Goal: Task Accomplishment & Management: Manage account settings

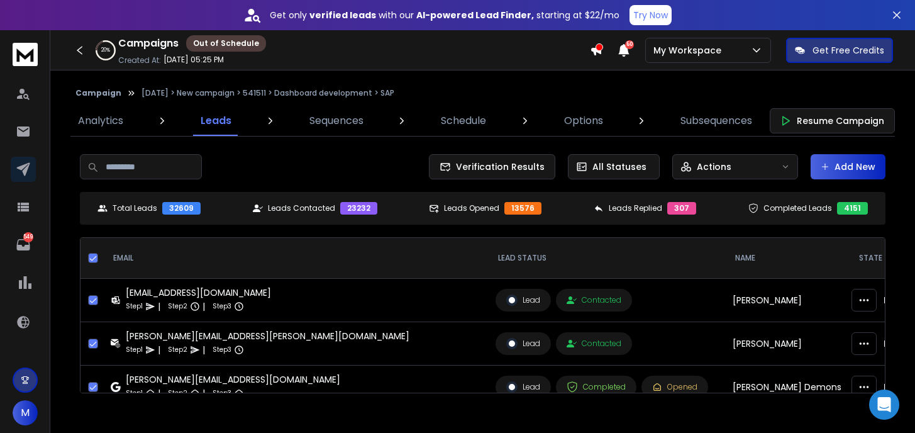
click at [830, 169] on icon at bounding box center [825, 166] width 9 height 9
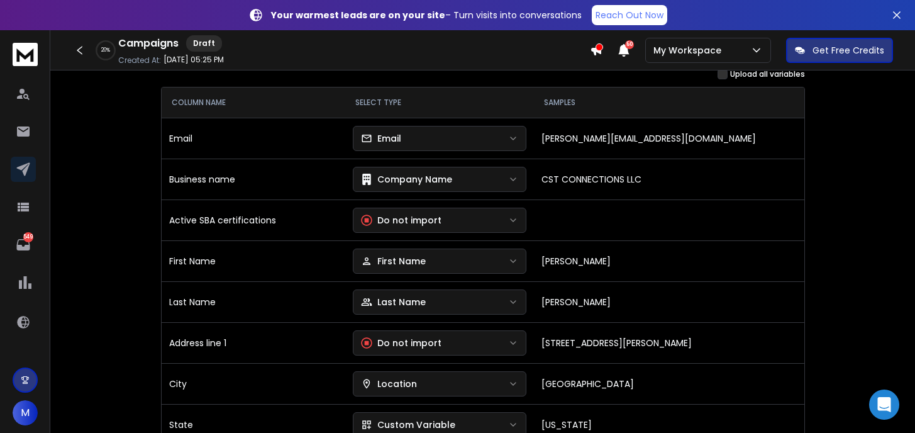
scroll to position [209, 0]
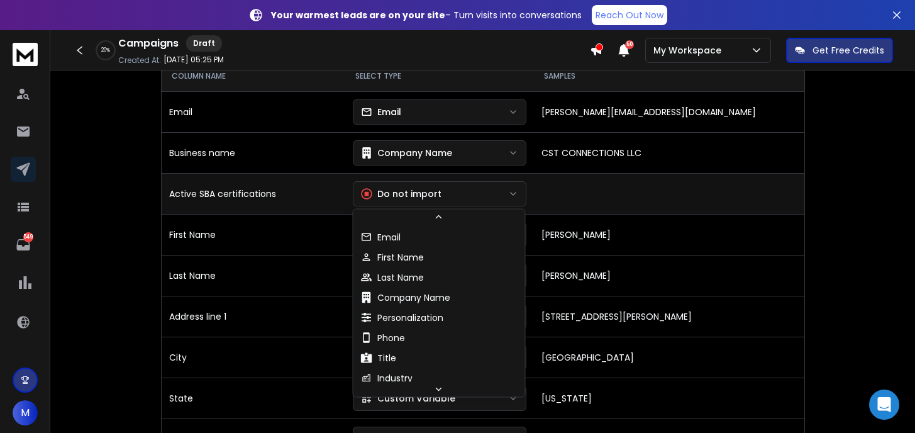
click at [442, 201] on button "Do not import" at bounding box center [440, 193] width 174 height 25
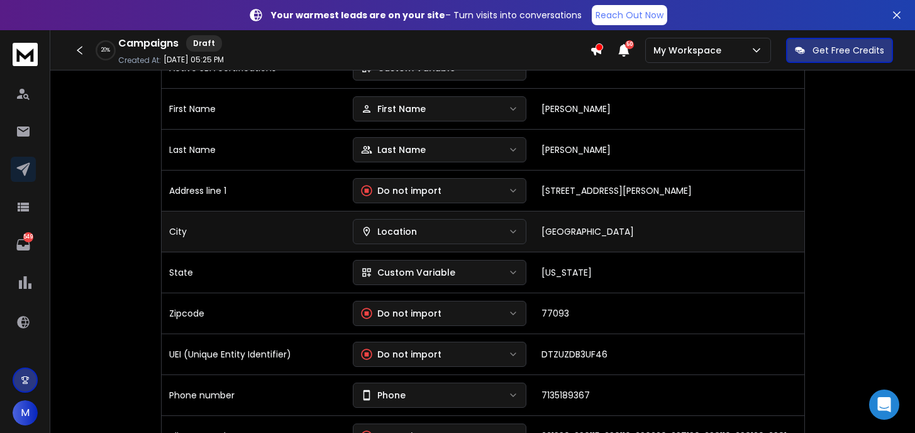
scroll to position [337, 0]
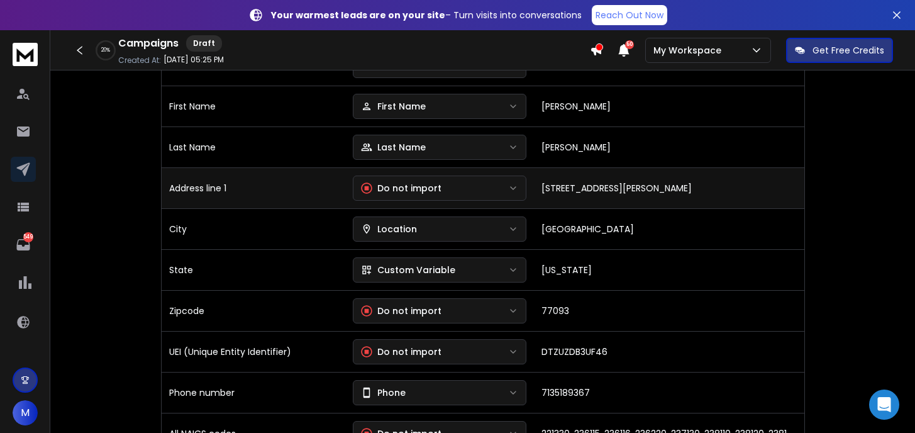
click at [429, 194] on button "Do not import" at bounding box center [440, 188] width 174 height 25
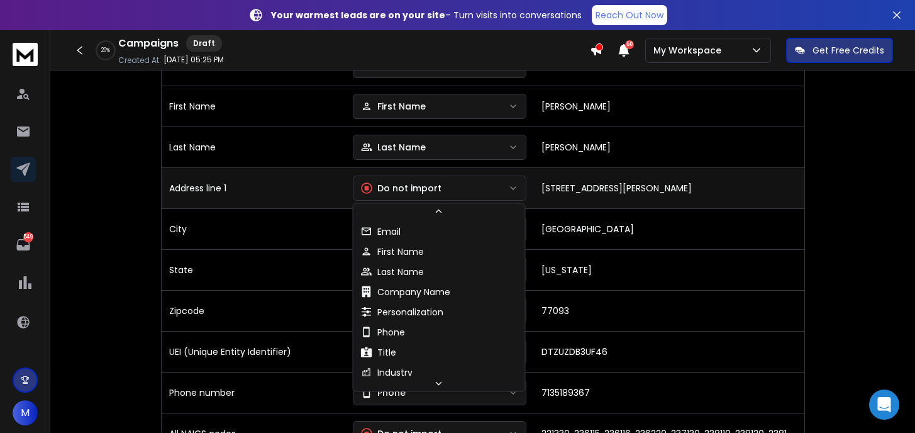
scroll to position [127, 0]
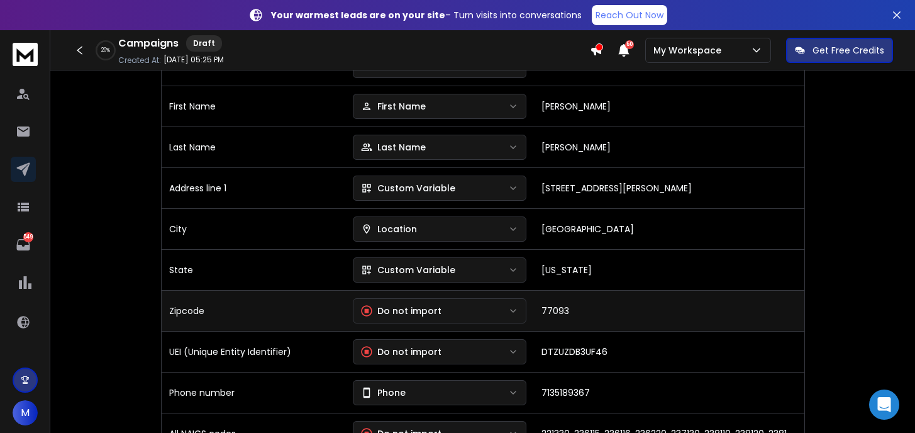
click at [441, 312] on button "Do not import" at bounding box center [440, 310] width 174 height 25
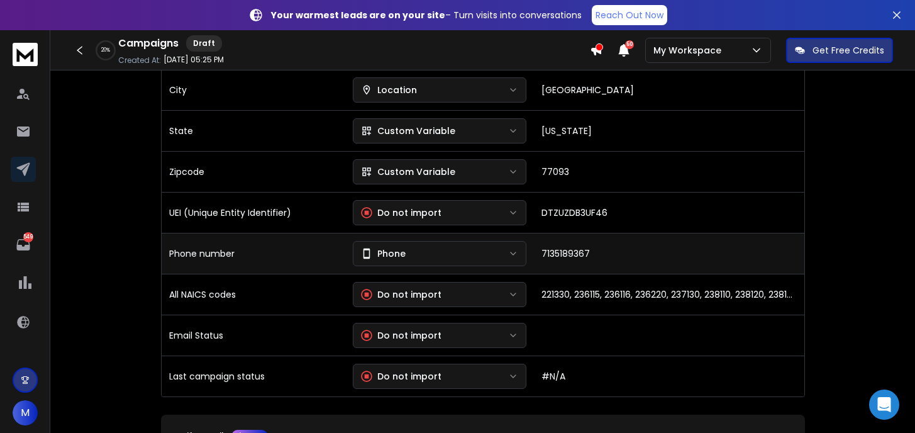
scroll to position [499, 0]
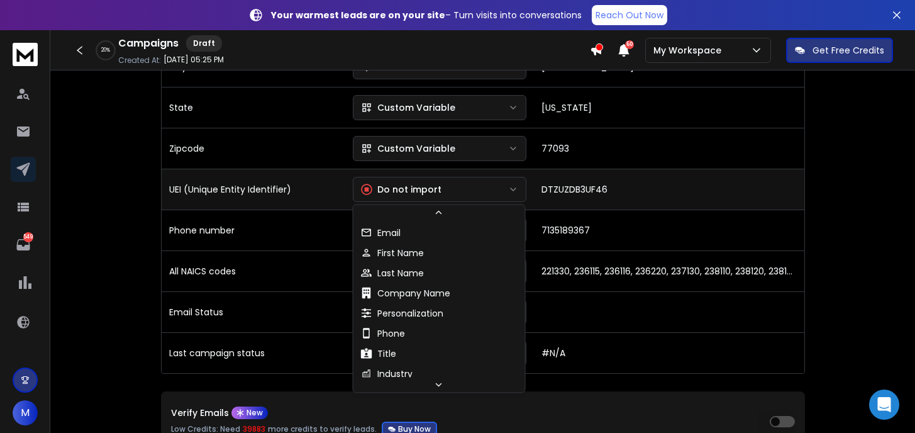
click at [413, 191] on div "Do not import" at bounding box center [401, 189] width 81 height 13
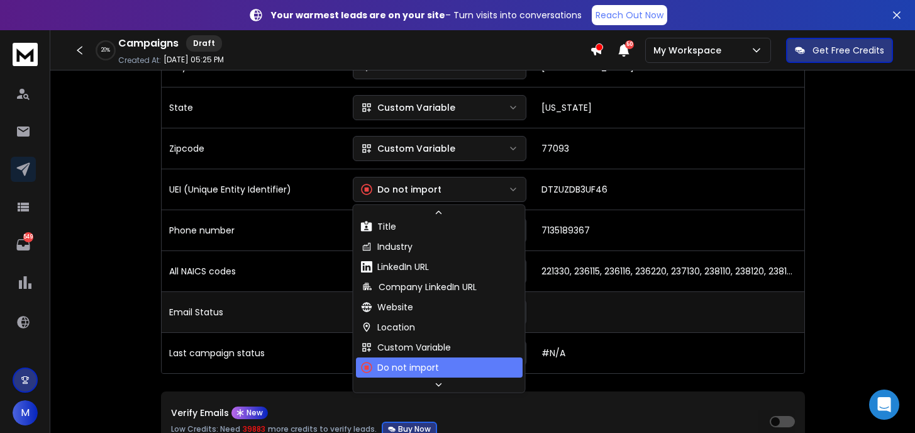
drag, startPoint x: 440, startPoint y: 343, endPoint x: 452, endPoint y: 329, distance: 19.2
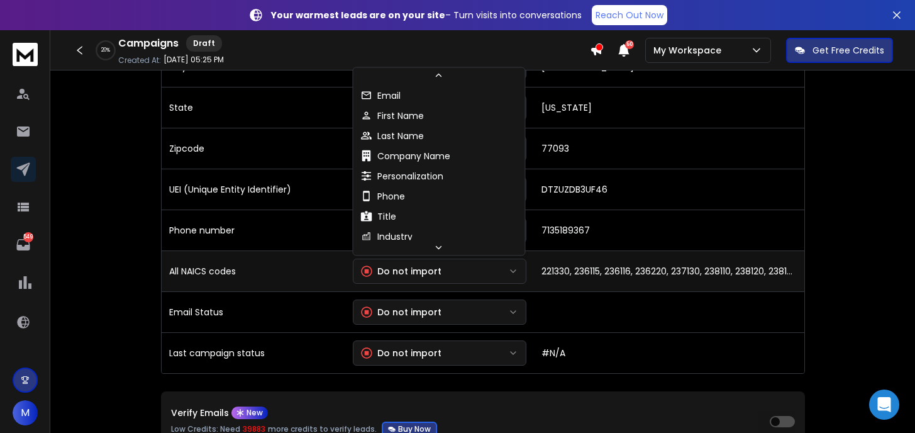
click at [433, 274] on div "Do not import" at bounding box center [401, 271] width 81 height 13
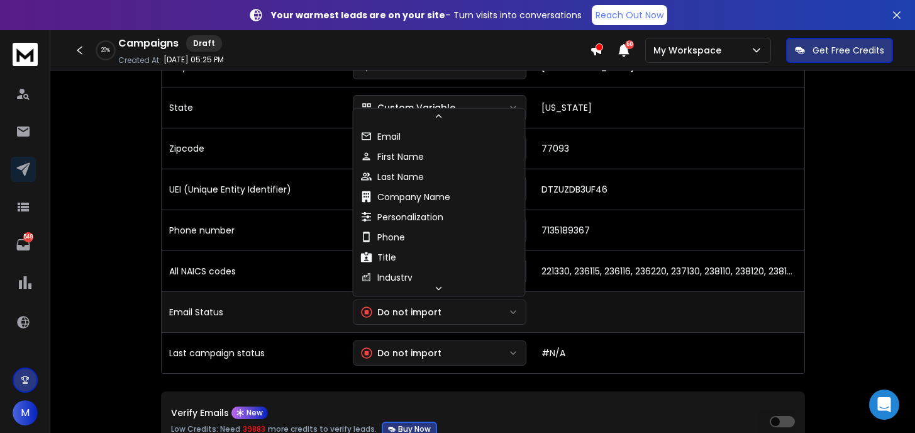
click at [456, 313] on button "Do not import" at bounding box center [440, 311] width 174 height 25
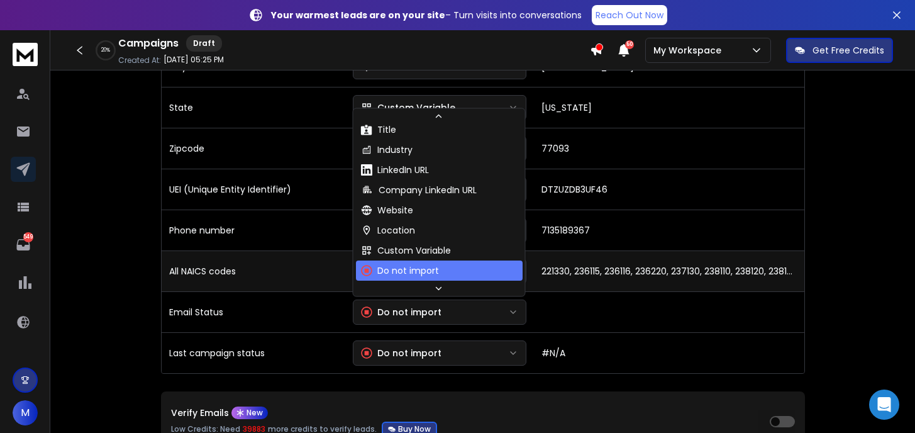
drag, startPoint x: 449, startPoint y: 255, endPoint x: 481, endPoint y: 269, distance: 34.7
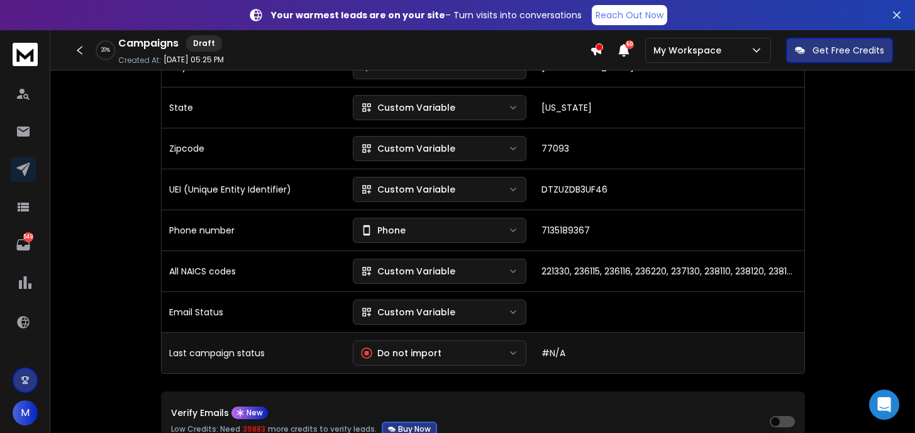
click at [453, 357] on button "Do not import" at bounding box center [440, 352] width 174 height 25
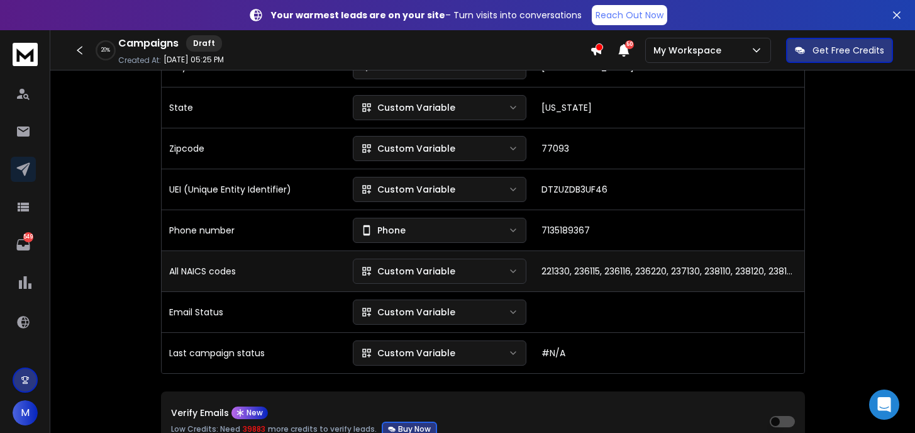
scroll to position [635, 0]
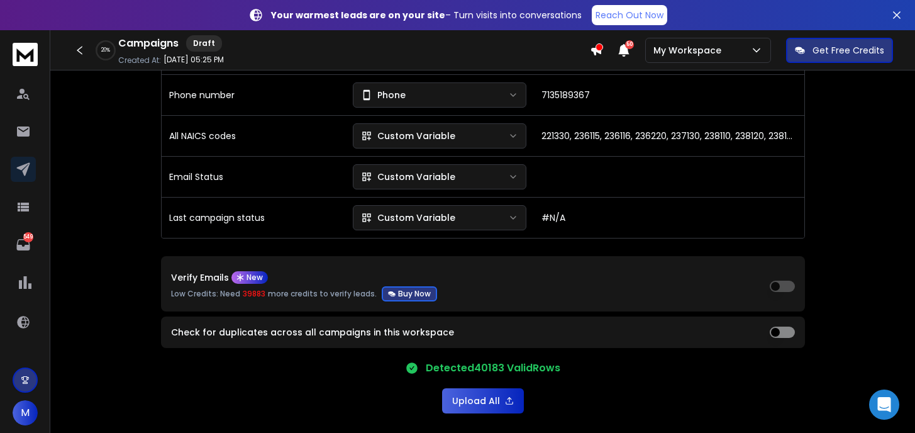
drag, startPoint x: 786, startPoint y: 335, endPoint x: 669, endPoint y: 320, distance: 118.5
click at [786, 335] on button "Check for duplicates across all campaigns in this workspace" at bounding box center [782, 331] width 25 height 11
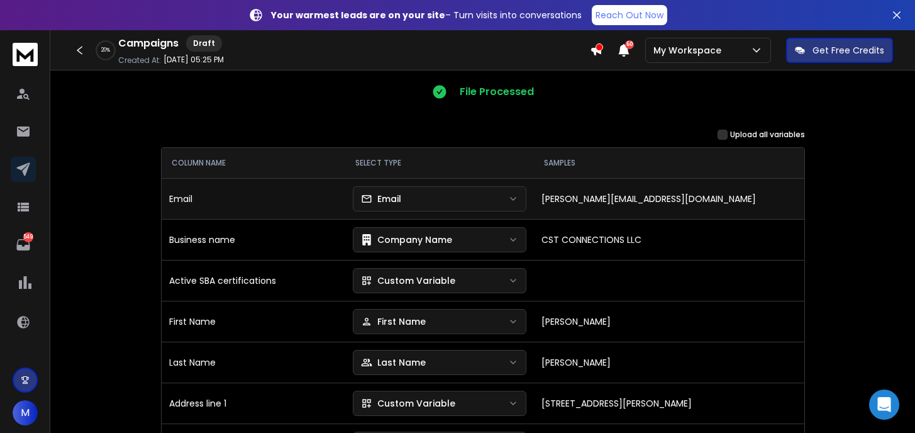
scroll to position [0, 0]
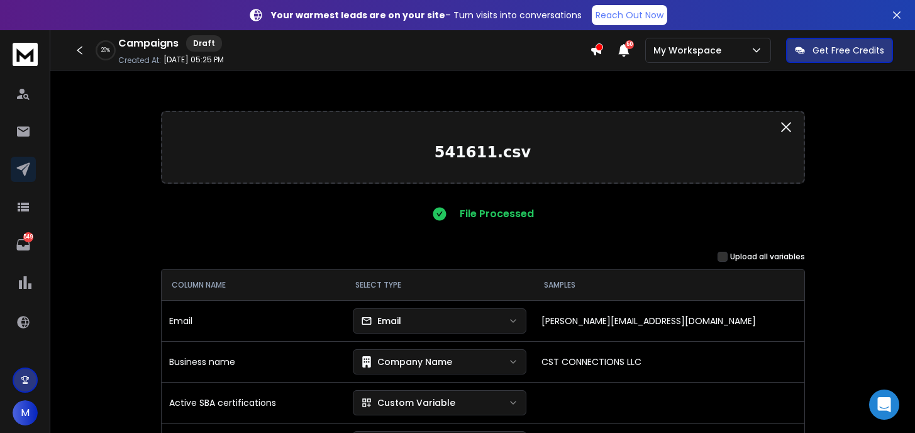
drag, startPoint x: 730, startPoint y: 259, endPoint x: 708, endPoint y: 258, distance: 22.0
click at [730, 259] on label "Upload all variables" at bounding box center [767, 257] width 75 height 10
click at [728, 259] on button "Upload all variables" at bounding box center [723, 257] width 10 height 10
drag, startPoint x: 83, startPoint y: 53, endPoint x: 88, endPoint y: 61, distance: 9.1
click at [82, 54] on icon at bounding box center [79, 50] width 11 height 11
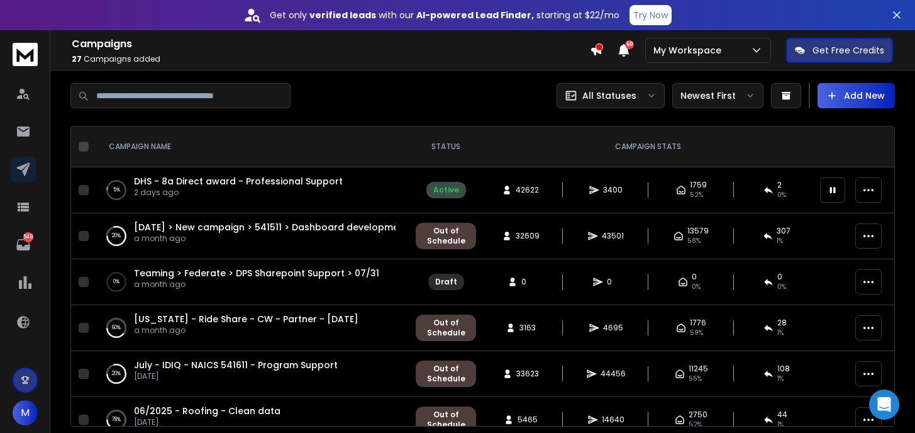
click at [146, 181] on span "DHS - 8a Direct award - Professional Support" at bounding box center [238, 181] width 209 height 13
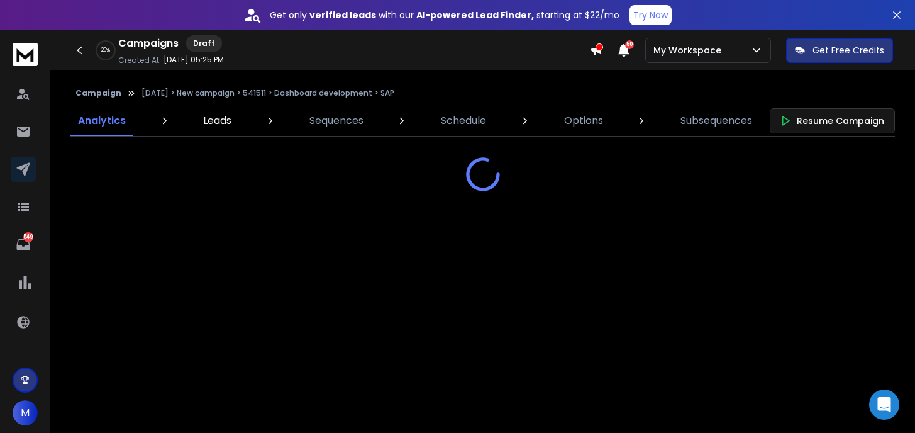
click at [220, 126] on p "Leads" at bounding box center [217, 120] width 28 height 15
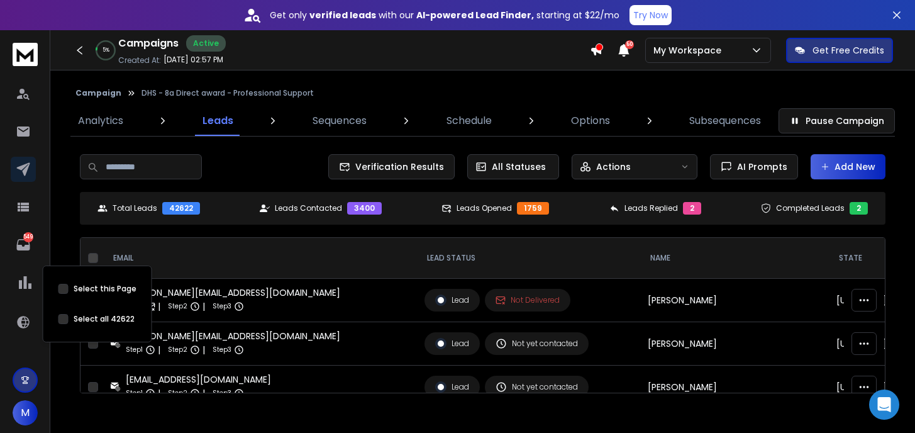
click at [94, 254] on button "Select this Page" at bounding box center [93, 258] width 10 height 10
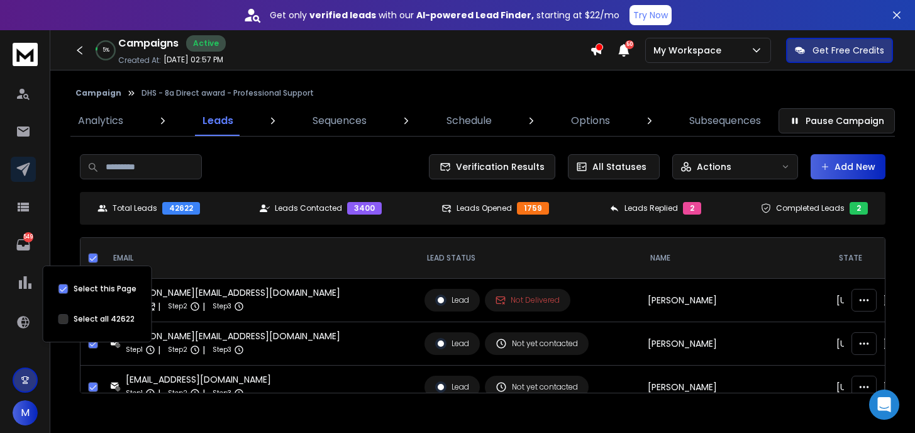
drag, startPoint x: 94, startPoint y: 316, endPoint x: 107, endPoint y: 316, distance: 12.6
click at [94, 316] on label "Select all 42622" at bounding box center [104, 319] width 61 height 10
click at [98, 258] on div at bounding box center [95, 258] width 15 height 10
click at [95, 260] on button "Select this Page" at bounding box center [93, 258] width 10 height 10
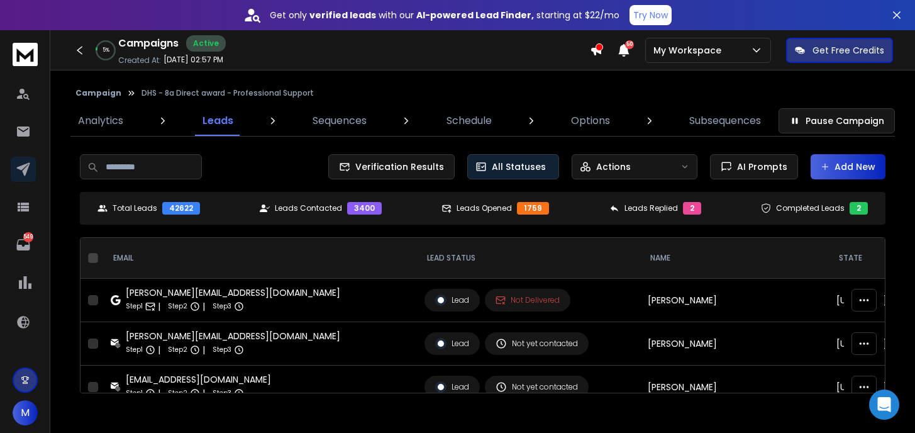
click at [515, 176] on button "All Statuses" at bounding box center [513, 166] width 92 height 25
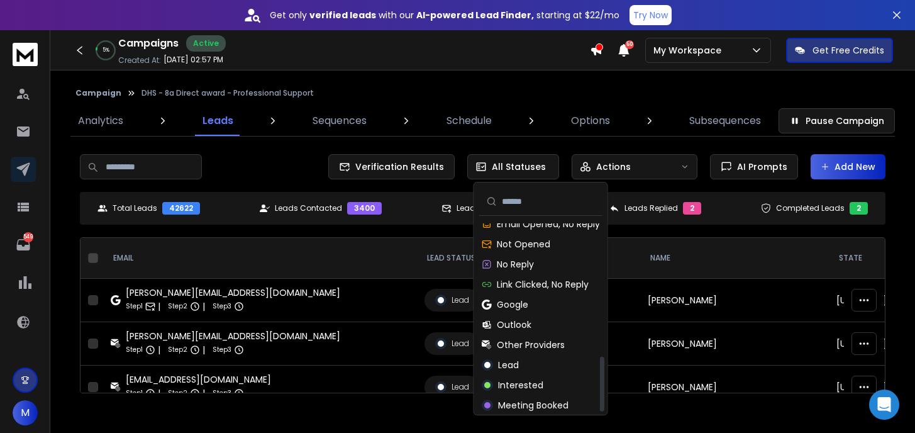
scroll to position [455, 0]
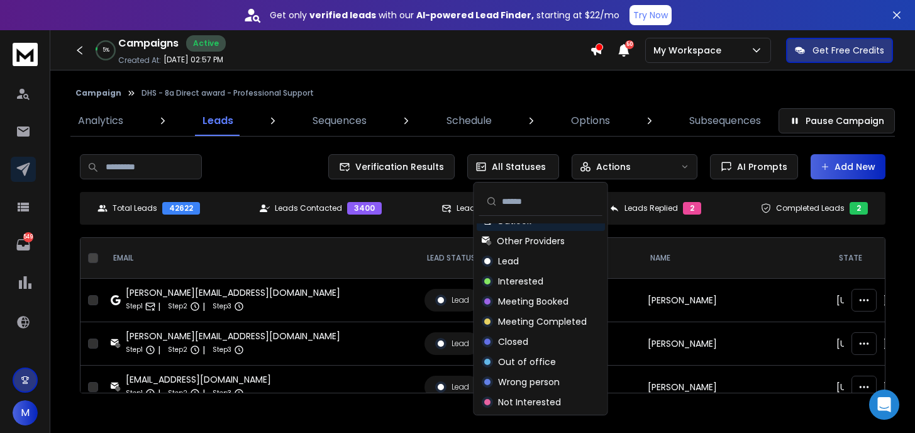
click at [270, 158] on div "Verification Results All Statuses Actions AI Prompts Add New" at bounding box center [482, 166] width 805 height 25
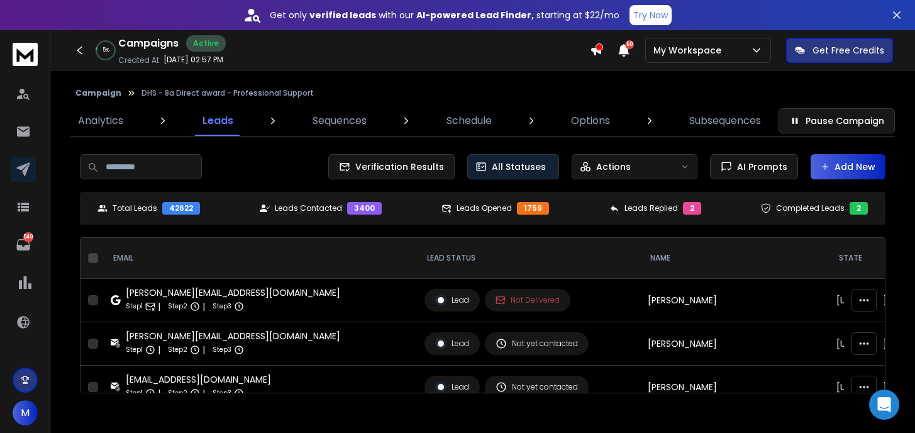
click at [513, 165] on p "All Statuses" at bounding box center [519, 166] width 54 height 13
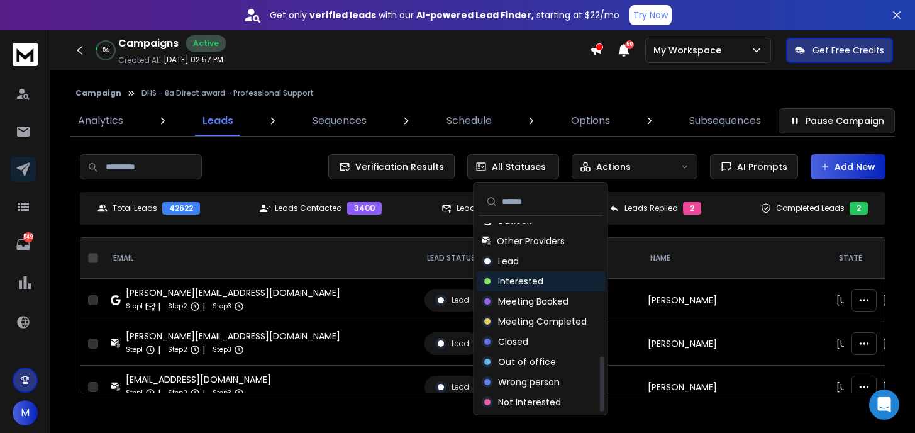
drag, startPoint x: 301, startPoint y: 157, endPoint x: 286, endPoint y: 160, distance: 16.2
click at [301, 157] on div "Verification Results All Statuses Actions AI Prompts Add New" at bounding box center [482, 166] width 805 height 25
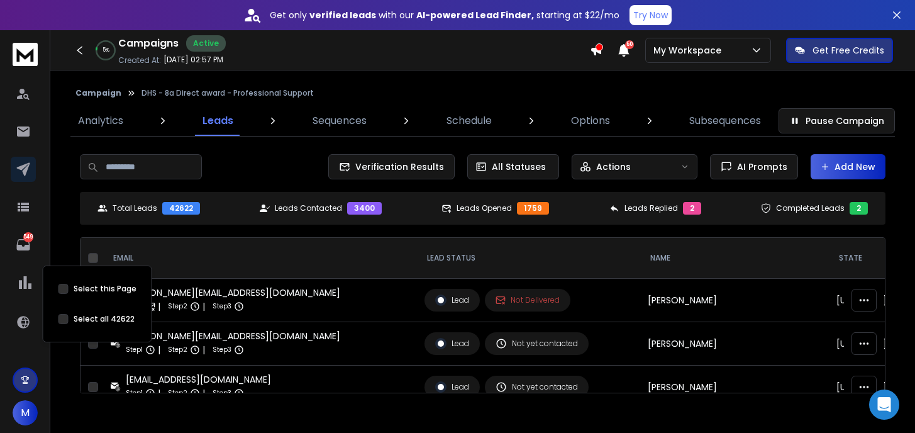
click at [87, 257] on th at bounding box center [92, 258] width 23 height 41
click at [113, 321] on label "Select all 42622" at bounding box center [104, 319] width 61 height 10
click at [62, 320] on button "Select this Page" at bounding box center [64, 319] width 10 height 10
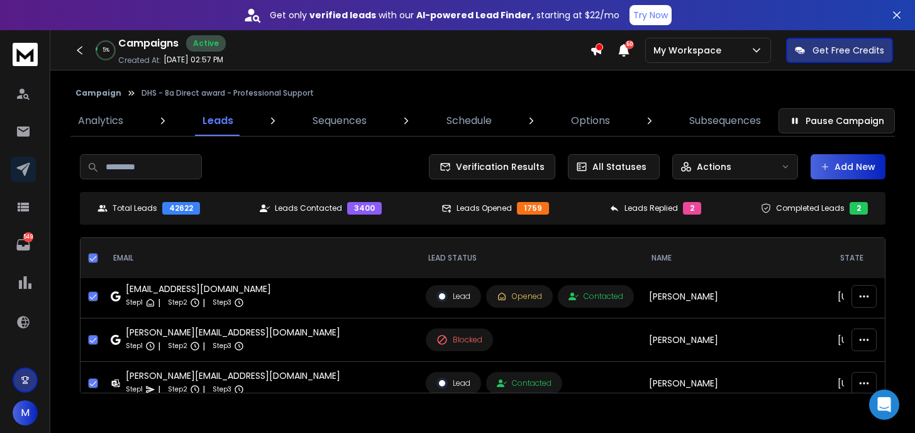
scroll to position [10747, 1]
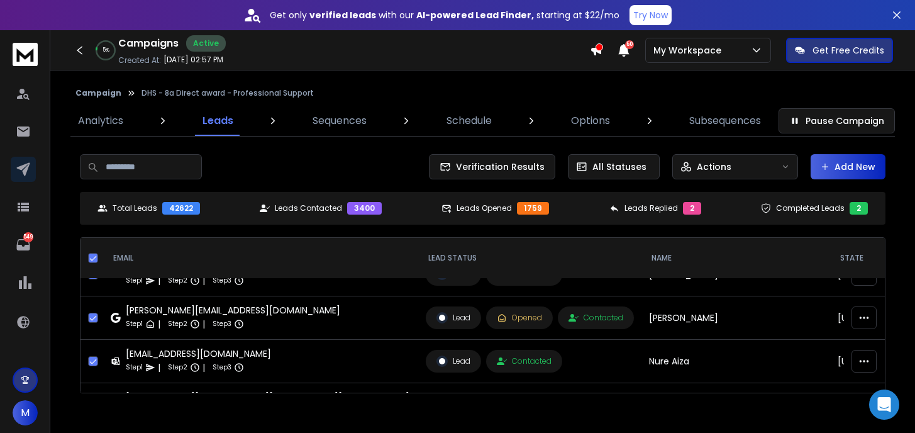
click at [298, 207] on p "Leads Contacted" at bounding box center [308, 208] width 67 height 10
click at [296, 207] on p "Leads Contacted" at bounding box center [308, 208] width 67 height 10
click at [600, 165] on p "All Statuses" at bounding box center [620, 166] width 54 height 13
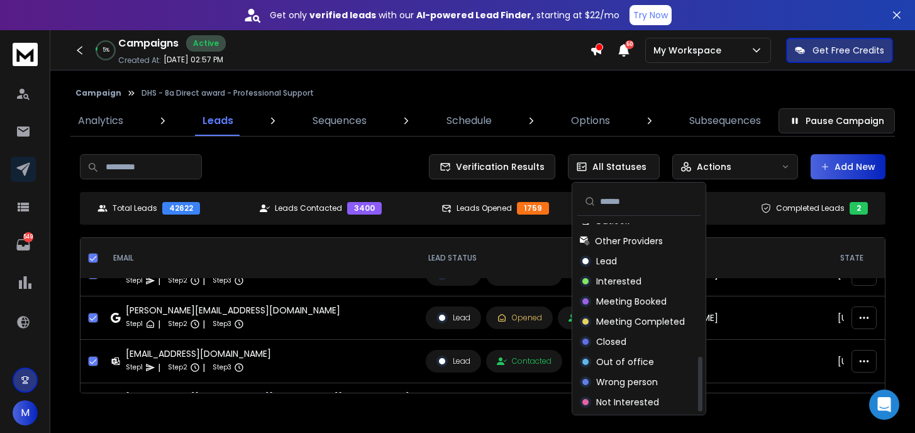
scroll to position [0, 0]
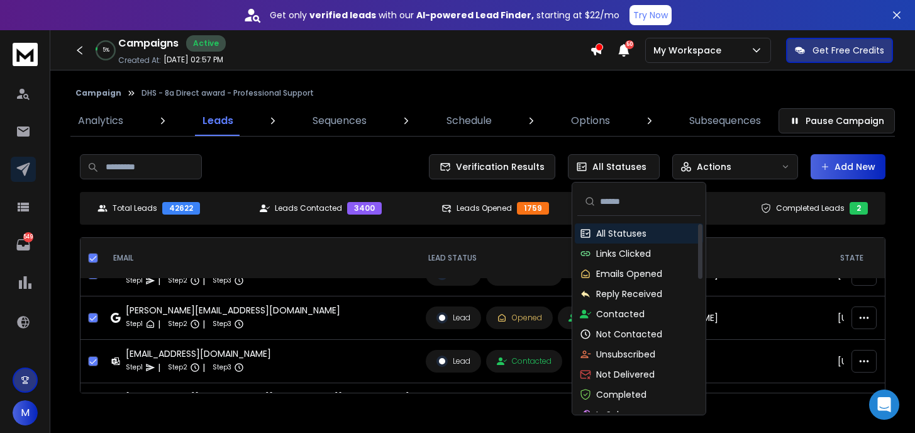
drag, startPoint x: 328, startPoint y: 214, endPoint x: 279, endPoint y: 207, distance: 48.9
click at [326, 214] on div "Leads Contacted 3400" at bounding box center [321, 208] width 122 height 13
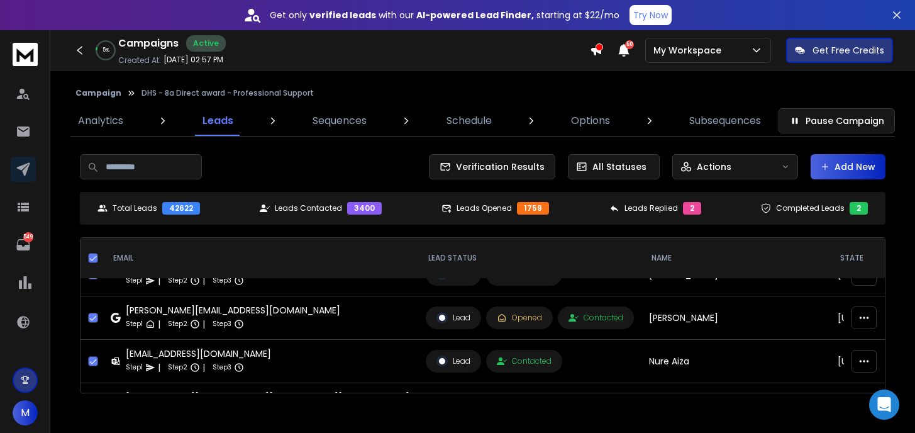
click at [278, 207] on p "Leads Contacted" at bounding box center [308, 208] width 67 height 10
drag, startPoint x: 278, startPoint y: 207, endPoint x: 299, endPoint y: 209, distance: 20.9
click at [278, 207] on p "Leads Contacted" at bounding box center [308, 208] width 67 height 10
click at [366, 208] on div "3400" at bounding box center [364, 208] width 35 height 13
click at [360, 208] on div "3400" at bounding box center [364, 208] width 35 height 13
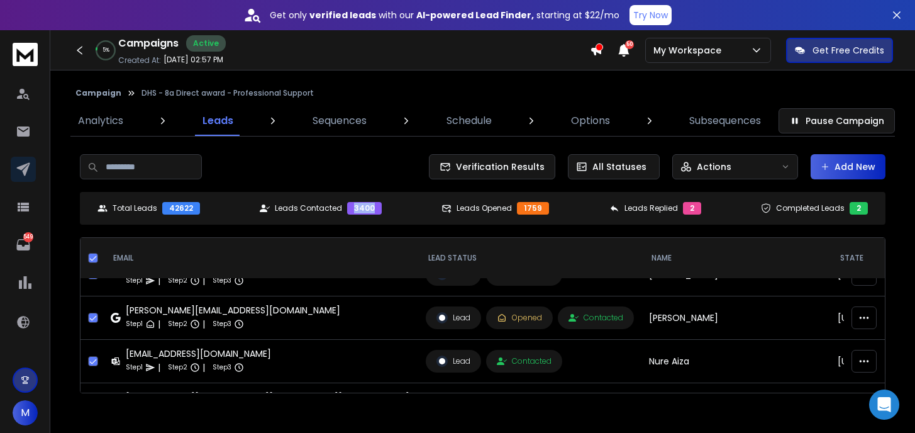
click at [360, 208] on div "3400" at bounding box center [364, 208] width 35 height 13
click at [359, 208] on div "3400" at bounding box center [364, 208] width 35 height 13
click at [503, 206] on p "Leads Opened" at bounding box center [484, 208] width 55 height 10
click at [713, 170] on p "Actions" at bounding box center [714, 166] width 35 height 13
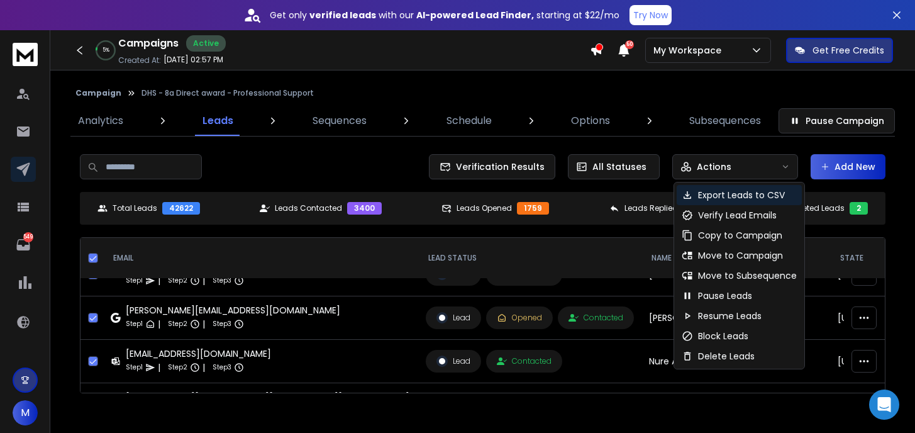
click at [735, 194] on p "Export Leads to CSV" at bounding box center [741, 195] width 87 height 13
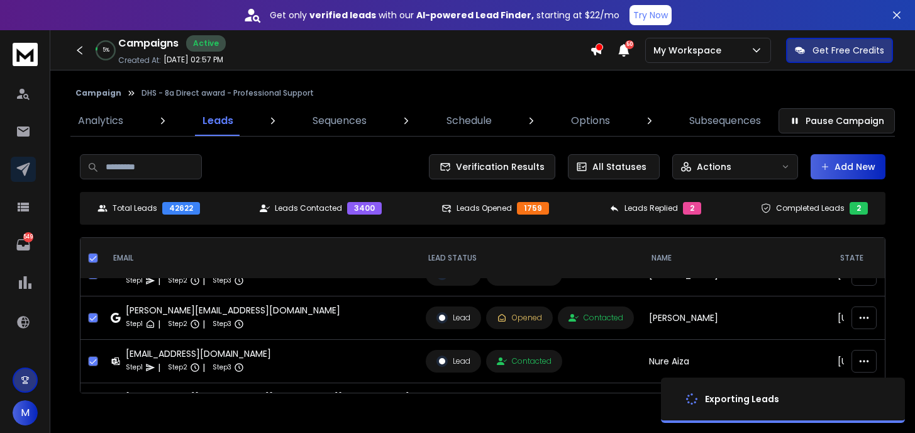
click at [855, 165] on button "Add New" at bounding box center [848, 166] width 75 height 25
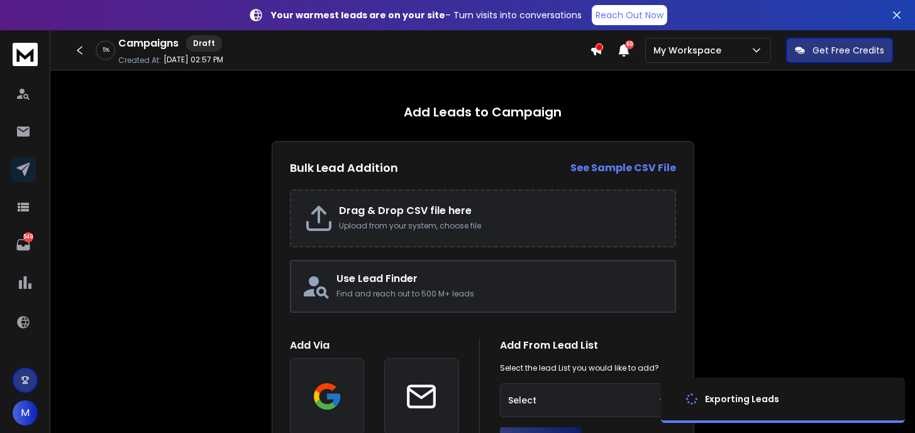
scroll to position [40, 0]
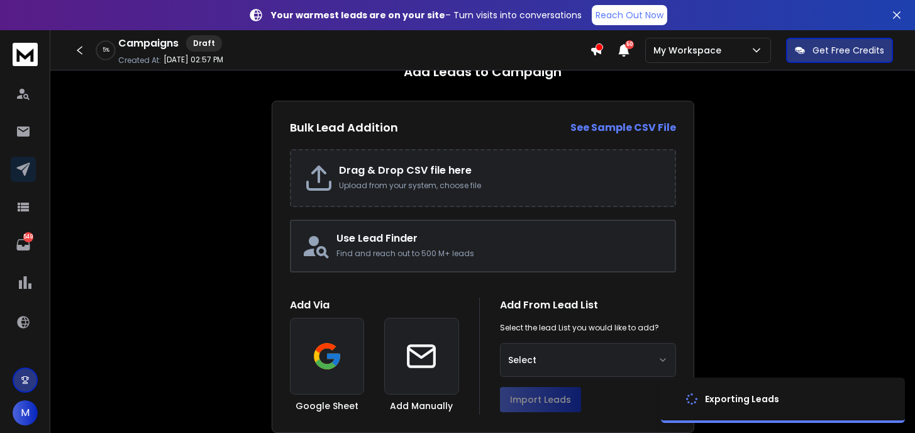
click at [621, 357] on button "Select" at bounding box center [588, 360] width 176 height 34
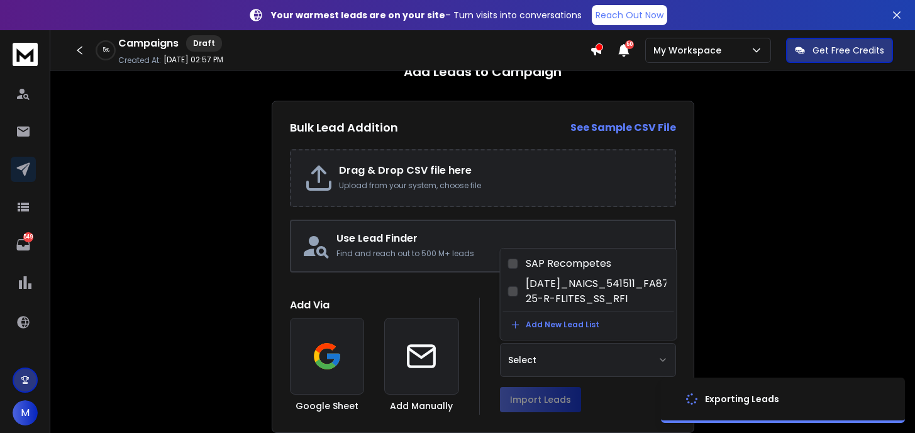
click at [754, 290] on div "Add Leads to Campaign Bulk Lead Addition See Sample CSV File Drag & Drop CSV fi…" at bounding box center [483, 248] width 644 height 370
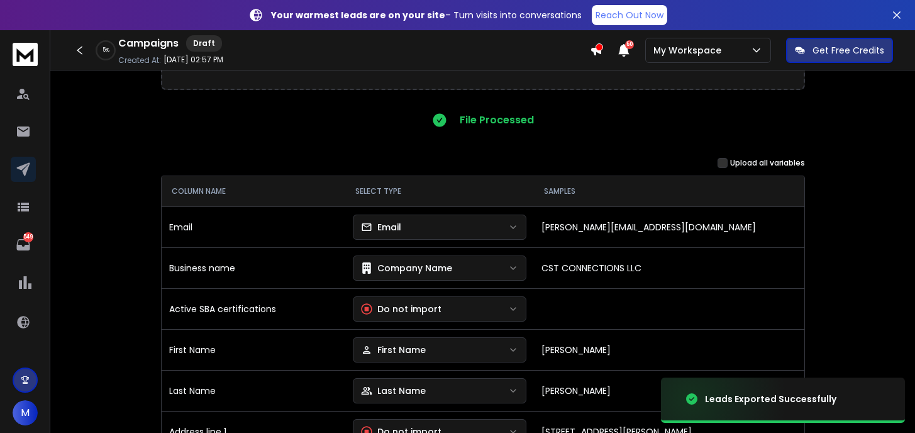
scroll to position [73, 0]
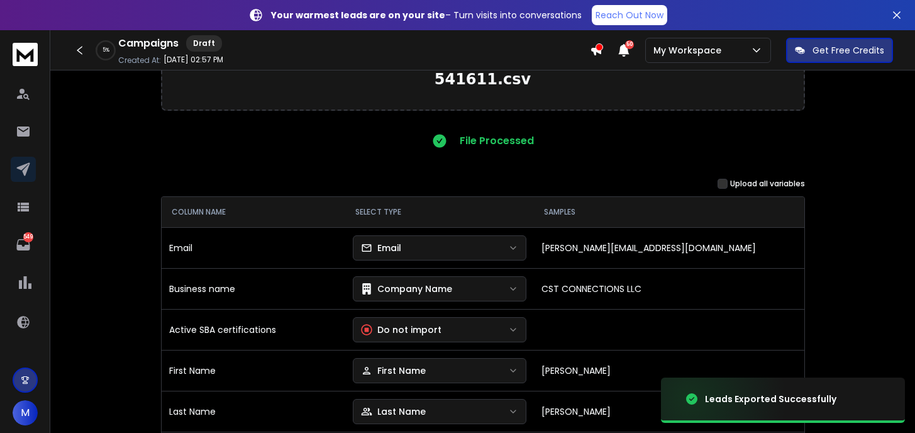
click at [721, 184] on button "Upload all variables" at bounding box center [723, 184] width 10 height 10
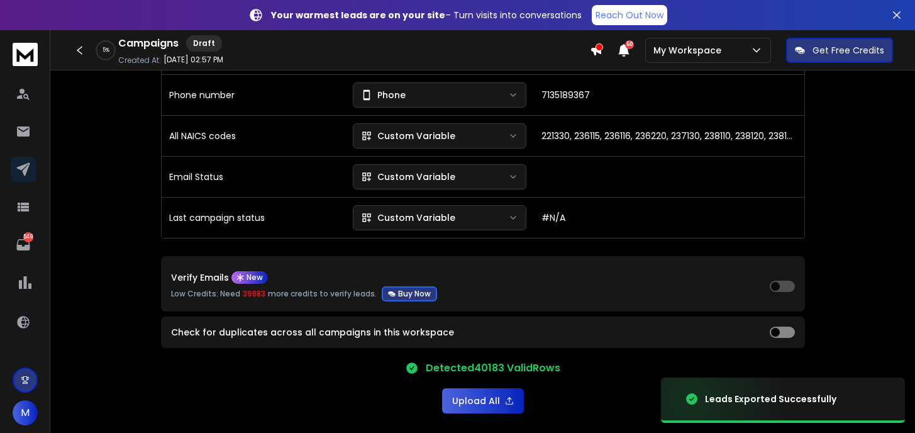
click at [786, 335] on button "Check for duplicates across all campaigns in this workspace" at bounding box center [782, 331] width 25 height 11
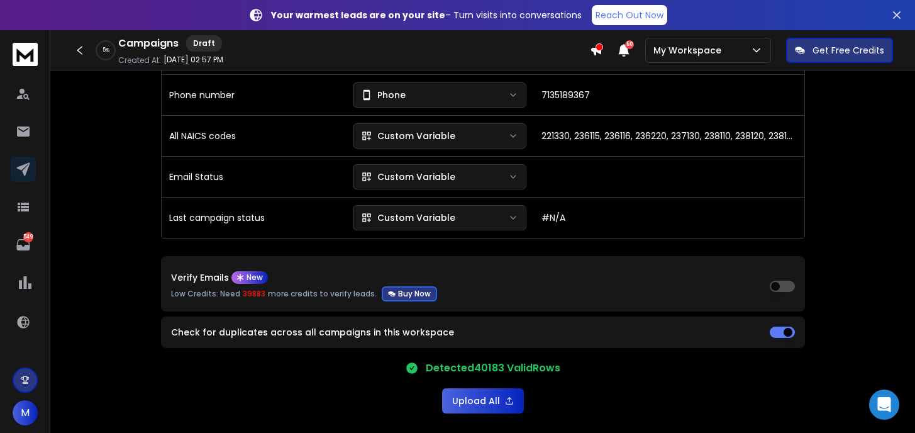
click at [494, 396] on button "Upload All" at bounding box center [483, 400] width 82 height 25
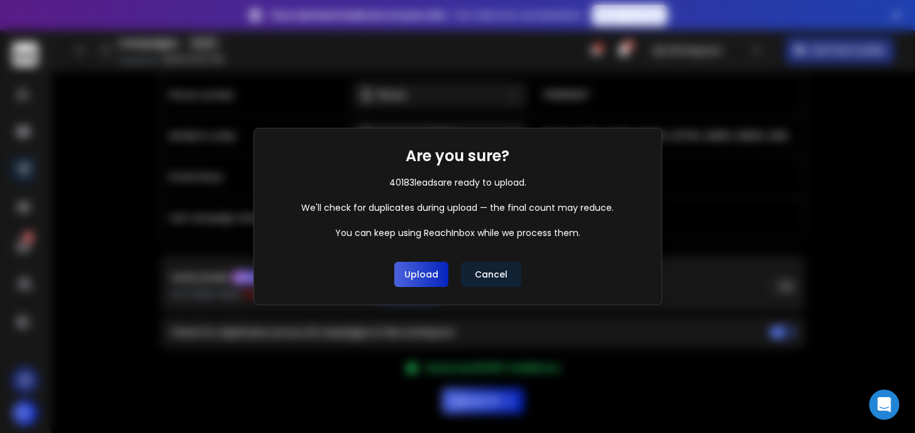
click at [432, 279] on button "Upload" at bounding box center [421, 274] width 54 height 25
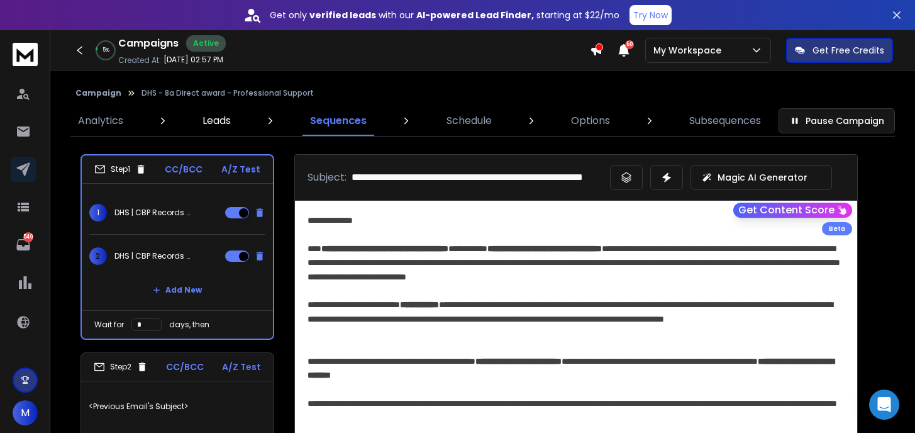
click at [211, 121] on p "Leads" at bounding box center [217, 120] width 28 height 15
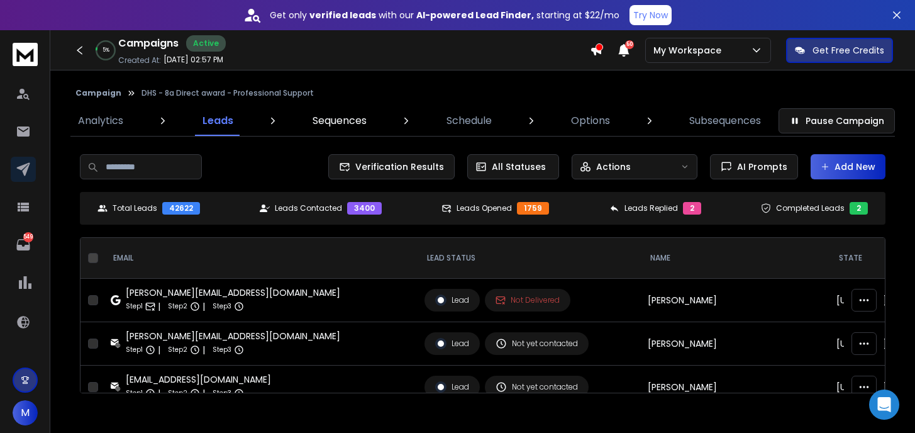
click at [330, 124] on p "Sequences" at bounding box center [340, 120] width 54 height 15
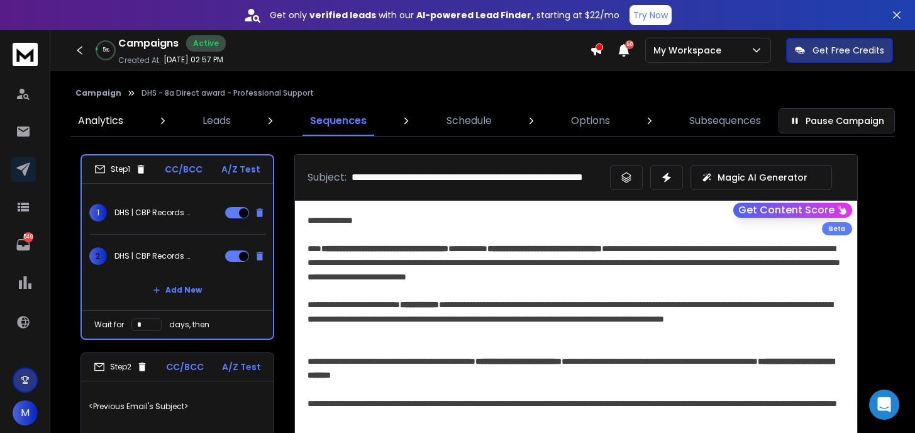
click at [104, 116] on p "Analytics" at bounding box center [100, 120] width 45 height 15
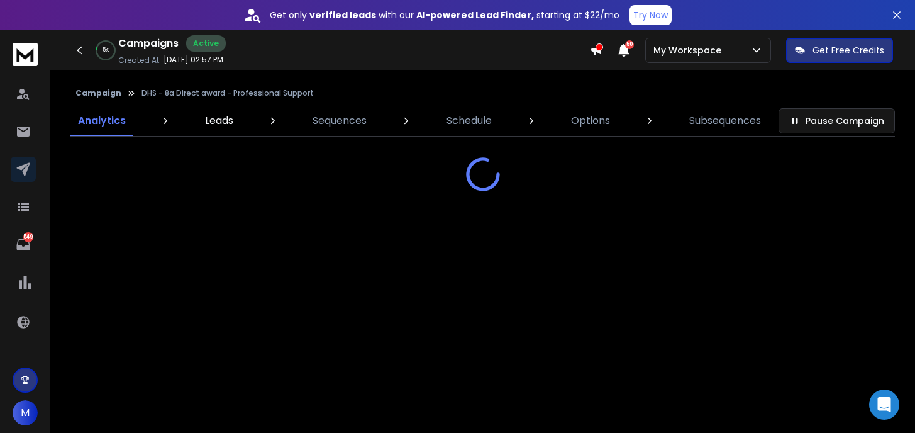
click at [226, 118] on p "Leads" at bounding box center [219, 120] width 28 height 15
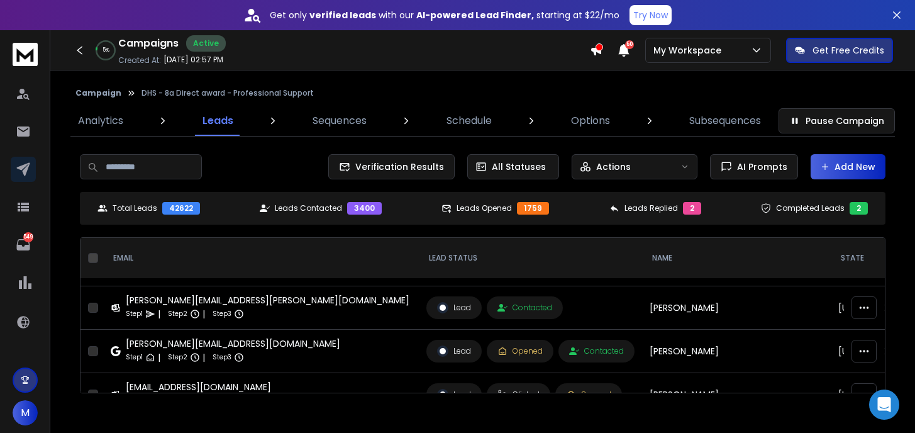
scroll to position [8634, 0]
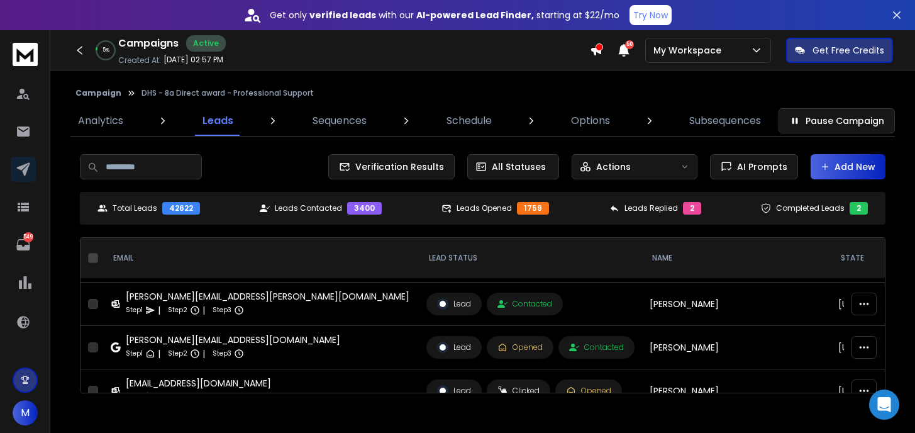
click at [838, 167] on button "Add New" at bounding box center [848, 166] width 75 height 25
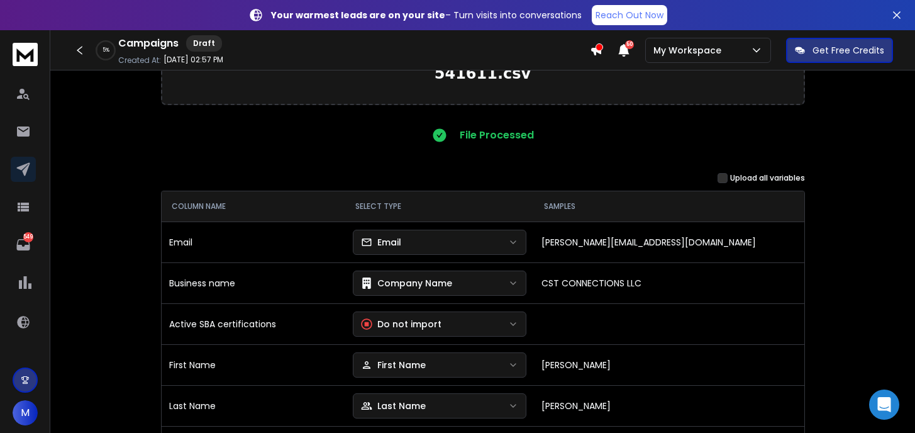
scroll to position [125, 0]
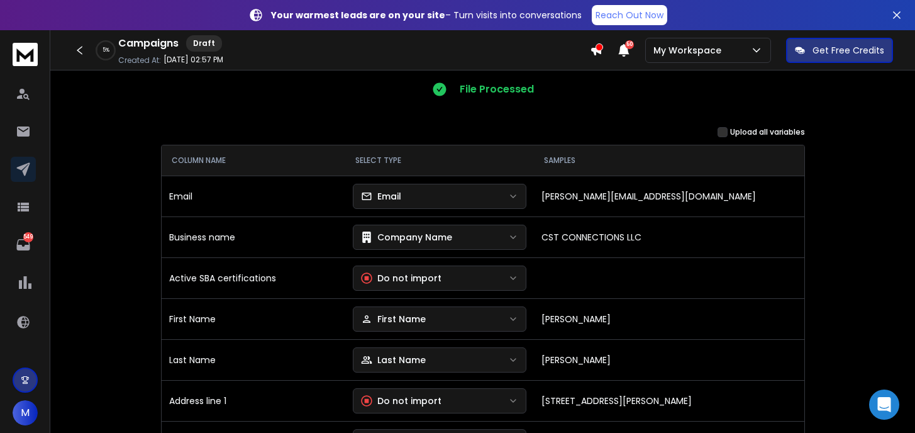
click at [728, 133] on div "Upload all variables" at bounding box center [761, 132] width 87 height 10
click at [723, 133] on button "Upload all variables" at bounding box center [723, 132] width 10 height 10
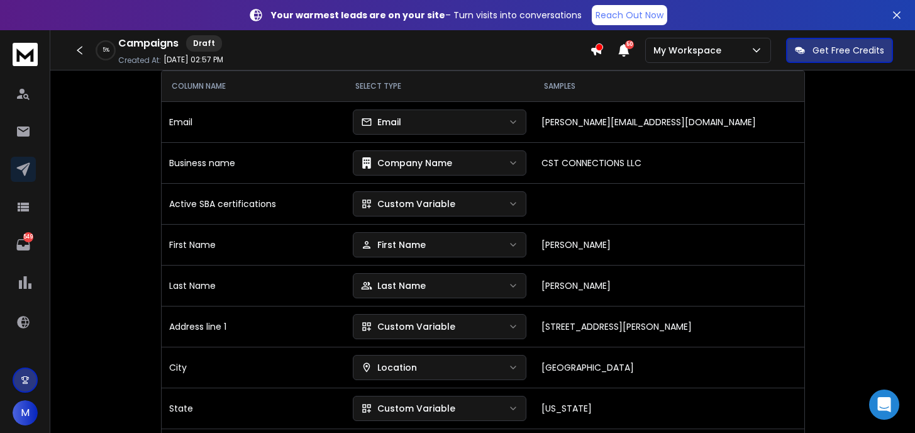
scroll to position [0, 0]
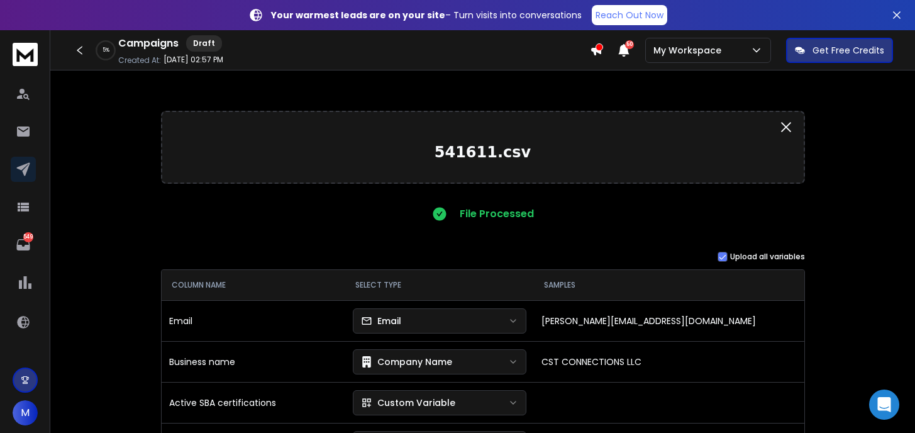
click at [786, 128] on icon at bounding box center [786, 127] width 15 height 15
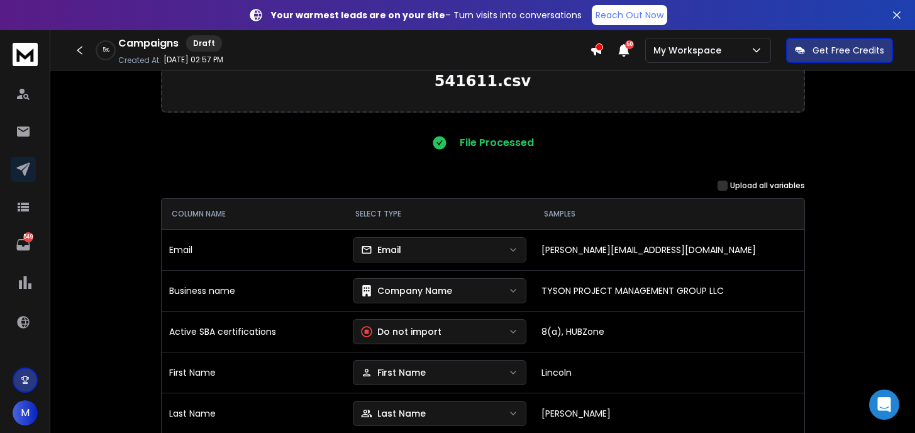
scroll to position [77, 0]
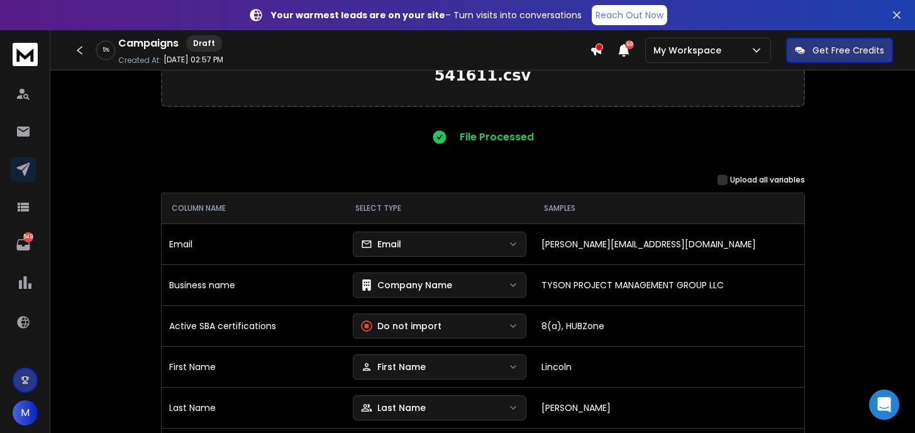
drag, startPoint x: 721, startPoint y: 179, endPoint x: 743, endPoint y: 174, distance: 22.7
click at [721, 179] on button "Upload all variables" at bounding box center [723, 180] width 10 height 10
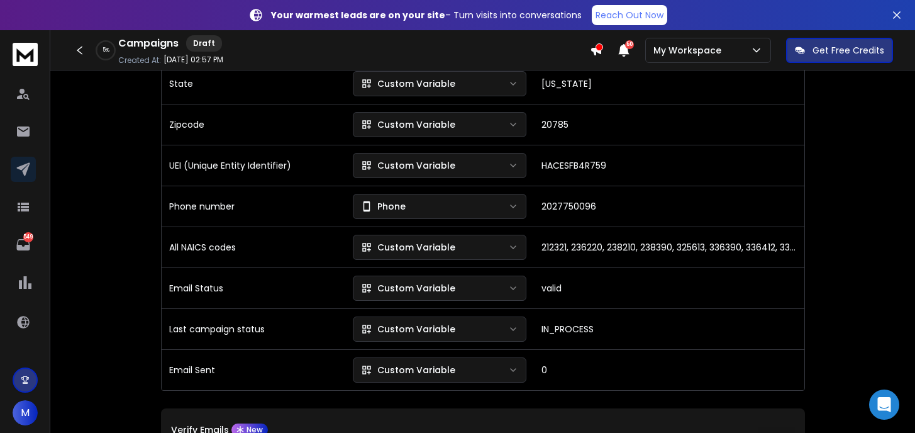
scroll to position [676, 0]
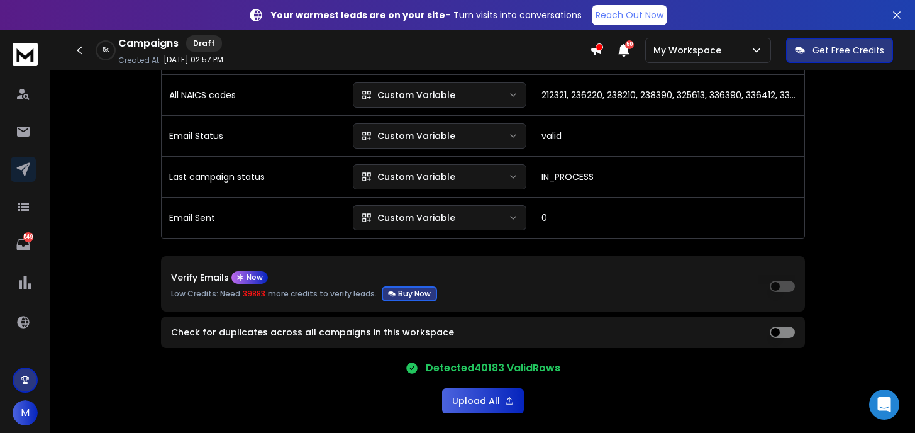
click at [472, 401] on button "Upload All" at bounding box center [483, 400] width 82 height 25
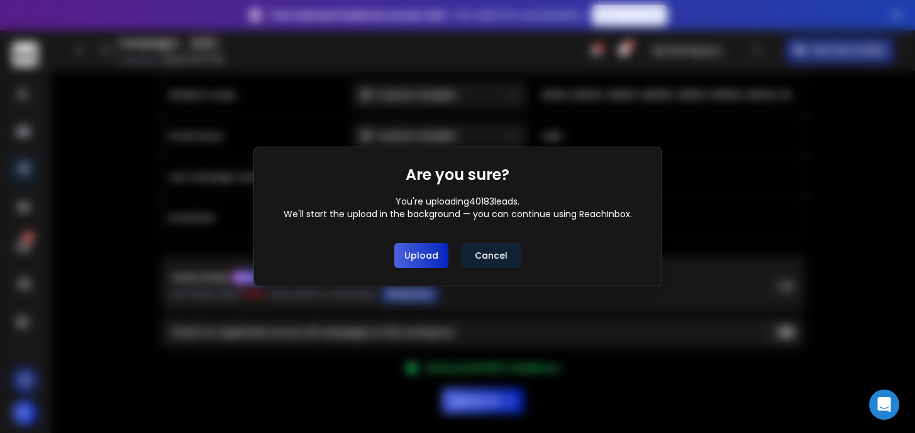
click at [505, 259] on button "Cancel" at bounding box center [491, 255] width 60 height 25
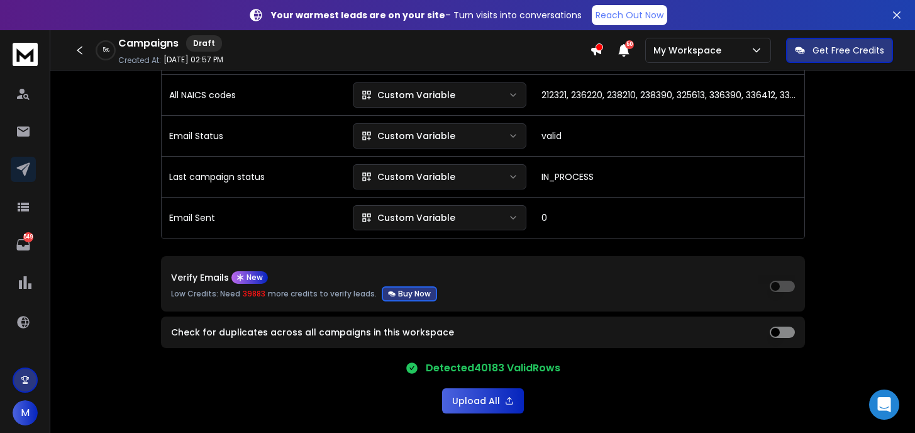
click at [786, 332] on button "Check for duplicates across all campaigns in this workspace" at bounding box center [782, 331] width 25 height 11
click at [503, 391] on button "Upload All" at bounding box center [483, 400] width 82 height 25
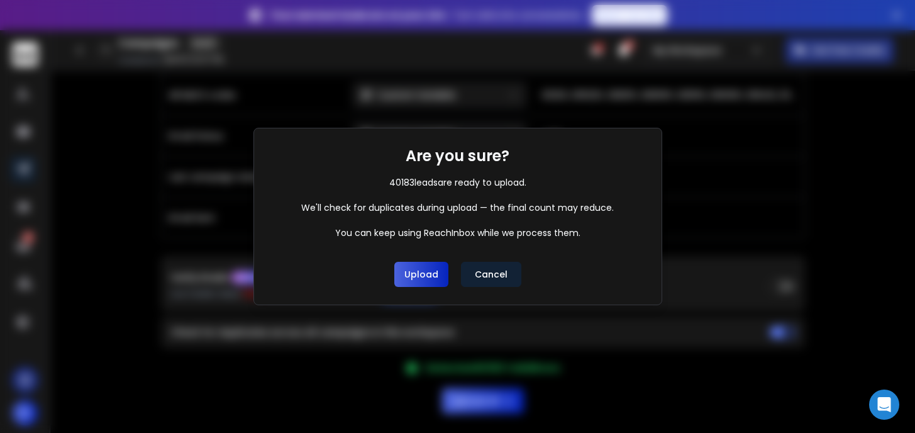
click at [430, 273] on button "Upload" at bounding box center [421, 274] width 54 height 25
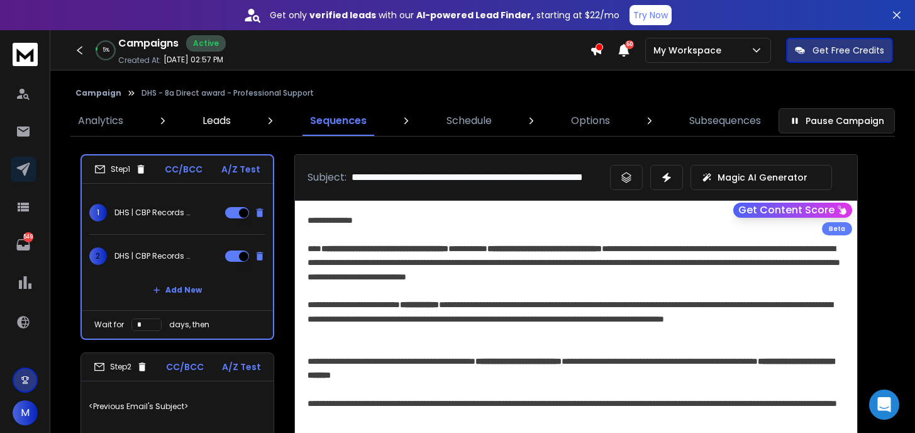
click at [224, 125] on p "Leads" at bounding box center [217, 120] width 28 height 15
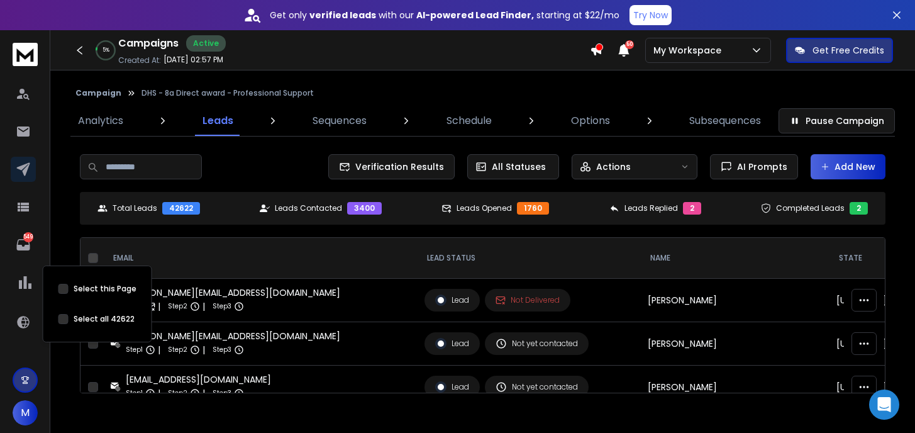
click at [110, 319] on label "Select all 42622" at bounding box center [104, 319] width 61 height 10
click at [67, 321] on button "Select this Page" at bounding box center [64, 319] width 10 height 10
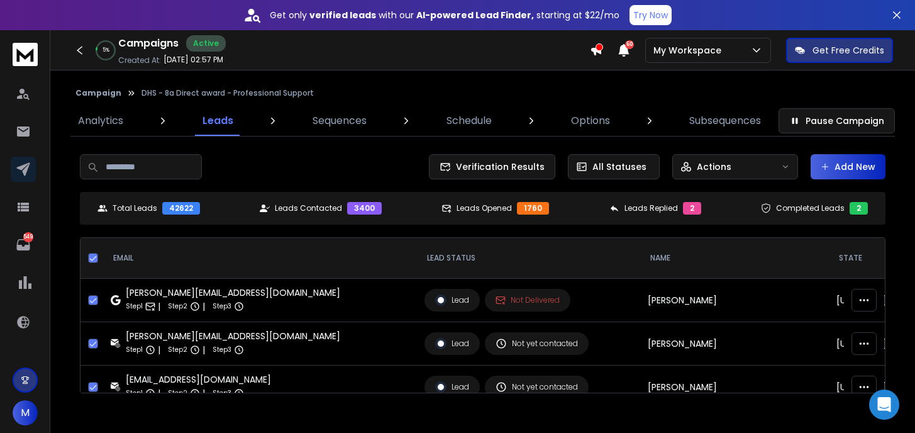
click at [862, 167] on button "Add New" at bounding box center [848, 166] width 75 height 25
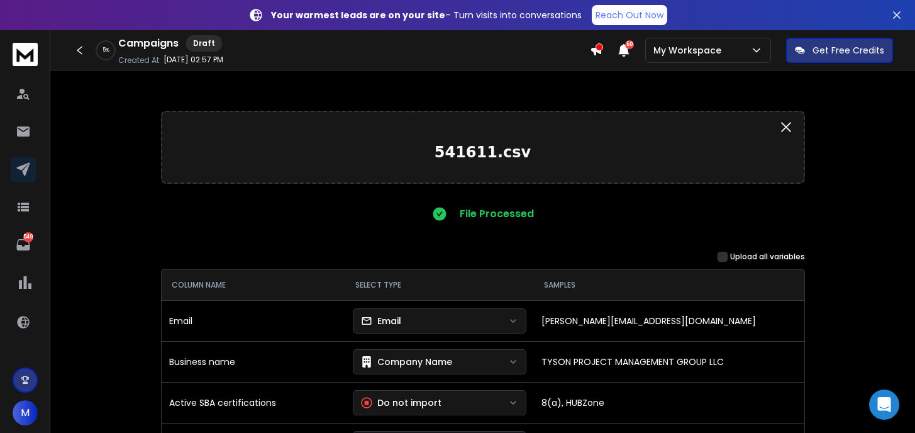
drag, startPoint x: 721, startPoint y: 255, endPoint x: 727, endPoint y: 254, distance: 6.4
click at [721, 255] on button "Upload all variables" at bounding box center [723, 257] width 10 height 10
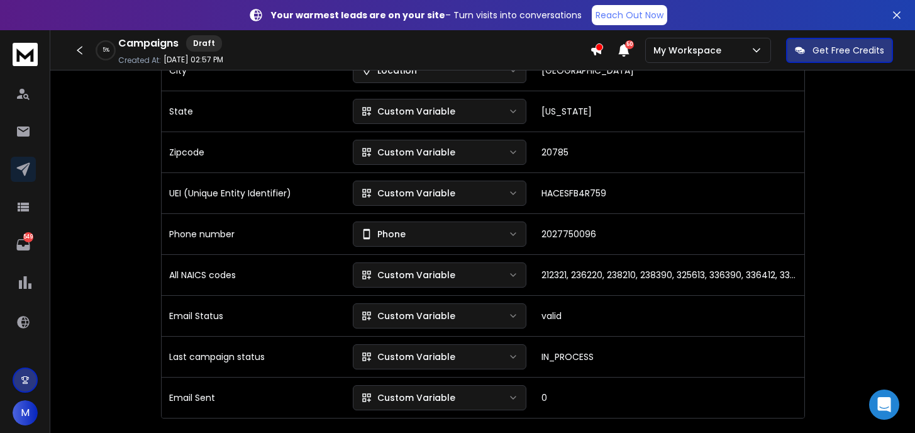
scroll to position [676, 0]
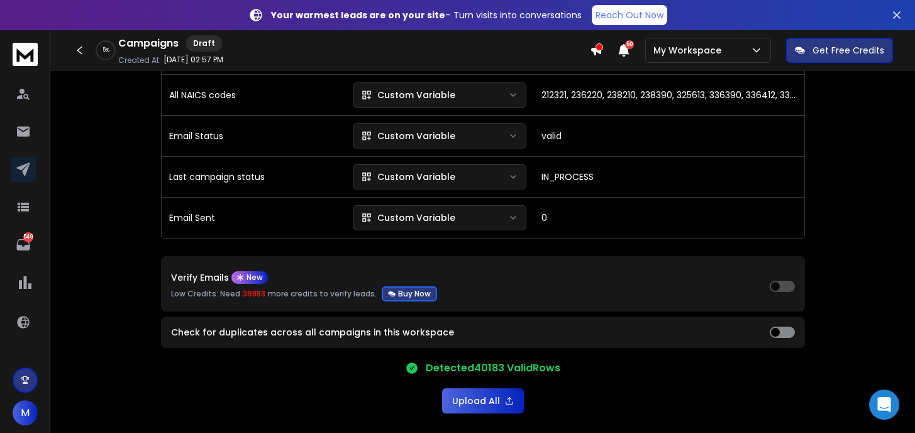
click at [494, 401] on button "Upload All" at bounding box center [483, 400] width 82 height 25
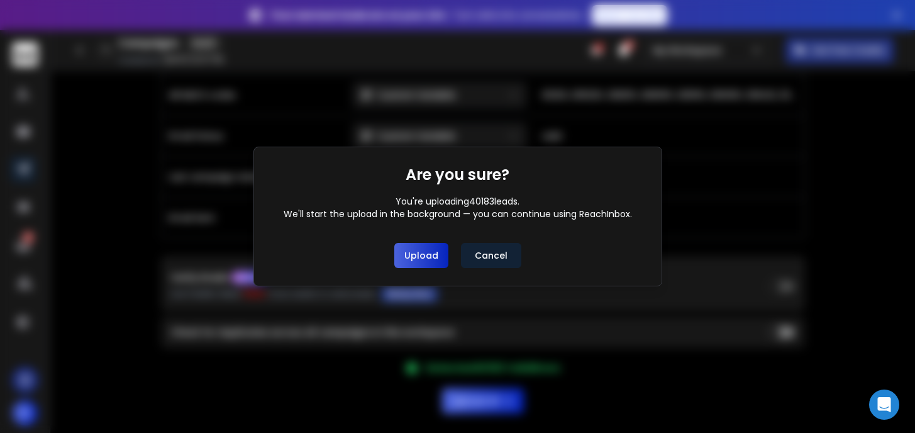
click at [416, 248] on button "Upload" at bounding box center [421, 255] width 54 height 25
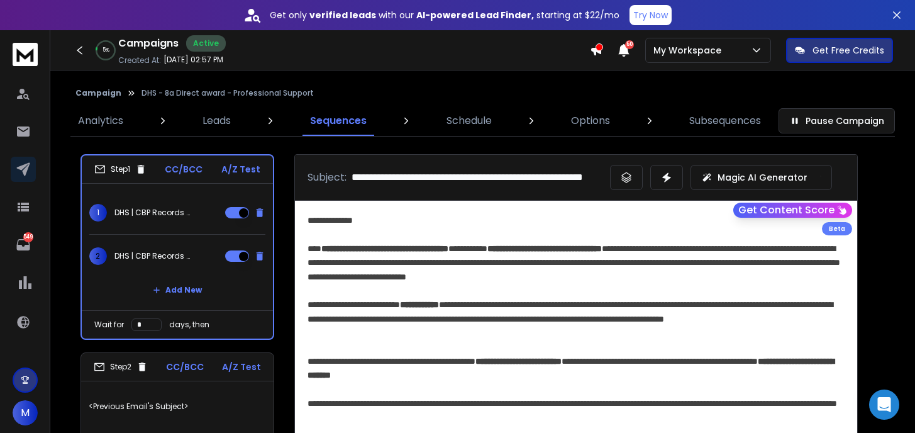
click at [240, 126] on div "Analytics Leads Sequences Schedule Options Subsequences" at bounding box center [419, 121] width 698 height 30
click at [223, 125] on p "Leads" at bounding box center [217, 120] width 28 height 15
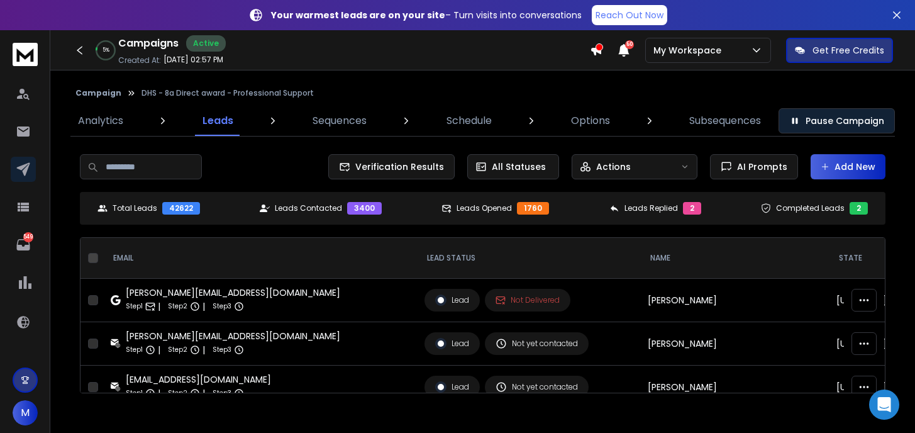
click at [798, 120] on icon at bounding box center [796, 121] width 6 height 6
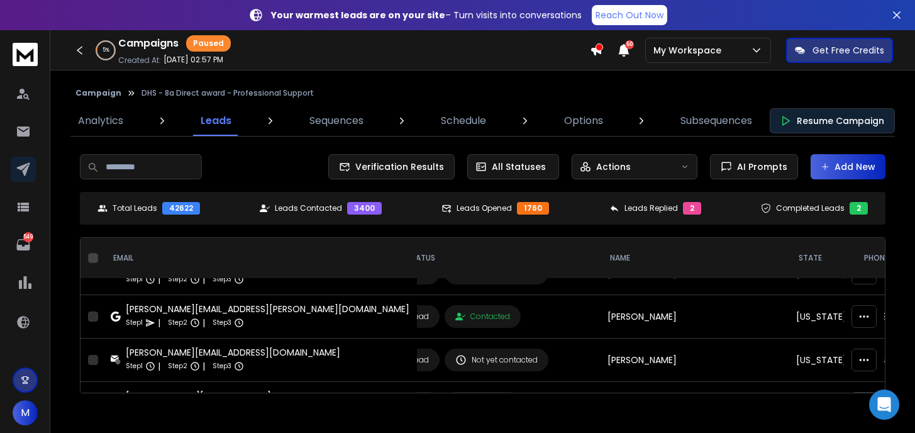
scroll to position [0, 40]
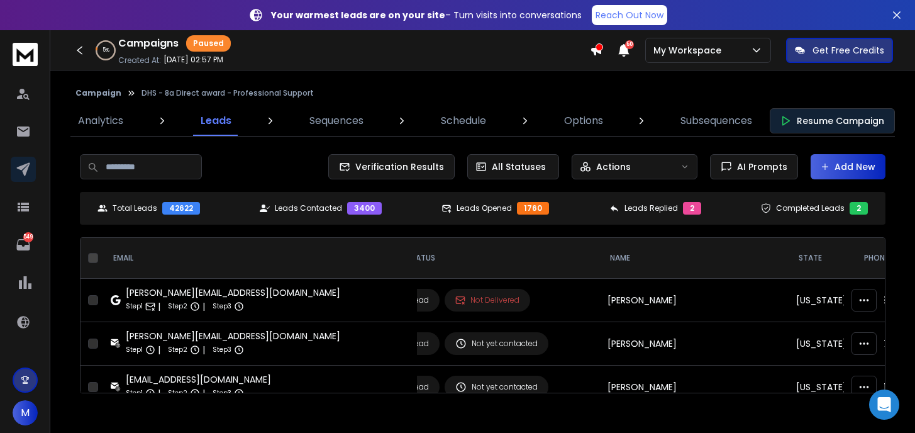
click at [837, 162] on button "Add New" at bounding box center [848, 166] width 75 height 25
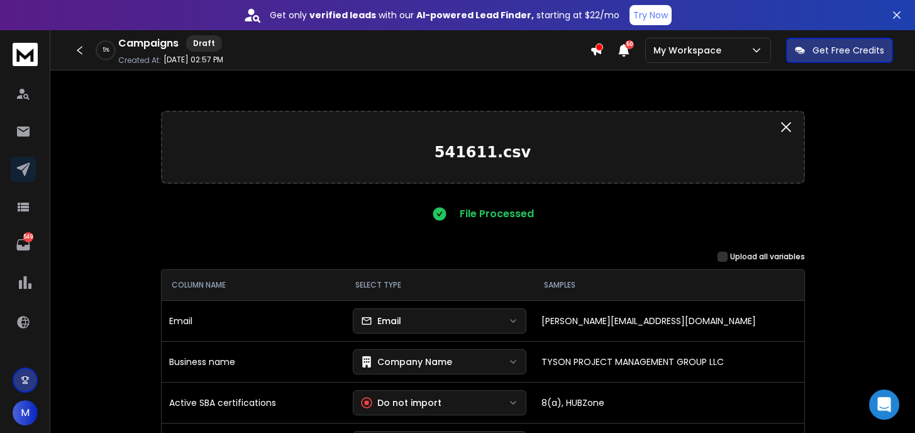
click at [721, 259] on button "Upload all variables" at bounding box center [723, 257] width 10 height 10
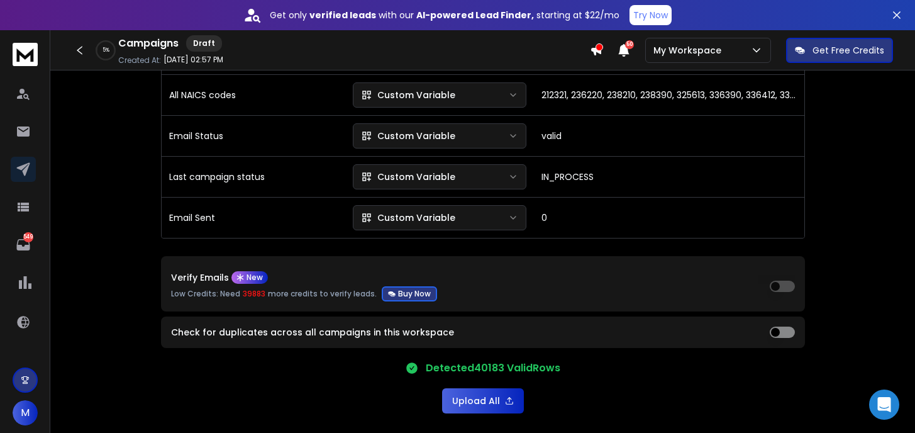
click at [467, 401] on button "Upload All" at bounding box center [483, 400] width 82 height 25
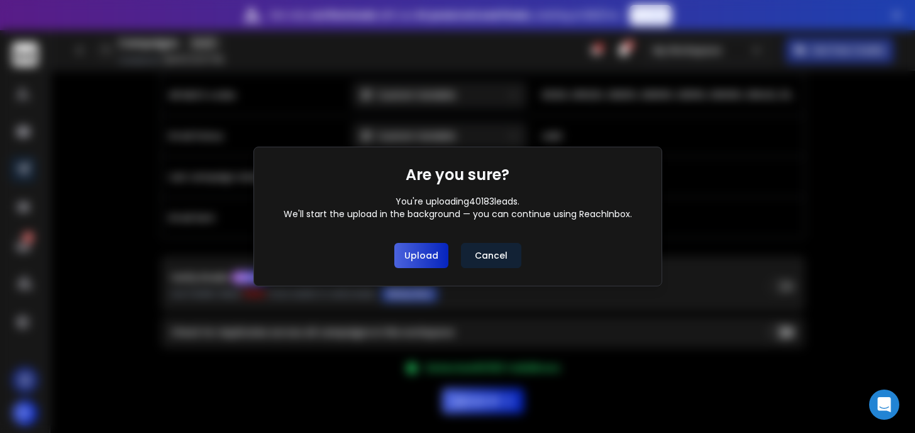
click at [416, 254] on button "Upload" at bounding box center [421, 255] width 54 height 25
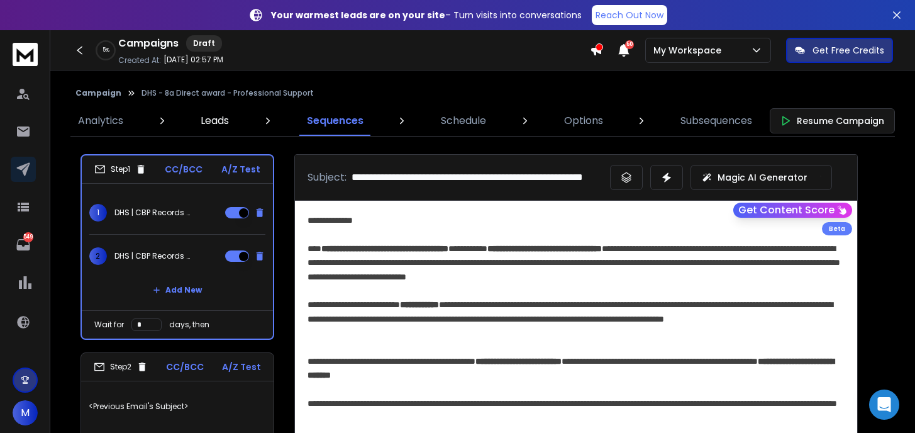
click at [218, 119] on p "Leads" at bounding box center [215, 120] width 28 height 15
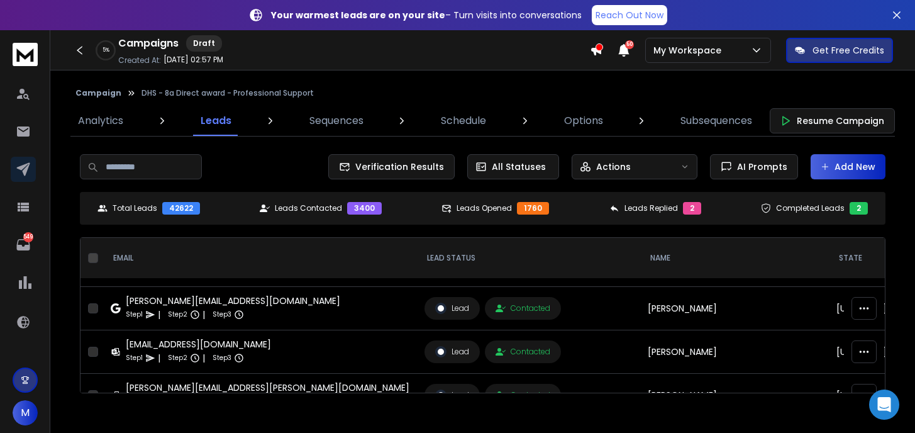
scroll to position [2066, 0]
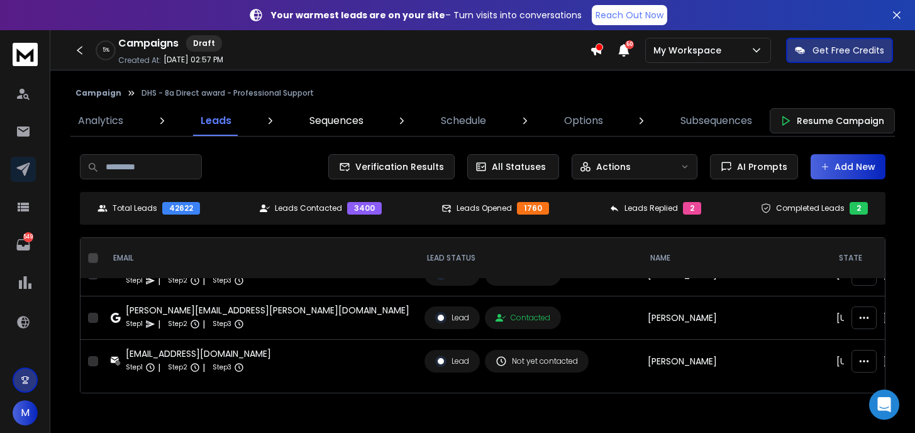
click at [333, 131] on link "Sequences" at bounding box center [336, 121] width 69 height 30
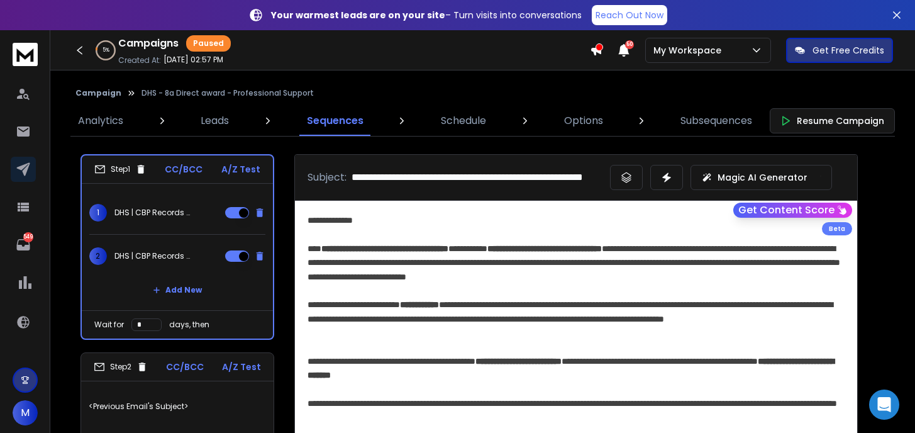
scroll to position [82, 0]
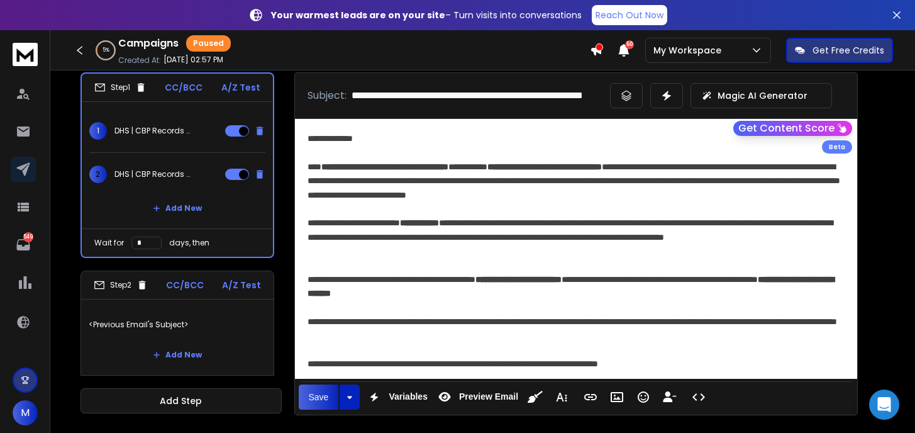
drag, startPoint x: 313, startPoint y: 394, endPoint x: 296, endPoint y: 275, distance: 120.1
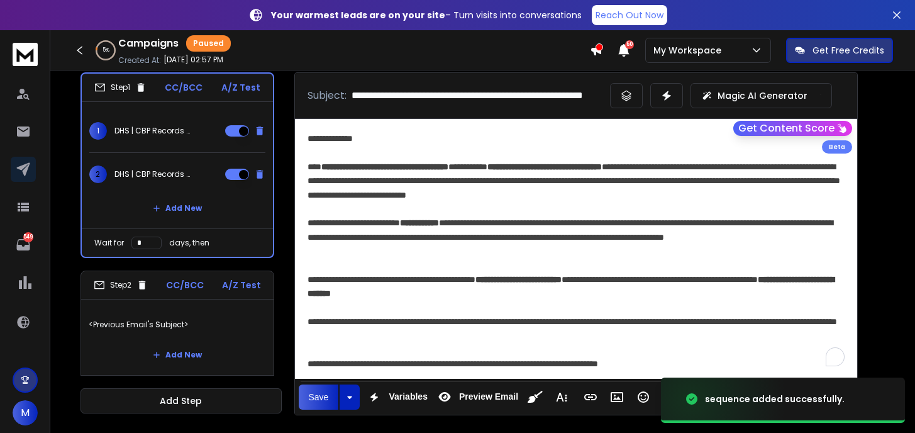
scroll to position [0, 0]
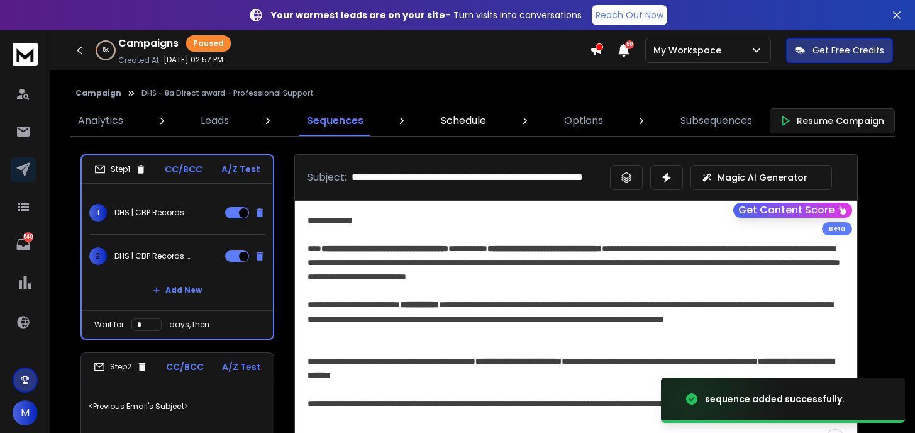
click at [217, 124] on p "Leads" at bounding box center [215, 120] width 28 height 15
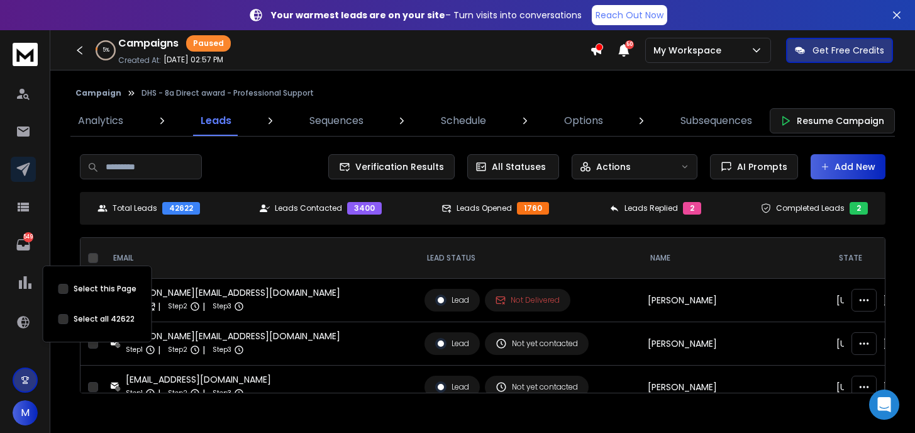
click at [111, 319] on label "Select all 42622" at bounding box center [104, 319] width 61 height 10
click at [65, 321] on button "Select this Page" at bounding box center [64, 319] width 10 height 10
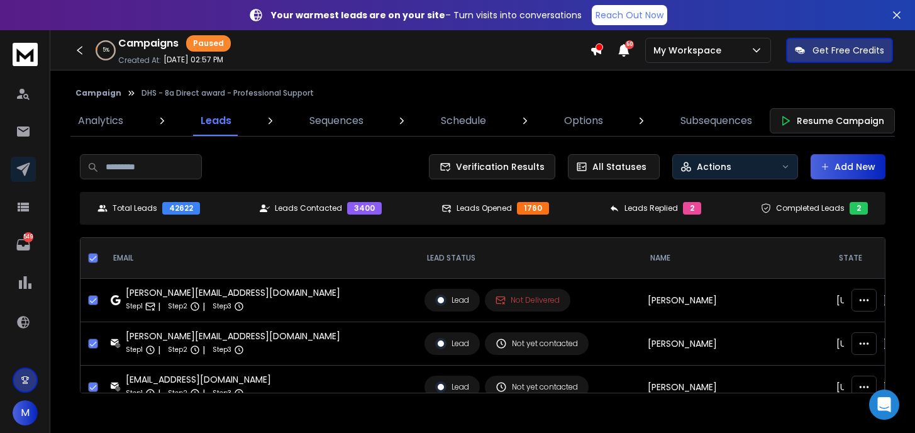
click at [699, 169] on p "Actions" at bounding box center [714, 166] width 35 height 13
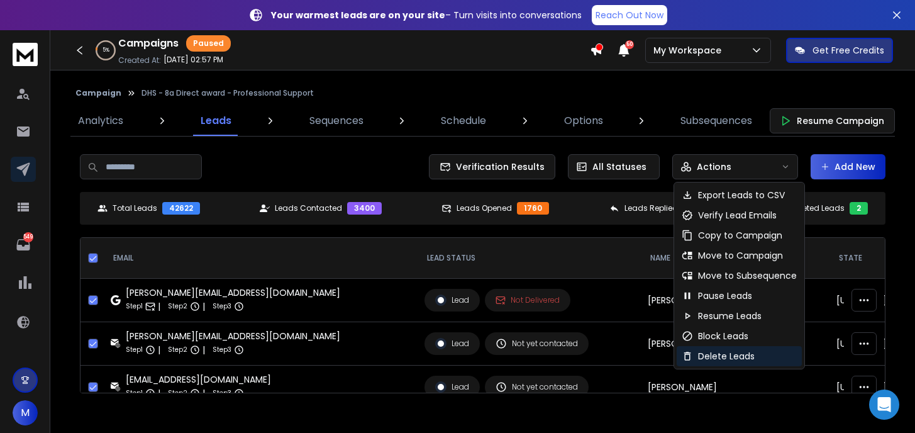
click at [727, 354] on p "Delete Leads" at bounding box center [726, 356] width 57 height 13
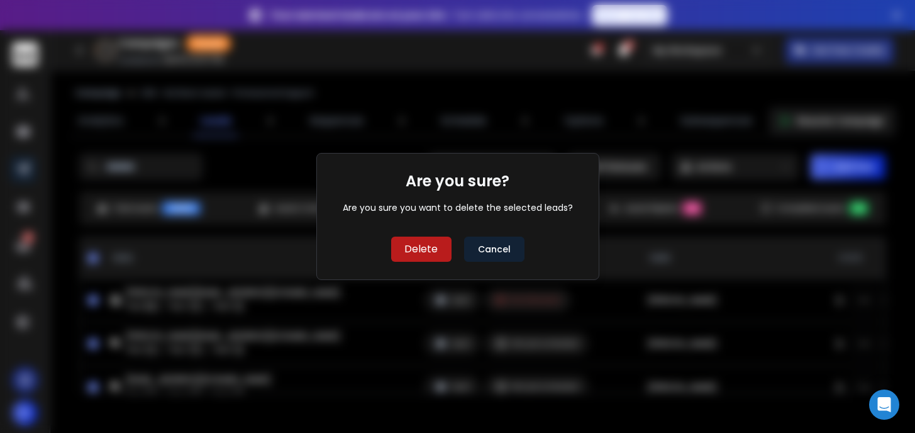
click at [428, 248] on button "Delete" at bounding box center [421, 249] width 60 height 25
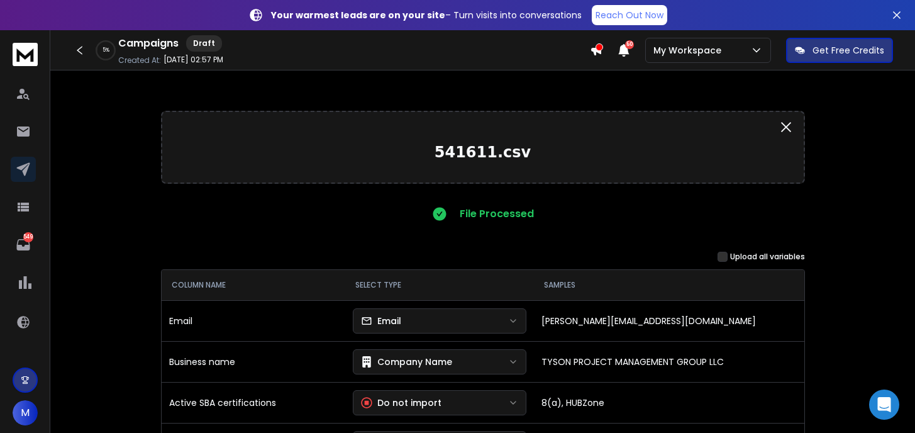
click at [730, 256] on label "Upload all variables" at bounding box center [767, 257] width 75 height 10
click at [728, 256] on button "Upload all variables" at bounding box center [723, 257] width 10 height 10
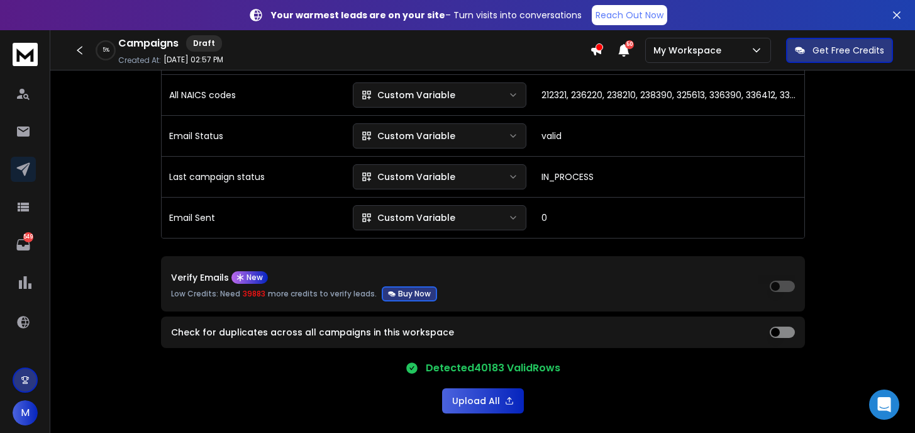
click at [506, 399] on icon at bounding box center [509, 400] width 9 height 9
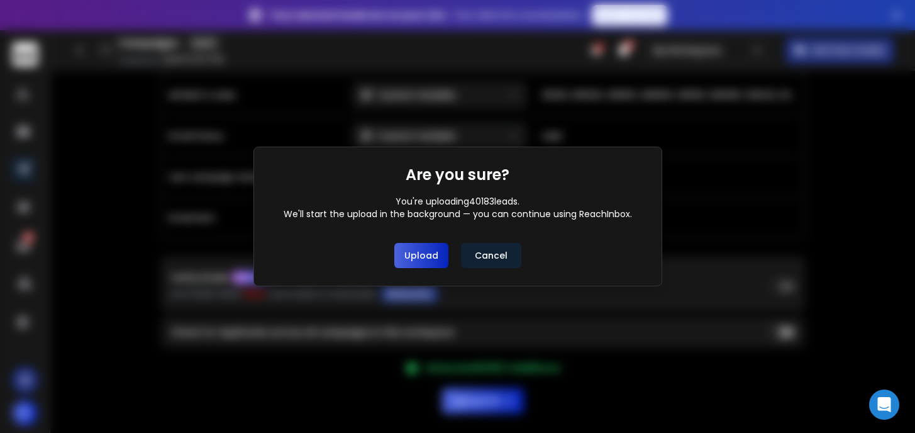
click at [432, 262] on button "Upload" at bounding box center [421, 255] width 54 height 25
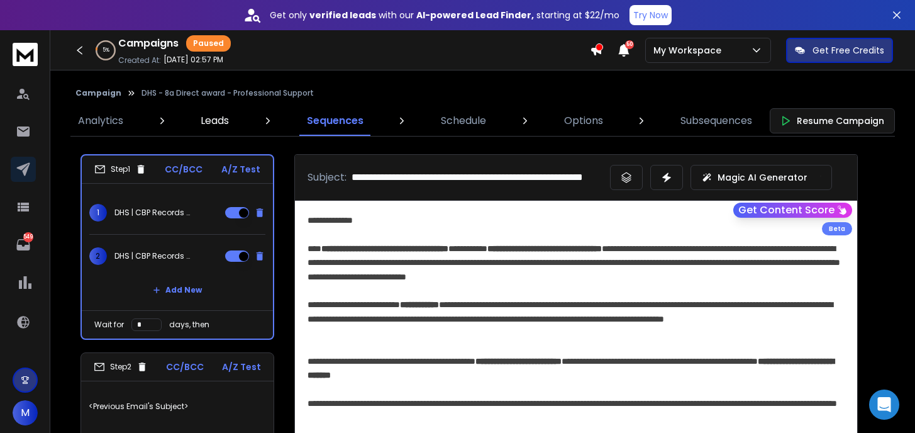
click at [216, 126] on p "Leads" at bounding box center [215, 120] width 28 height 15
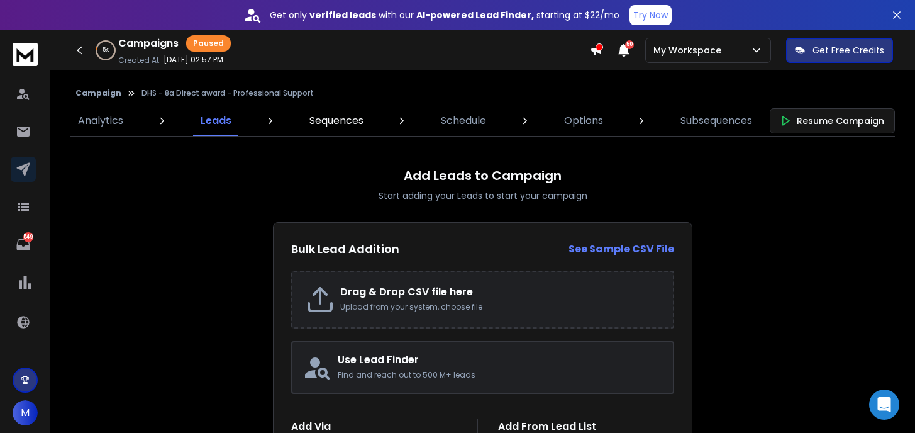
click at [328, 127] on p "Sequences" at bounding box center [337, 120] width 54 height 15
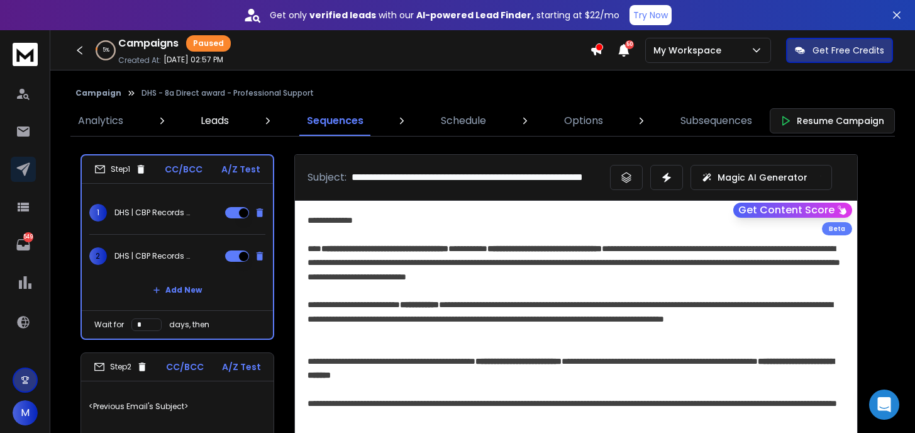
click at [226, 124] on p "Leads" at bounding box center [215, 120] width 28 height 15
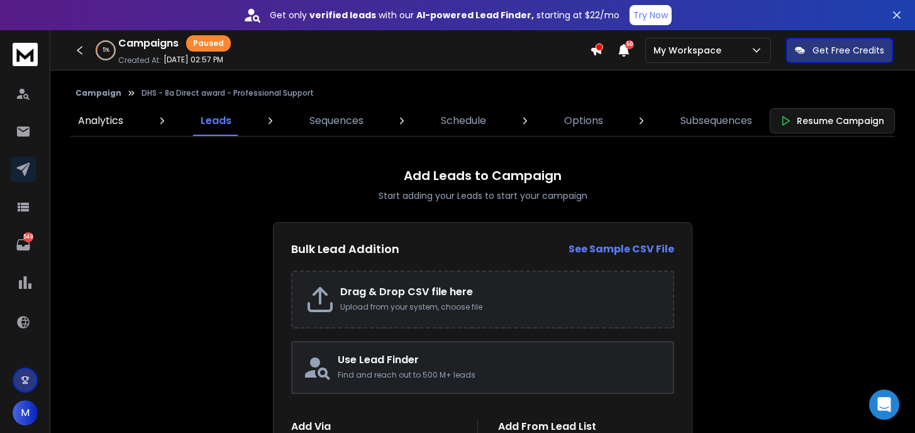
click at [111, 120] on p "Analytics" at bounding box center [100, 120] width 45 height 15
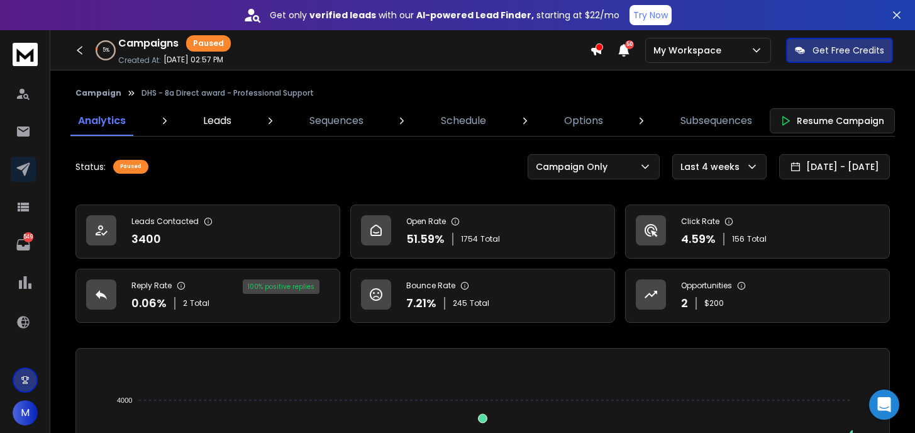
click at [211, 123] on p "Leads" at bounding box center [217, 120] width 28 height 15
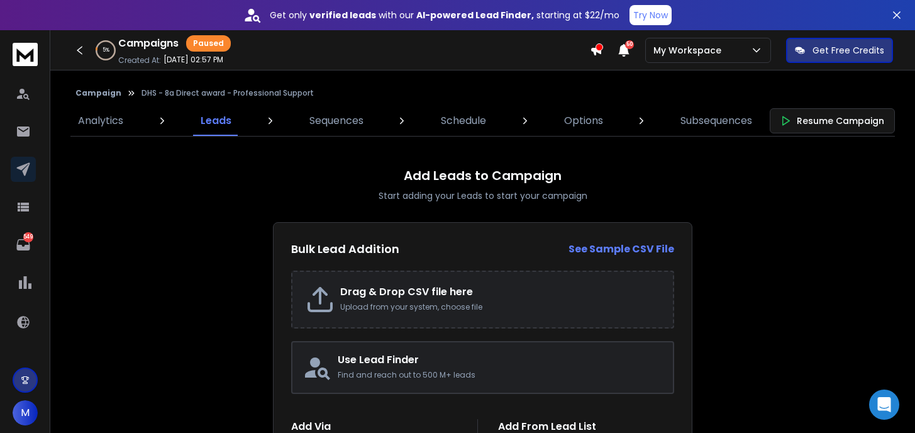
click at [386, 301] on div "Drag & Drop CSV file here Upload from your system, choose file" at bounding box center [500, 299] width 320 height 30
type input "**********"
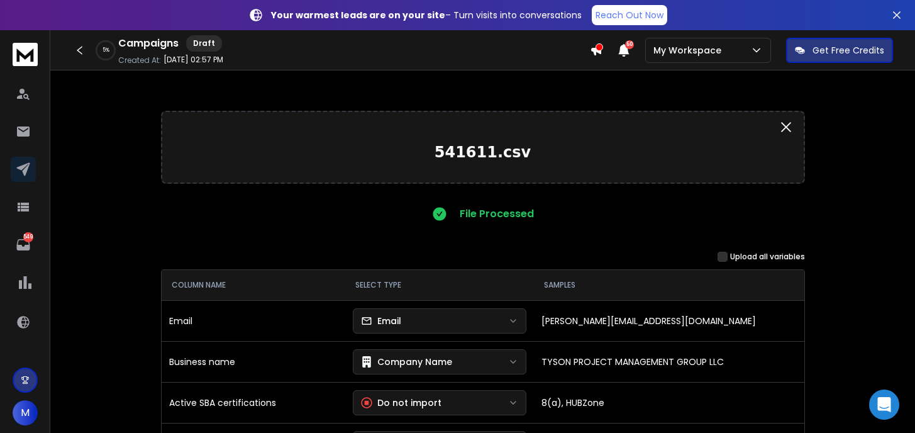
drag, startPoint x: 721, startPoint y: 259, endPoint x: 689, endPoint y: 244, distance: 35.2
click at [720, 259] on button "Upload all variables" at bounding box center [723, 257] width 10 height 10
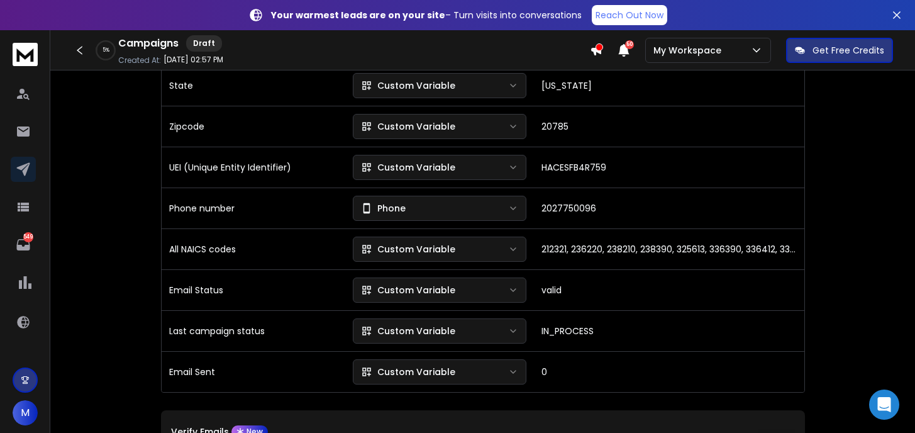
scroll to position [676, 0]
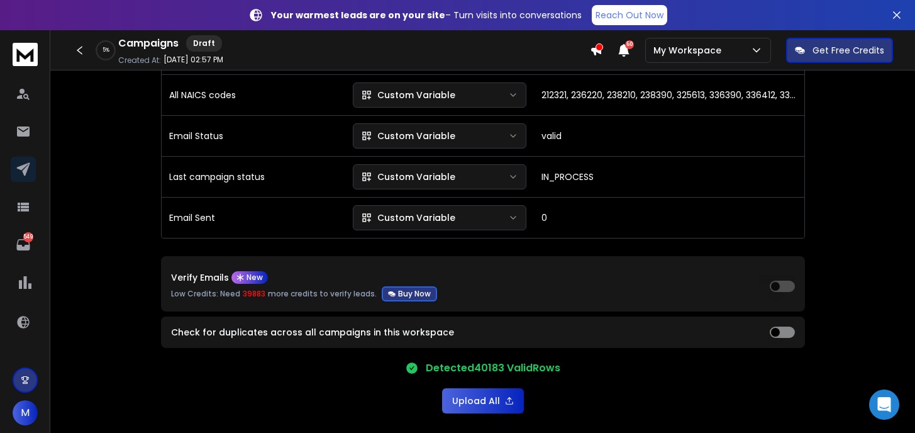
click at [488, 401] on button "Upload All" at bounding box center [483, 400] width 82 height 25
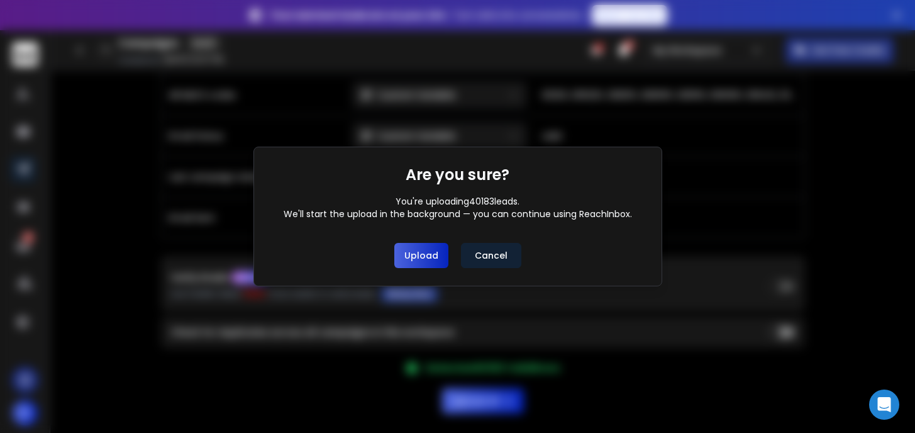
click at [411, 255] on button "Upload" at bounding box center [421, 255] width 54 height 25
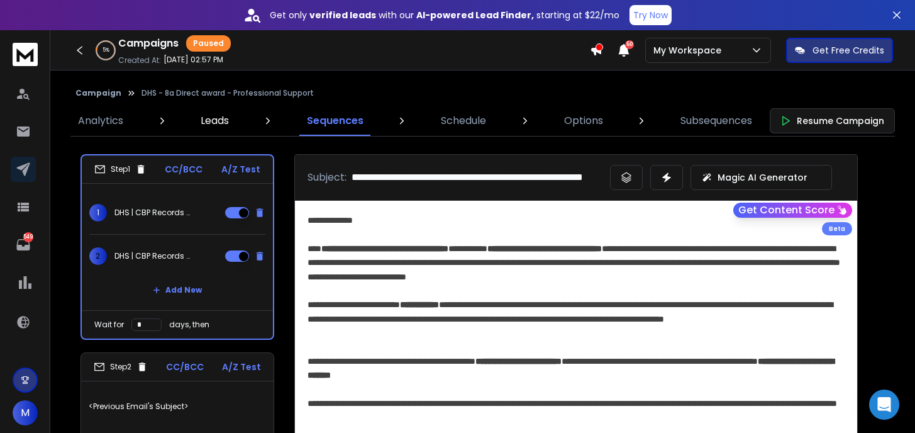
click at [213, 120] on p "Leads" at bounding box center [215, 120] width 28 height 15
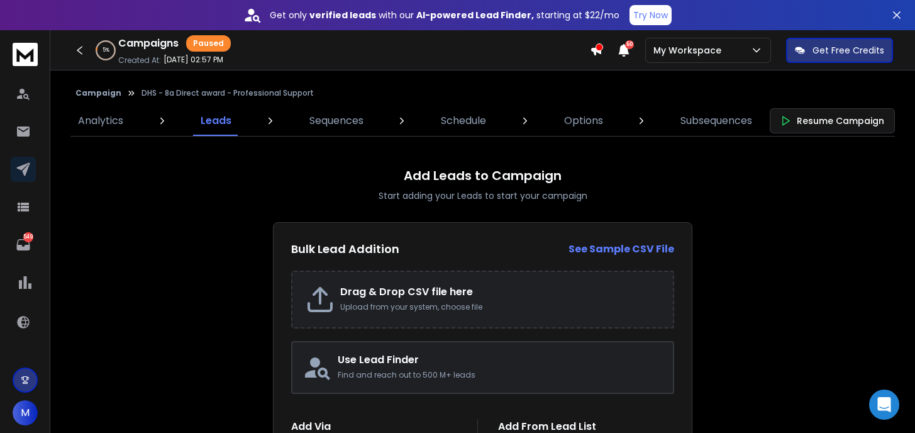
scroll to position [139, 0]
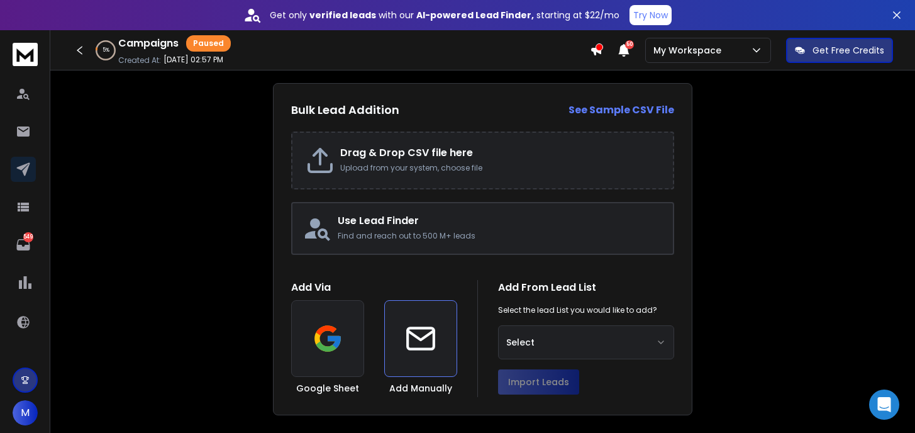
click at [430, 328] on icon at bounding box center [421, 338] width 26 height 21
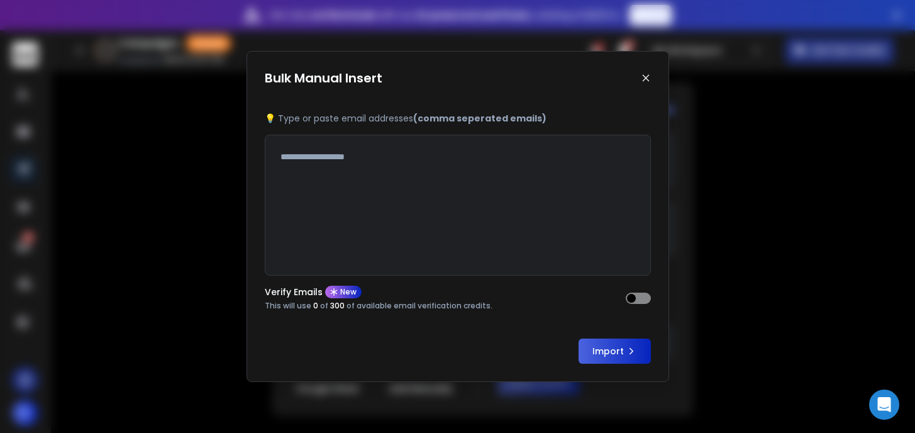
click at [645, 81] on icon at bounding box center [646, 78] width 10 height 10
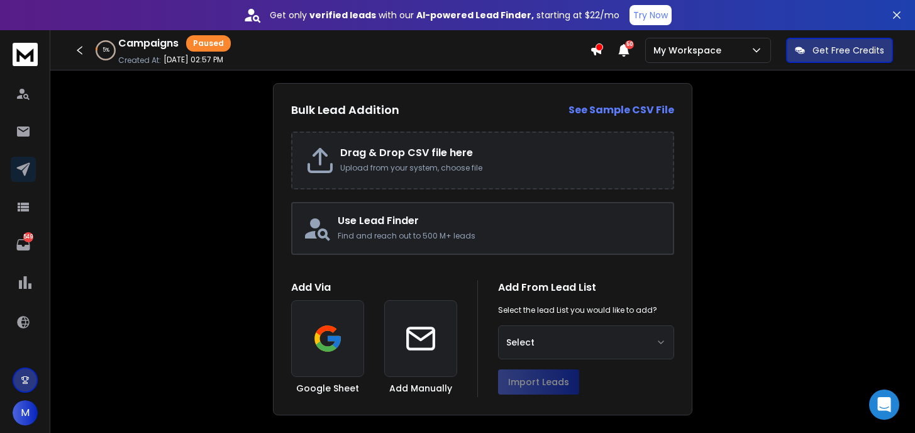
click at [381, 164] on p "Upload from your system, choose file" at bounding box center [500, 168] width 320 height 10
type input "**********"
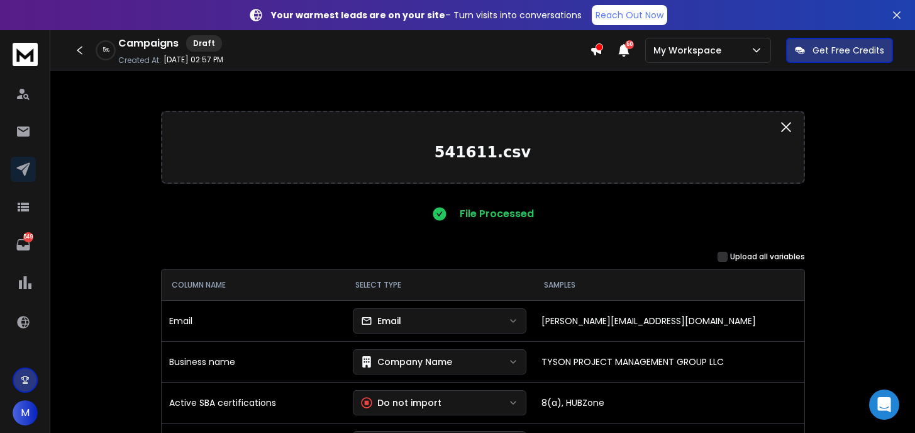
drag, startPoint x: 726, startPoint y: 255, endPoint x: 709, endPoint y: 255, distance: 17.0
click at [726, 255] on button "Upload all variables" at bounding box center [723, 257] width 10 height 10
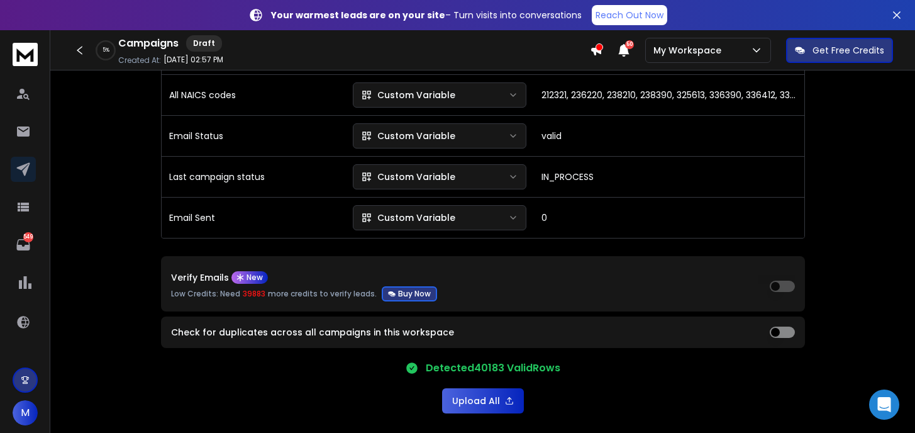
click at [505, 403] on icon at bounding box center [509, 400] width 9 height 9
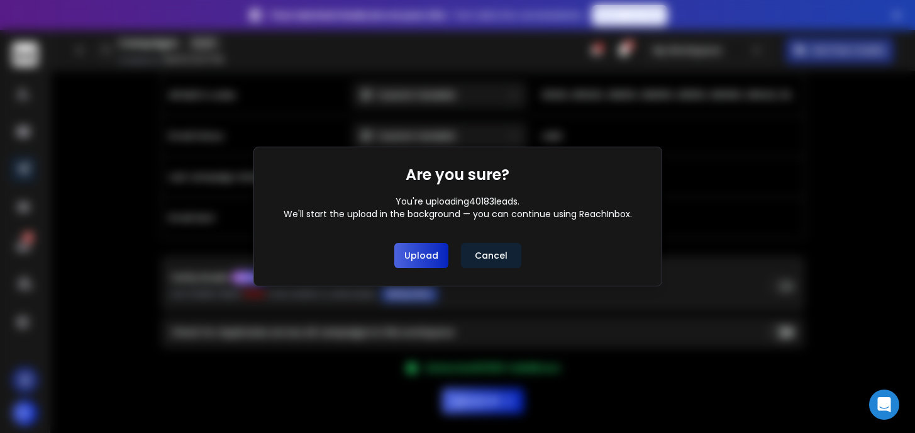
click at [425, 255] on button "Upload" at bounding box center [421, 255] width 54 height 25
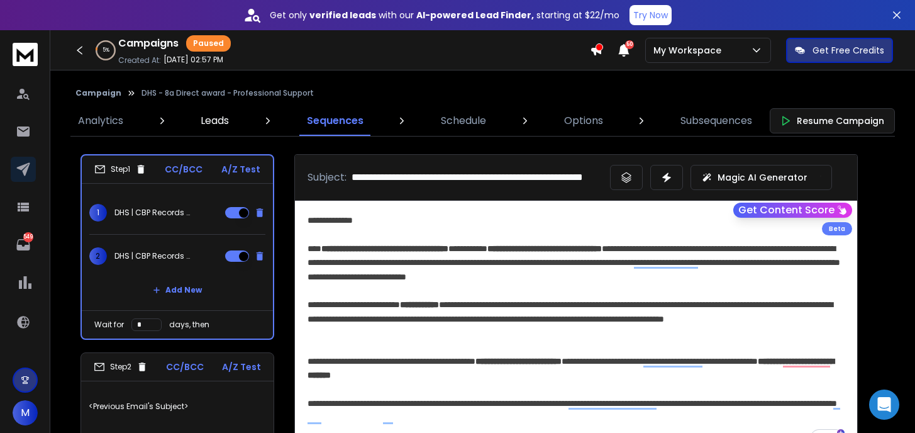
drag, startPoint x: 226, startPoint y: 121, endPoint x: 276, endPoint y: 118, distance: 50.4
click at [226, 121] on p "Leads" at bounding box center [215, 120] width 28 height 15
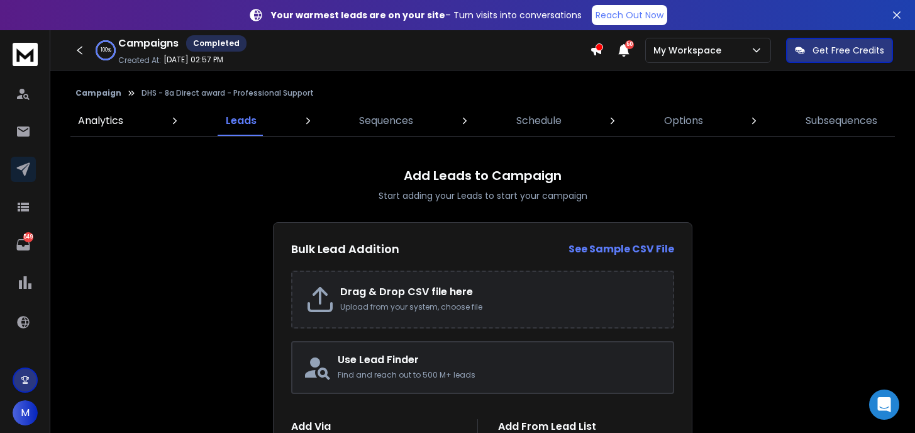
click at [98, 128] on link "Analytics" at bounding box center [100, 121] width 60 height 30
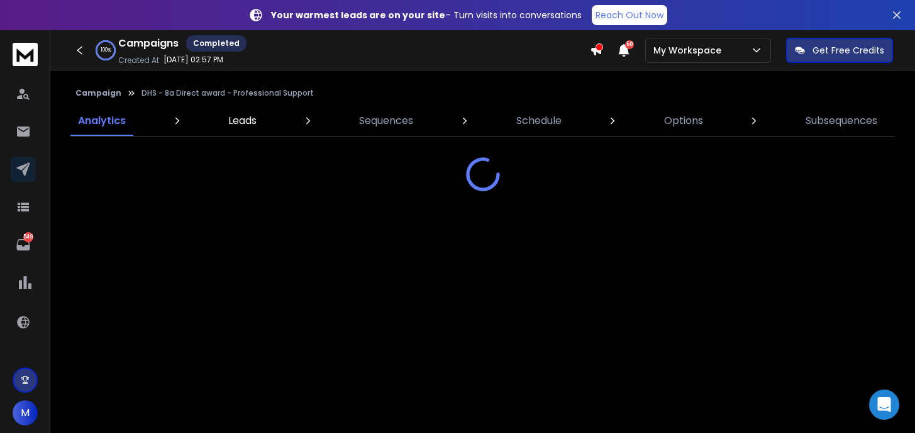
click at [248, 131] on link "Leads" at bounding box center [242, 121] width 43 height 30
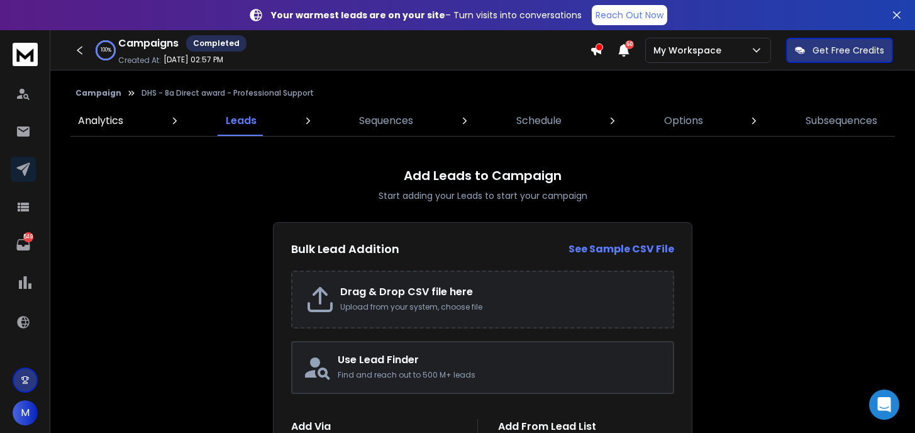
click at [101, 127] on p "Analytics" at bounding box center [100, 120] width 45 height 15
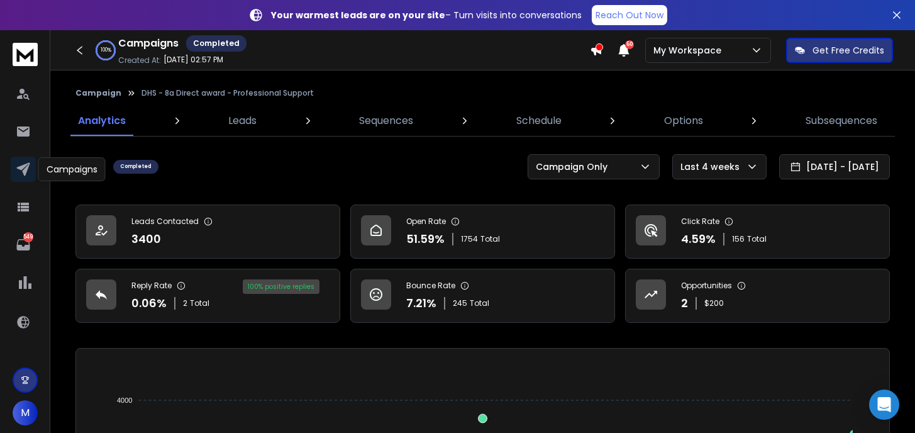
click at [21, 169] on icon at bounding box center [22, 168] width 13 height 13
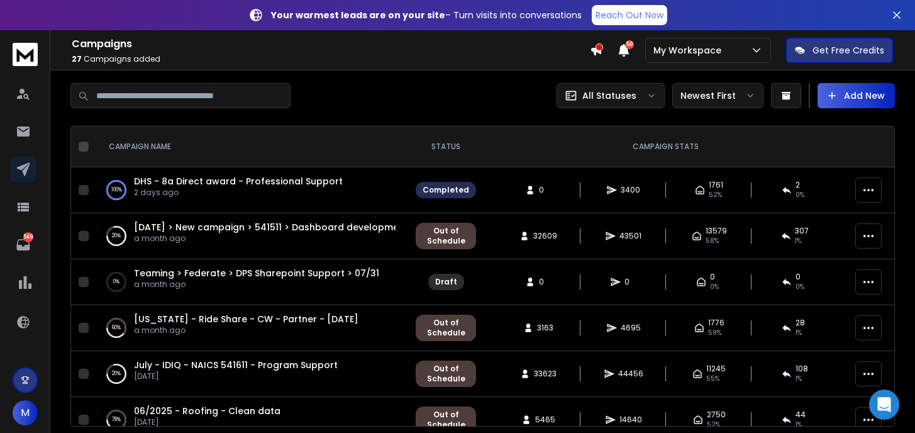
click at [272, 179] on span "DHS - 8a Direct award - Professional Support" at bounding box center [238, 181] width 209 height 13
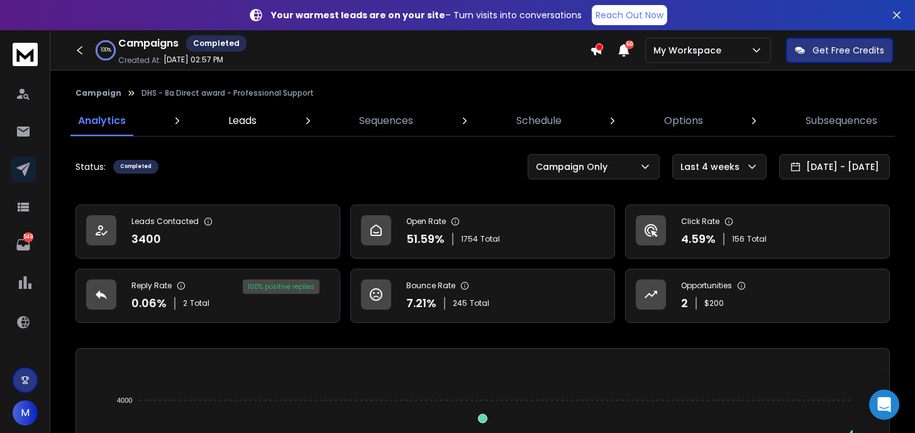
click at [243, 124] on p "Leads" at bounding box center [242, 120] width 28 height 15
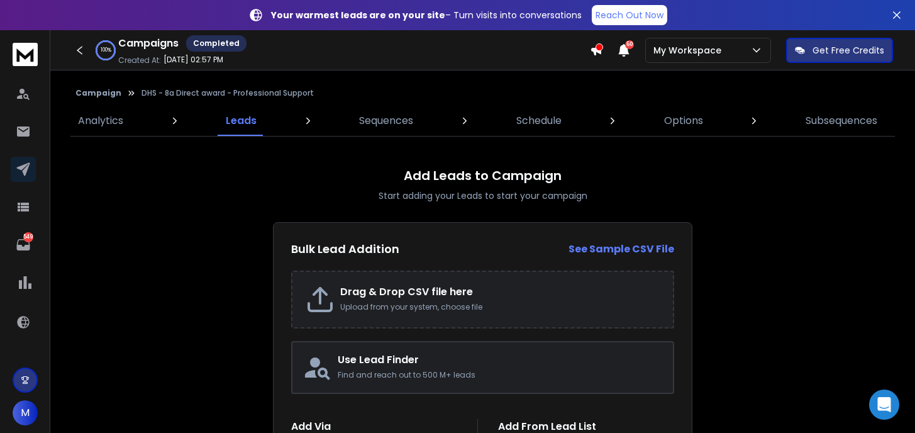
click at [396, 294] on h2 "Drag & Drop CSV file here" at bounding box center [500, 291] width 320 height 15
type input "**********"
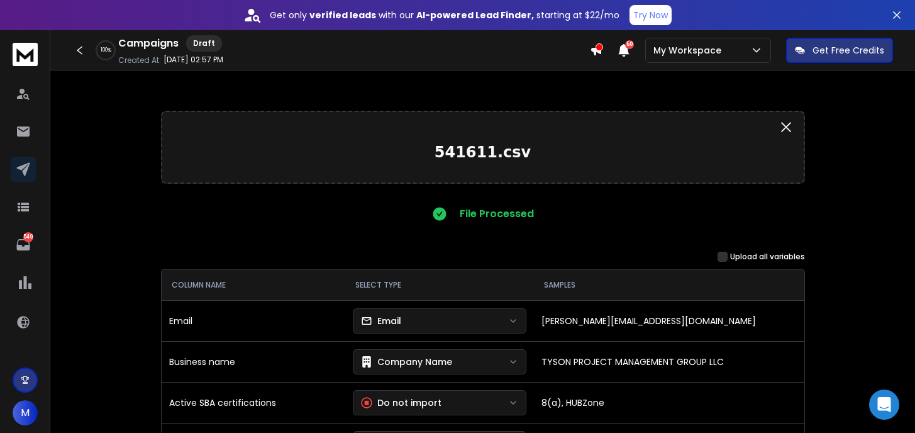
scroll to position [6, 0]
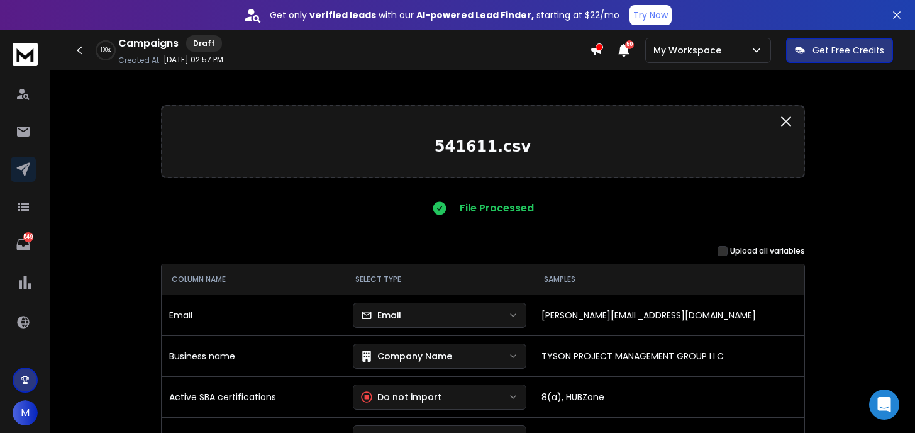
click at [725, 250] on button "Upload all variables" at bounding box center [723, 251] width 10 height 10
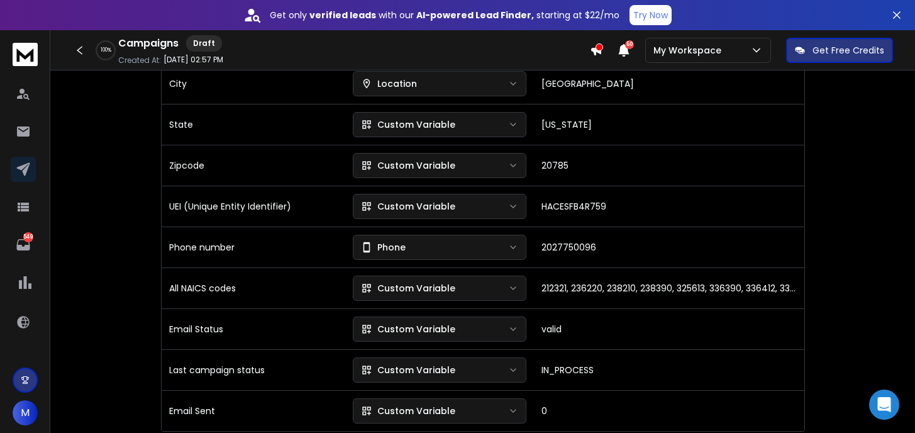
scroll to position [676, 0]
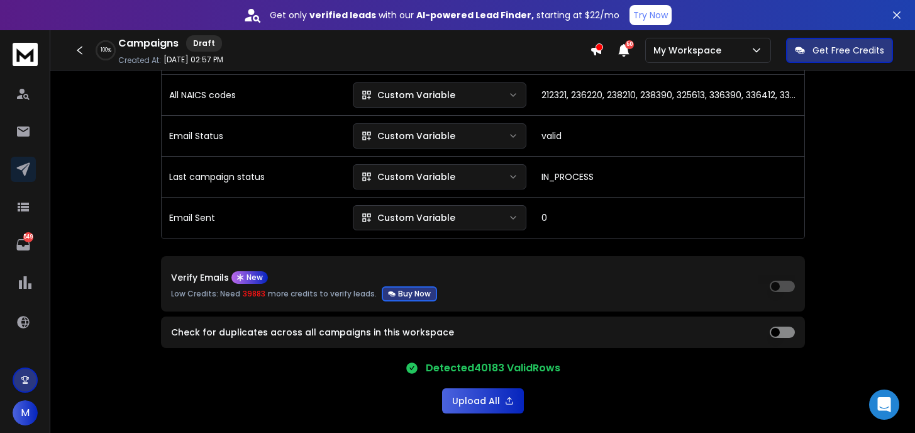
click at [510, 401] on icon at bounding box center [509, 400] width 9 height 9
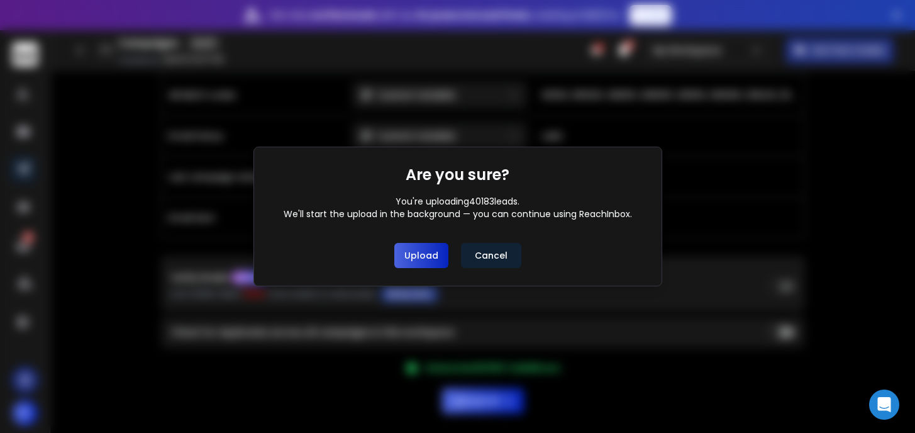
click at [437, 257] on button "Upload" at bounding box center [421, 255] width 54 height 25
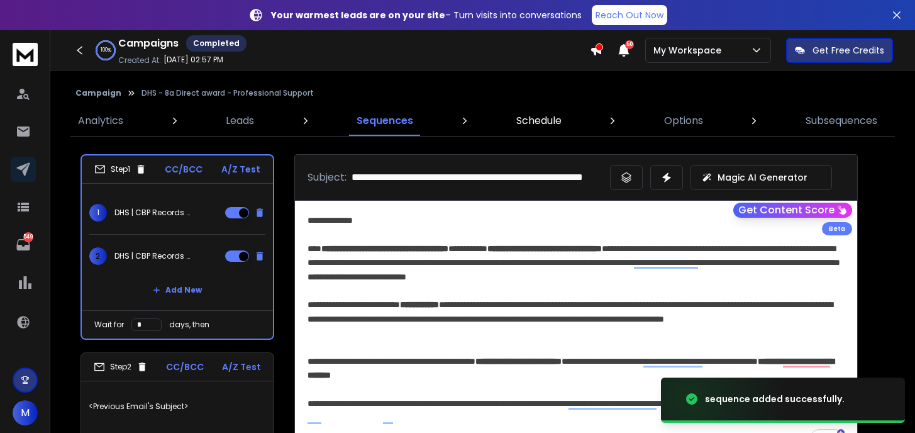
click at [544, 125] on p "Schedule" at bounding box center [538, 120] width 45 height 15
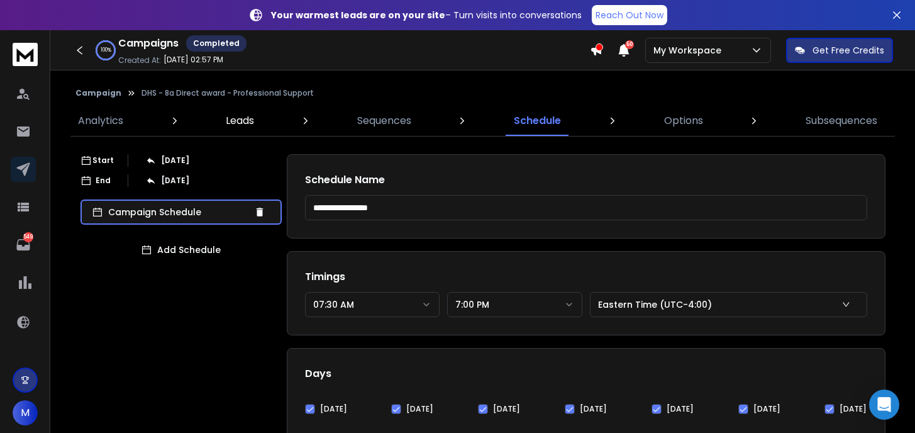
drag, startPoint x: 238, startPoint y: 120, endPoint x: 244, endPoint y: 119, distance: 6.3
click at [238, 120] on p "Leads" at bounding box center [240, 120] width 28 height 15
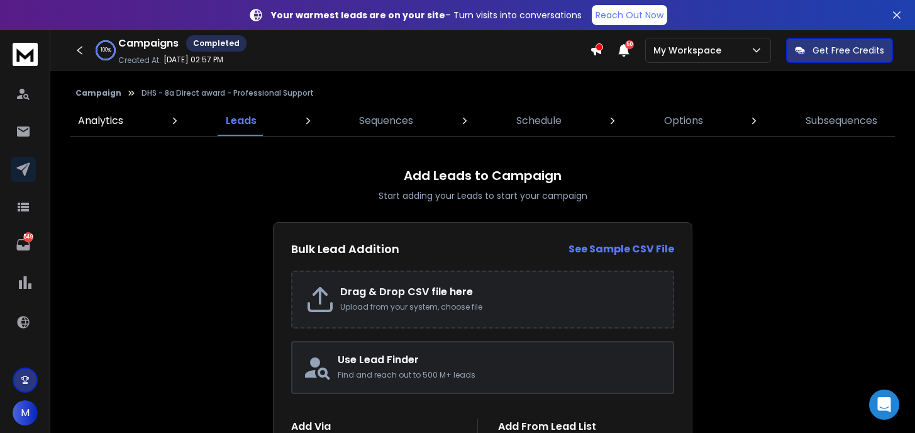
click at [101, 125] on p "Analytics" at bounding box center [100, 120] width 45 height 15
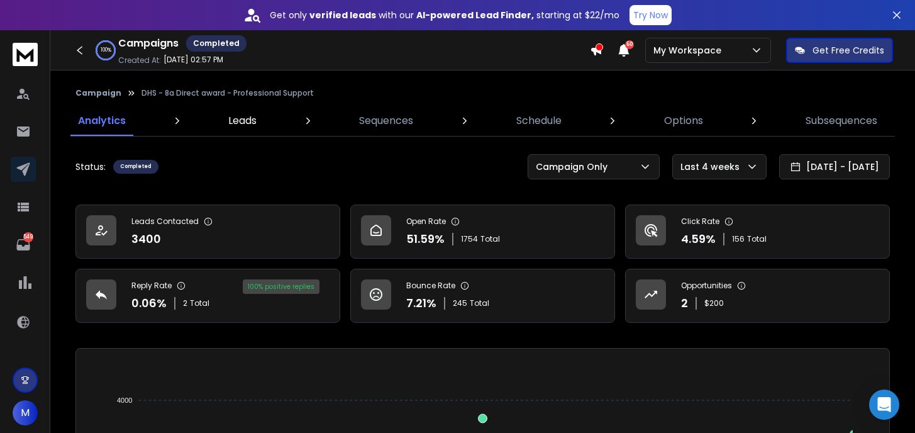
click at [232, 120] on p "Leads" at bounding box center [242, 120] width 28 height 15
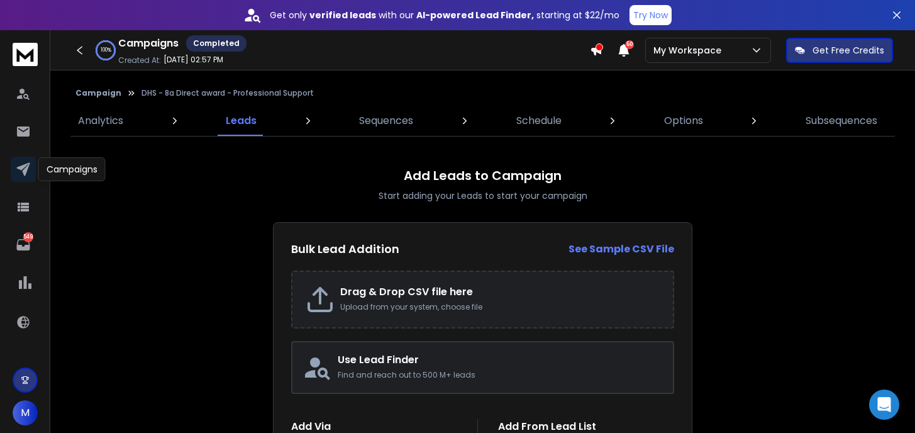
click at [20, 165] on icon at bounding box center [23, 169] width 15 height 15
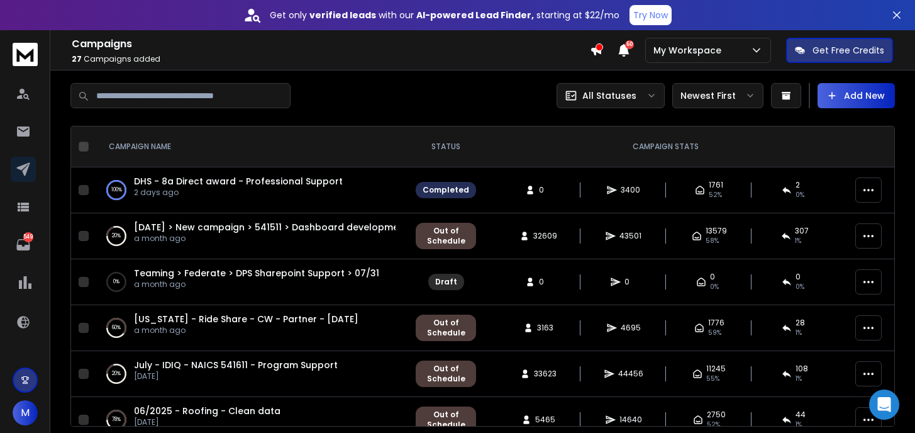
click at [878, 186] on button "button" at bounding box center [869, 189] width 26 height 25
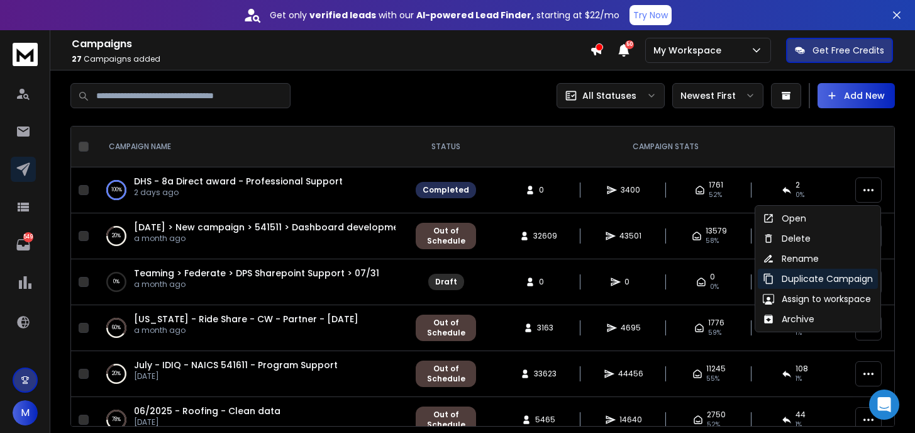
click at [823, 281] on div "Duplicate Campaign" at bounding box center [818, 278] width 110 height 13
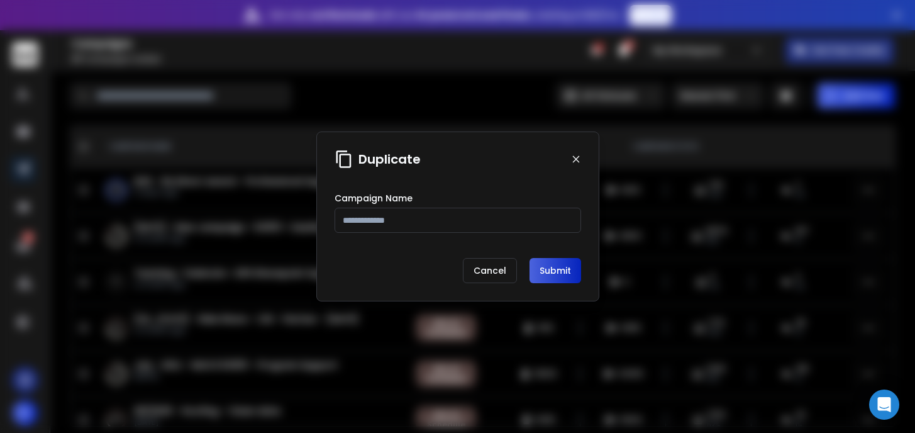
click at [491, 209] on input "text" at bounding box center [458, 220] width 247 height 25
type input "**********"
drag, startPoint x: 563, startPoint y: 266, endPoint x: 555, endPoint y: 259, distance: 10.7
click at [562, 266] on button "Submit" at bounding box center [556, 270] width 52 height 25
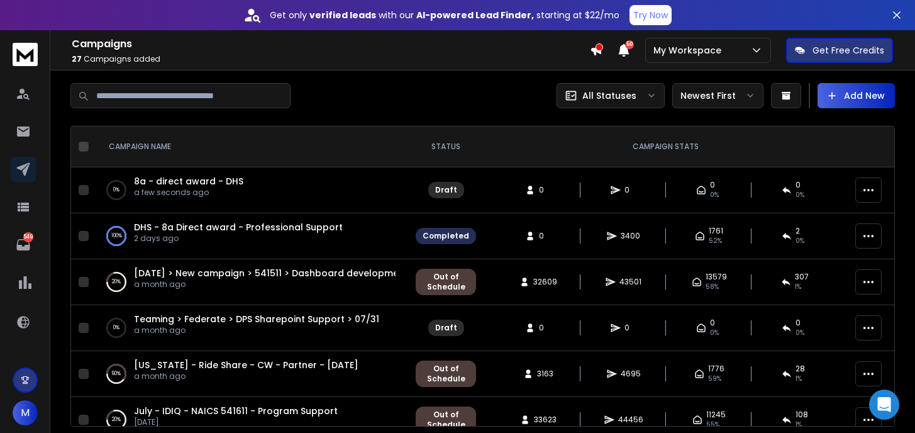
click at [220, 181] on span "8a - direct award - DHS" at bounding box center [188, 181] width 109 height 13
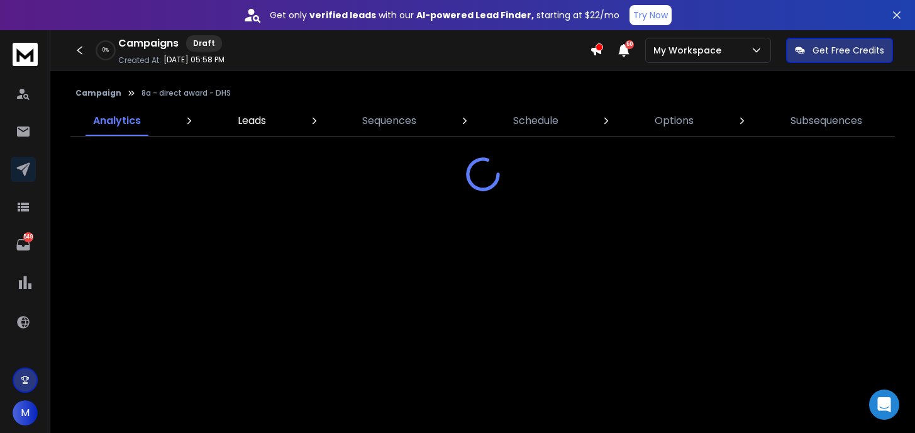
click at [232, 124] on link "Leads" at bounding box center [251, 121] width 43 height 30
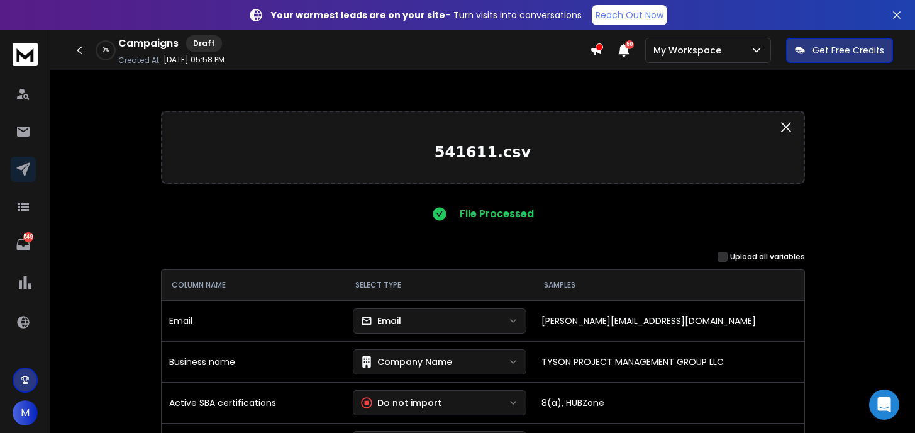
click at [724, 257] on button "Upload all variables" at bounding box center [723, 257] width 10 height 10
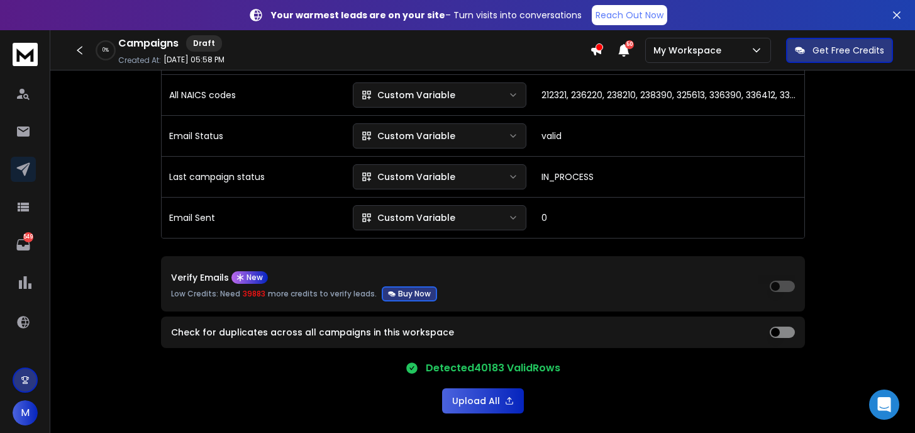
click at [511, 394] on button "Upload All" at bounding box center [483, 400] width 82 height 25
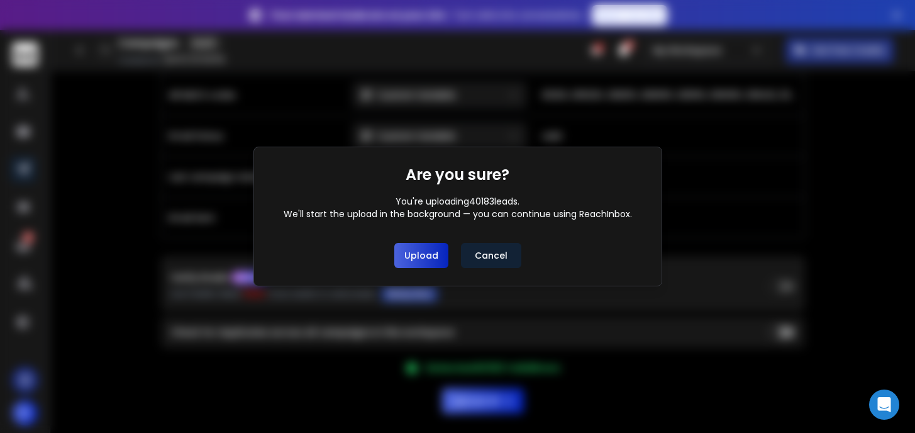
click at [440, 253] on button "Upload" at bounding box center [421, 255] width 54 height 25
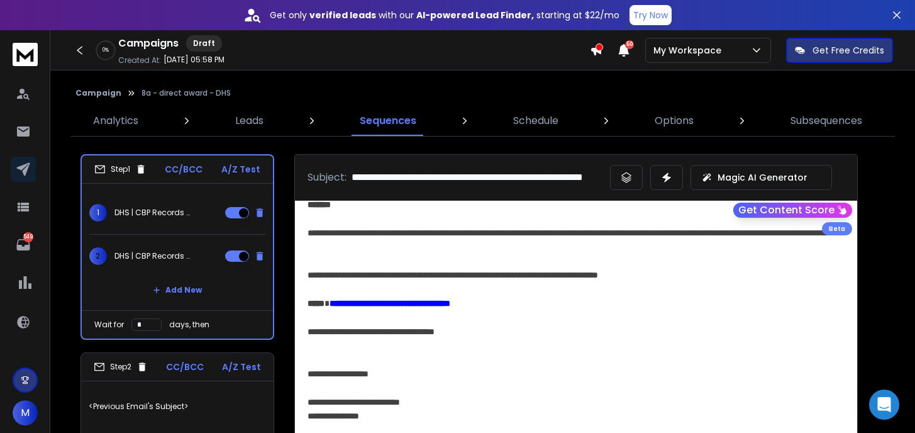
scroll to position [171, 0]
click at [428, 299] on strong "**********" at bounding box center [390, 302] width 121 height 9
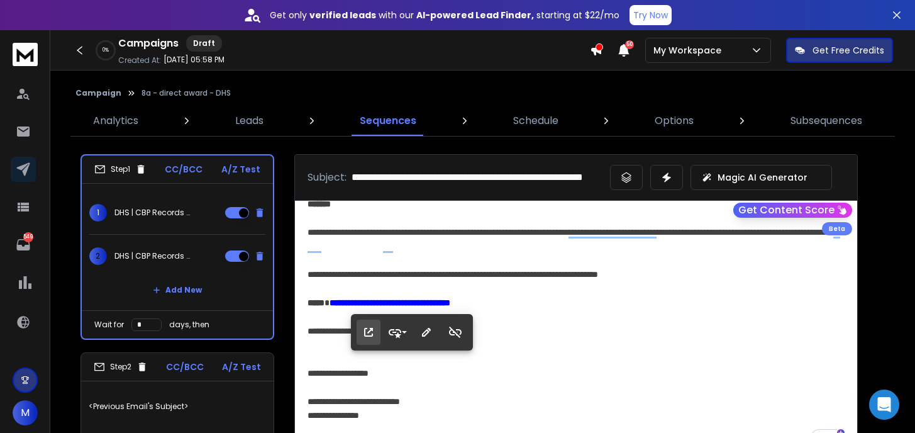
click at [370, 335] on icon "button" at bounding box center [368, 332] width 9 height 9
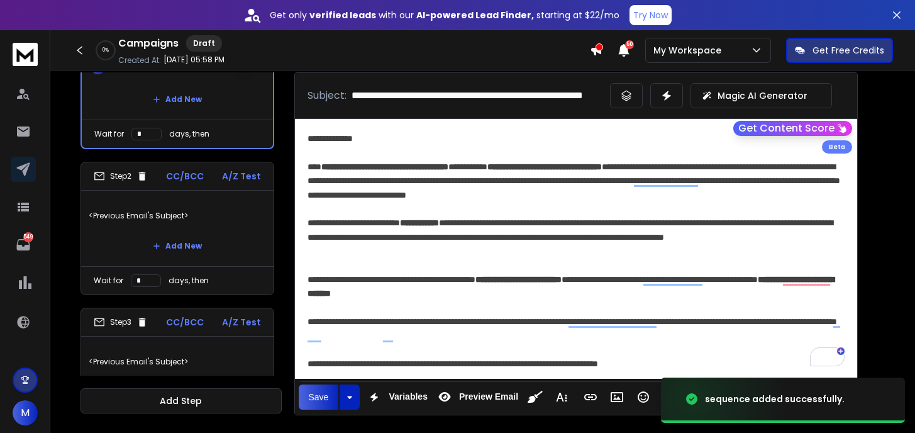
scroll to position [0, 0]
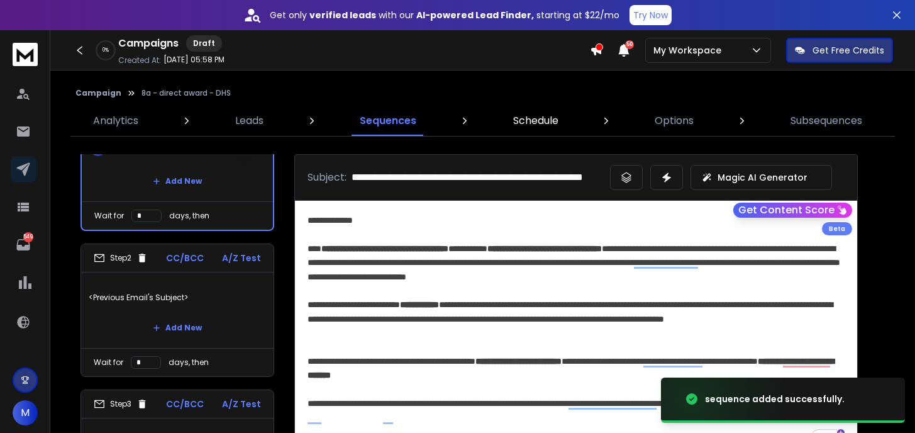
click at [532, 118] on p "Schedule" at bounding box center [535, 120] width 45 height 15
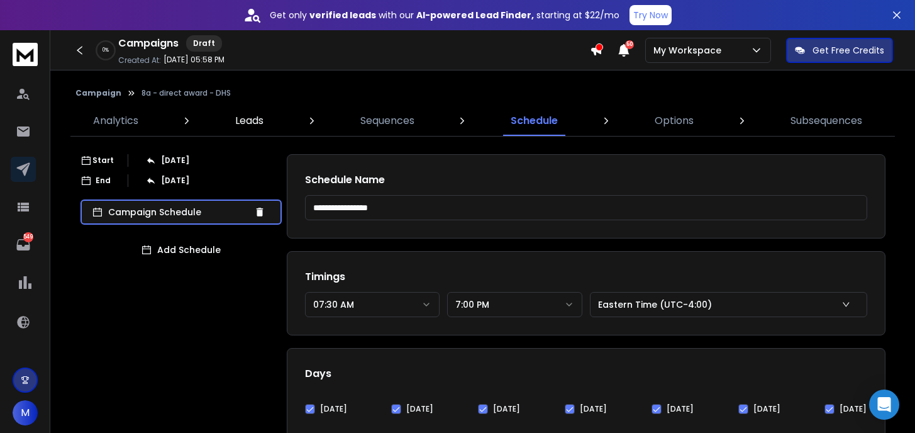
click at [259, 122] on p "Leads" at bounding box center [249, 120] width 28 height 15
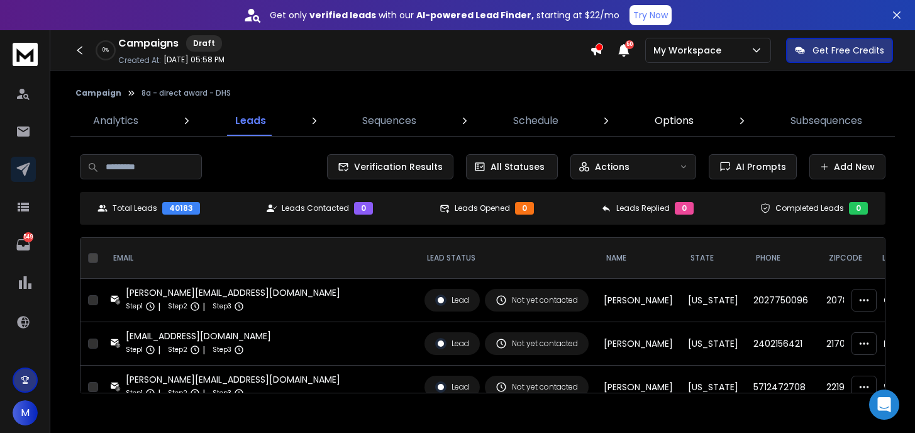
click at [677, 123] on p "Options" at bounding box center [674, 120] width 39 height 15
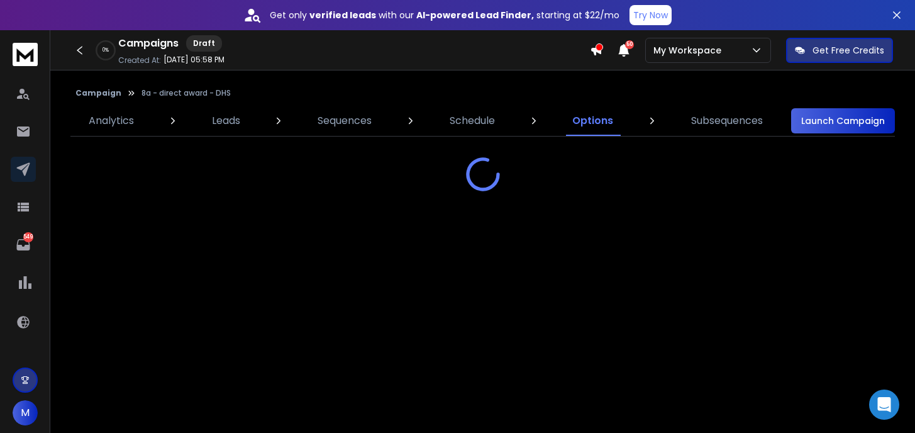
select select "*********"
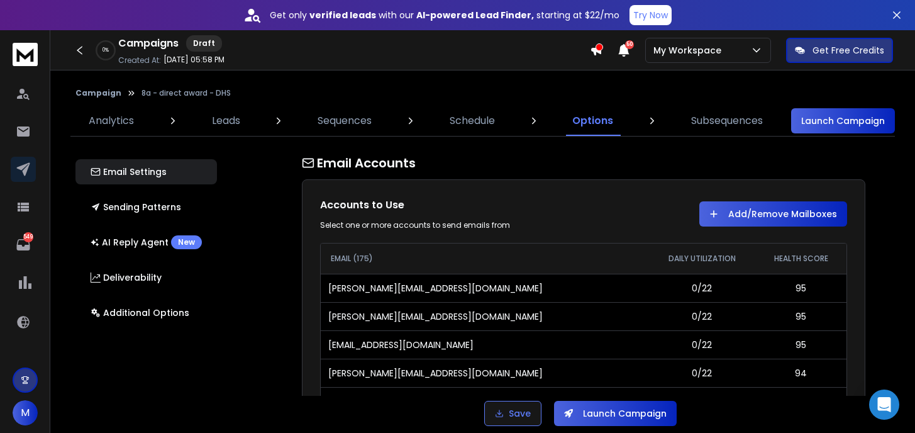
click at [637, 413] on button "Launch Campaign" at bounding box center [615, 413] width 123 height 25
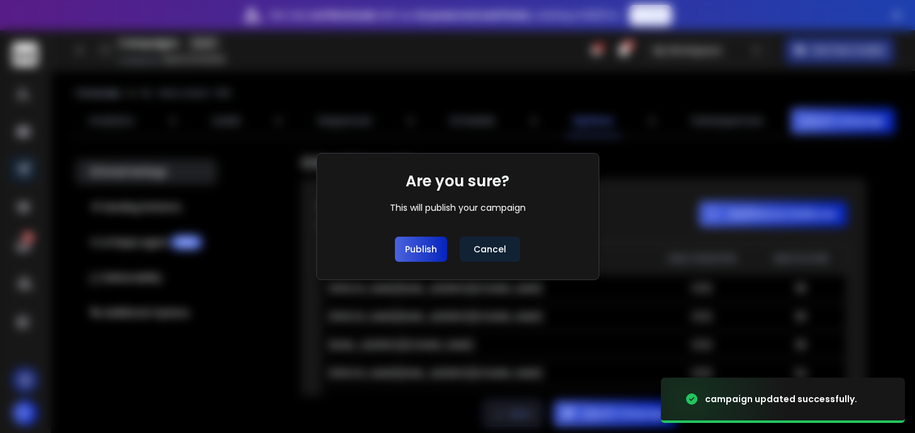
drag, startPoint x: 405, startPoint y: 251, endPoint x: 421, endPoint y: 245, distance: 17.9
click at [405, 251] on button "Publish" at bounding box center [421, 249] width 52 height 25
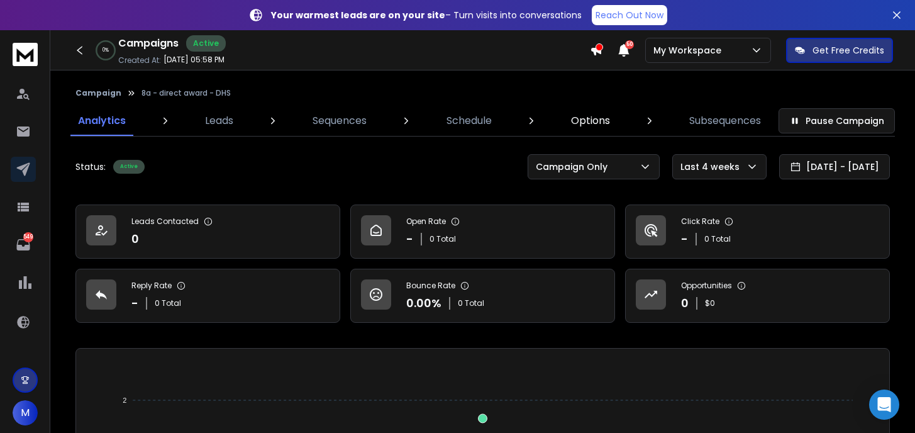
click at [578, 121] on p "Options" at bounding box center [590, 120] width 39 height 15
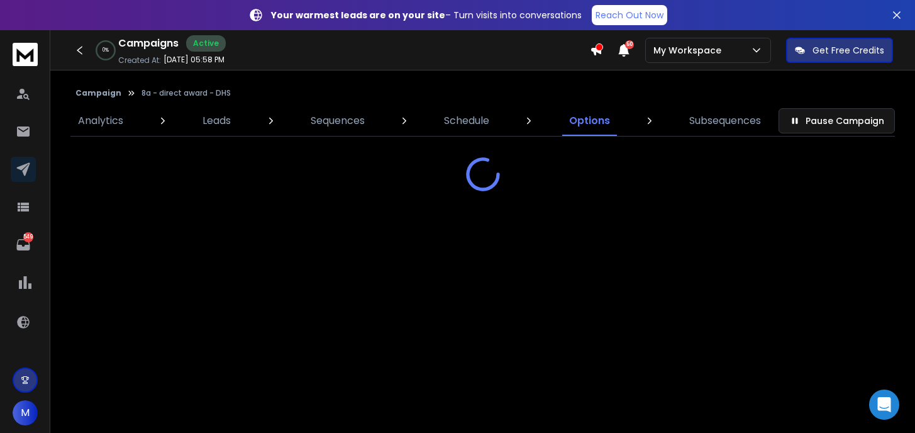
select select "*********"
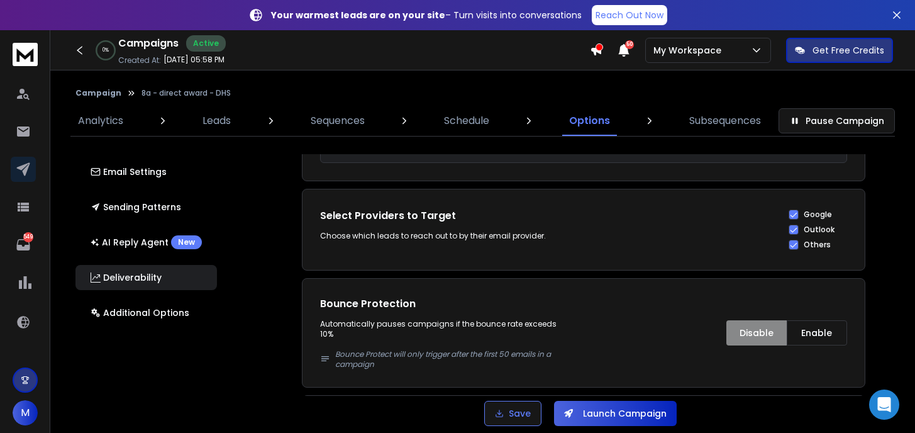
scroll to position [2697, 0]
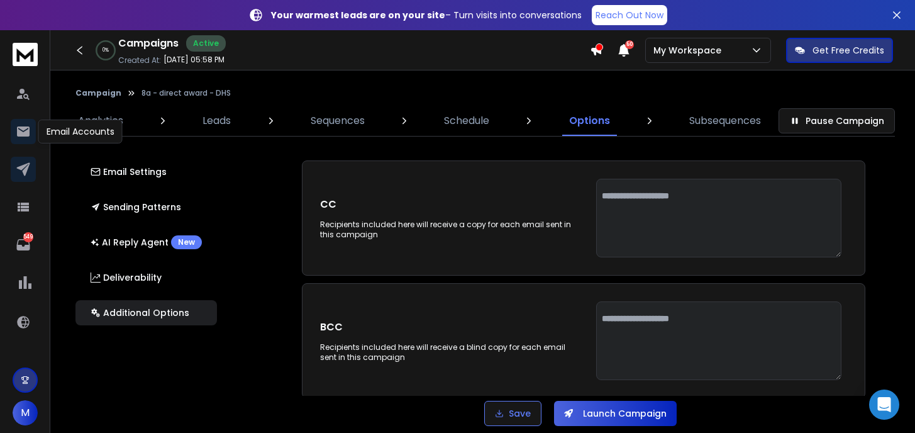
click at [21, 128] on icon at bounding box center [23, 131] width 13 height 10
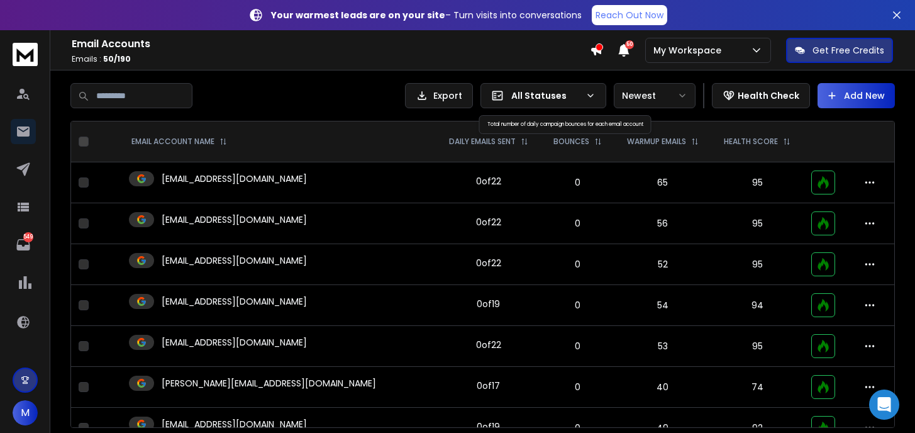
click at [533, 91] on p "All Statuses" at bounding box center [545, 95] width 69 height 13
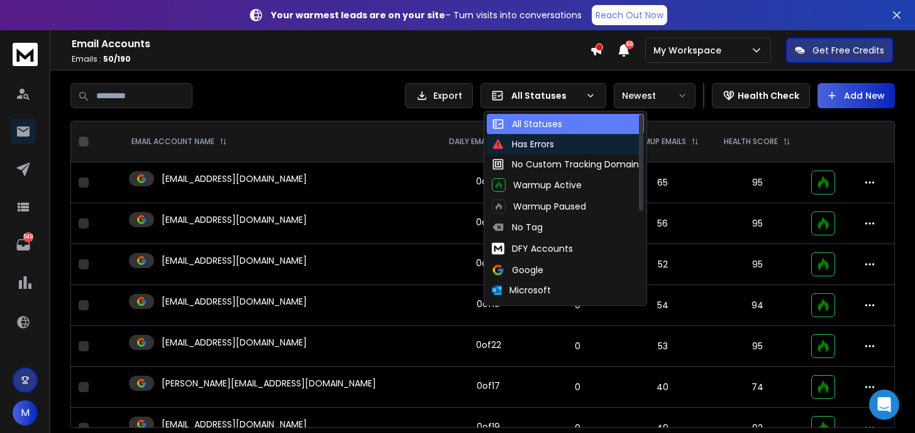
click at [537, 140] on div "Has Errors" at bounding box center [523, 144] width 62 height 13
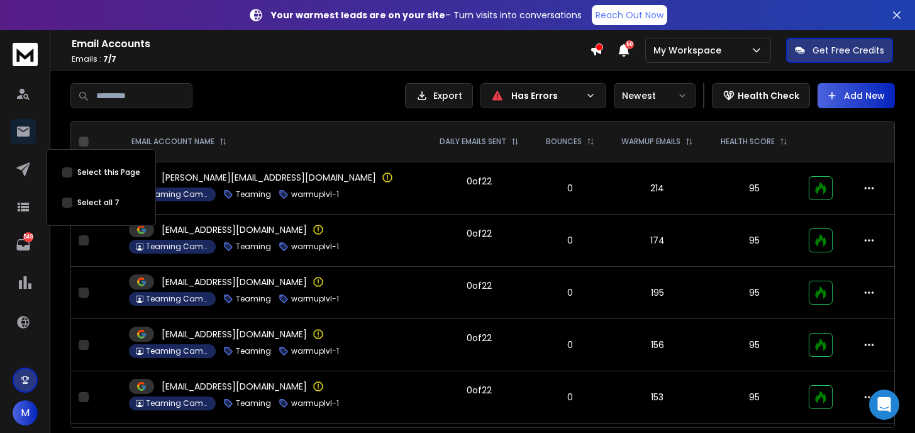
click at [66, 176] on button "Select this Page" at bounding box center [67, 172] width 10 height 10
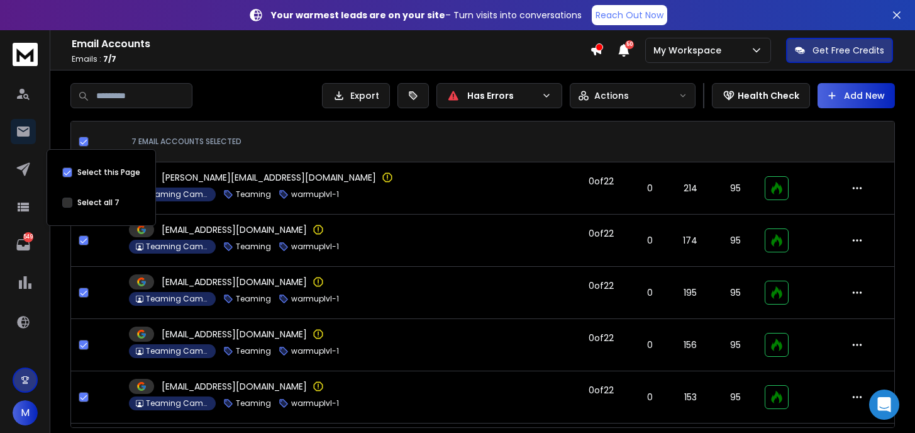
click at [86, 198] on label "Select all 7" at bounding box center [98, 203] width 42 height 10
click at [63, 201] on button "Select this Page" at bounding box center [67, 203] width 10 height 10
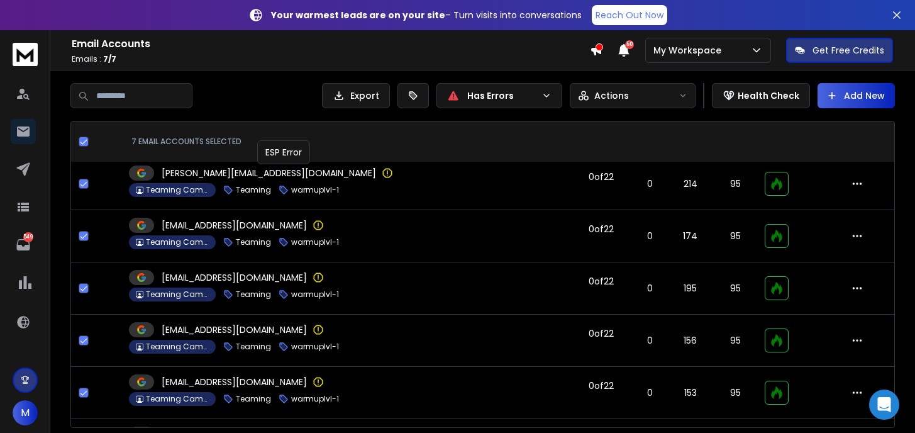
click at [381, 171] on icon at bounding box center [387, 173] width 13 height 13
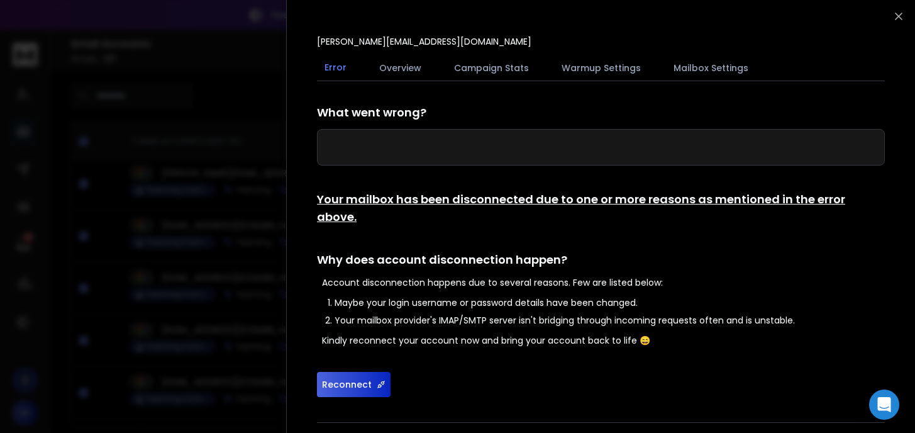
click at [356, 372] on button "Reconnect" at bounding box center [354, 384] width 74 height 25
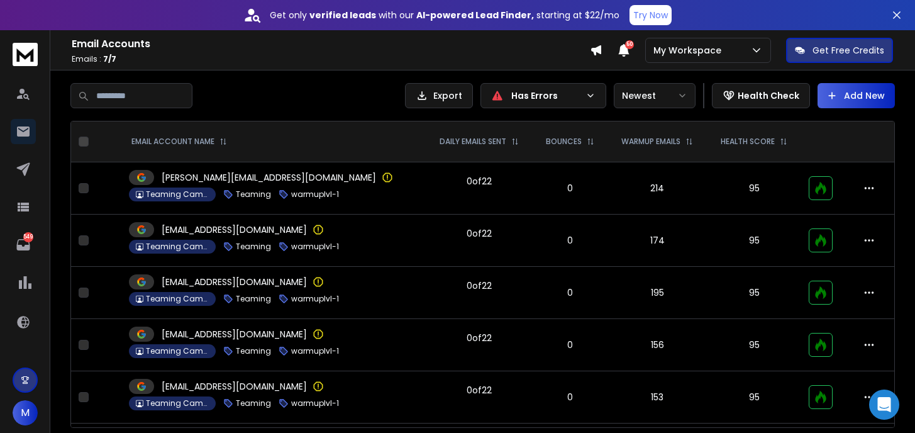
click at [248, 178] on p "[PERSON_NAME][EMAIL_ADDRESS][DOMAIN_NAME]" at bounding box center [269, 177] width 215 height 13
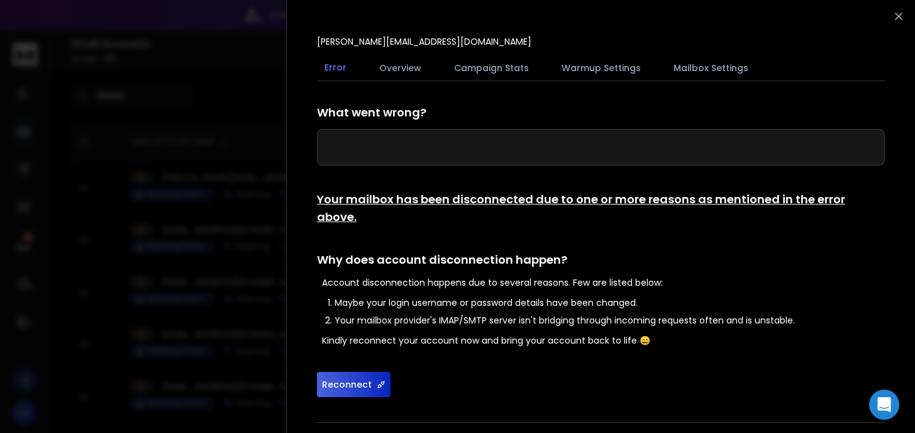
click at [691, 73] on button "Mailbox Settings" at bounding box center [711, 68] width 90 height 28
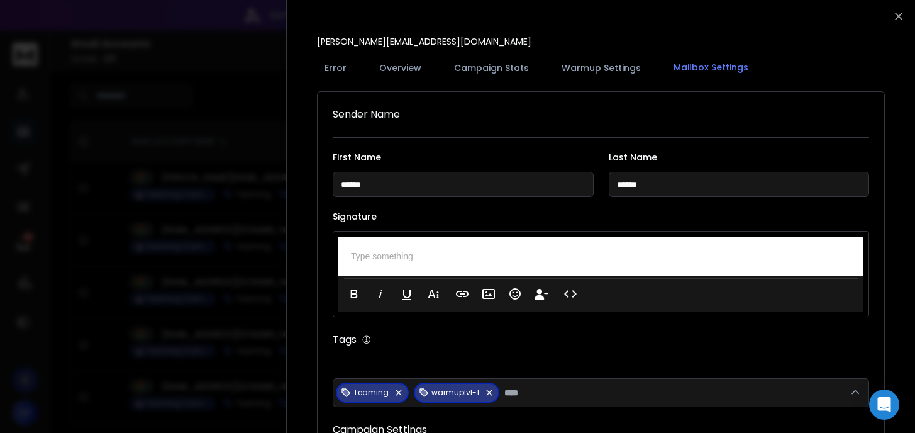
scroll to position [525, 0]
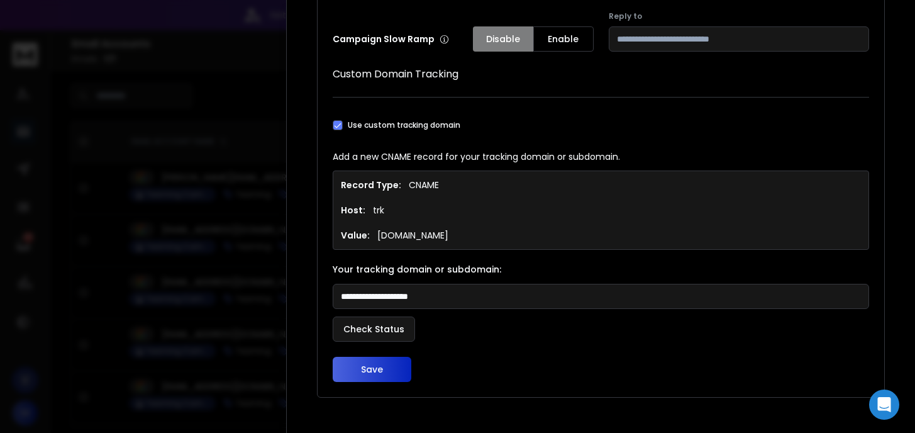
click at [376, 328] on button "Check Status" at bounding box center [374, 328] width 82 height 25
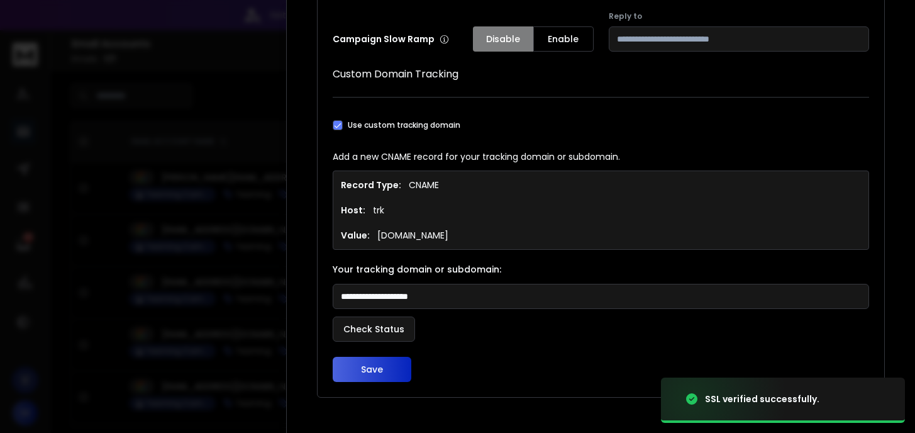
drag, startPoint x: 382, startPoint y: 371, endPoint x: 398, endPoint y: 364, distance: 17.8
click at [382, 371] on button "Save" at bounding box center [372, 369] width 79 height 25
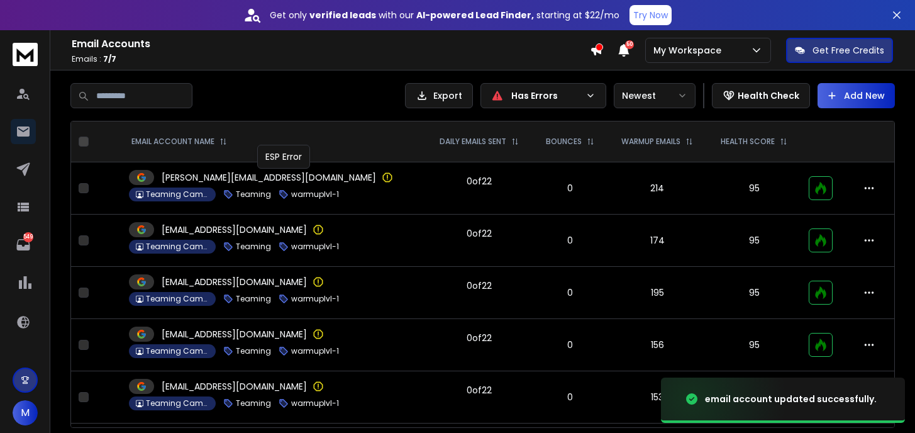
click at [381, 176] on icon at bounding box center [387, 177] width 13 height 13
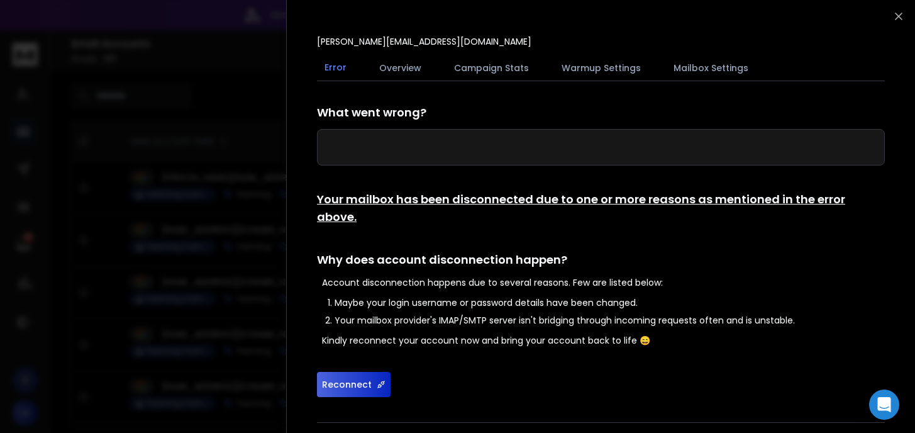
drag, startPoint x: 364, startPoint y: 360, endPoint x: 371, endPoint y: 358, distance: 6.6
click at [364, 372] on button "Reconnect" at bounding box center [354, 384] width 74 height 25
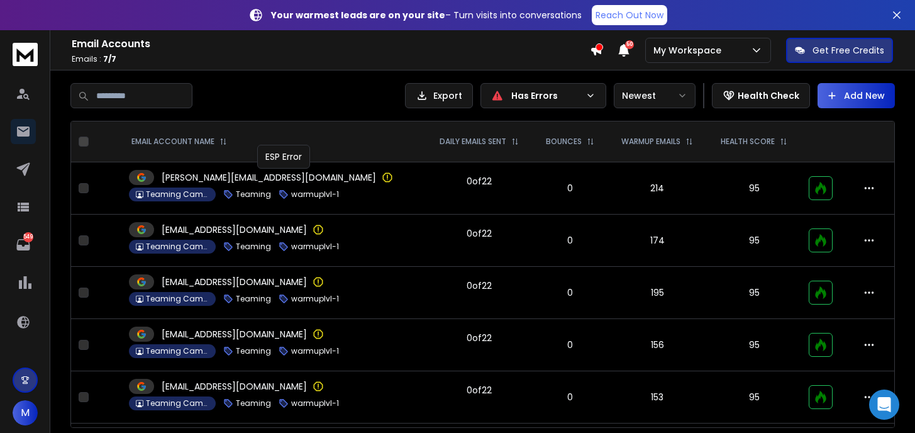
click at [381, 177] on icon at bounding box center [387, 177] width 13 height 13
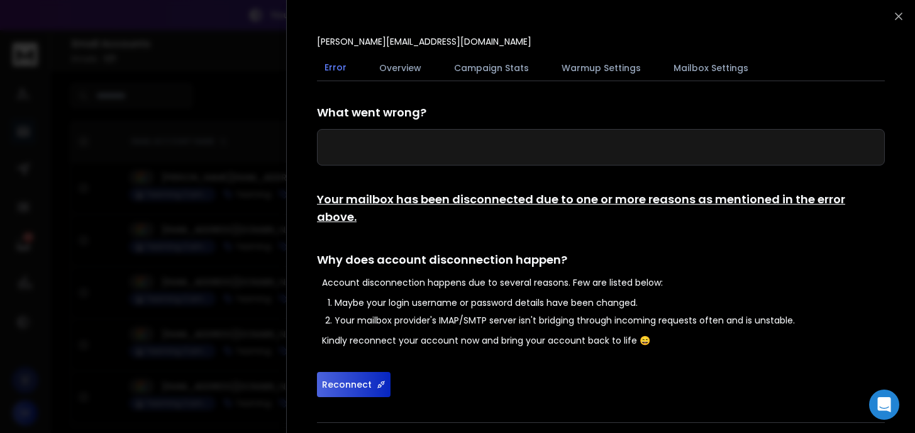
click at [730, 69] on button "Mailbox Settings" at bounding box center [711, 68] width 90 height 28
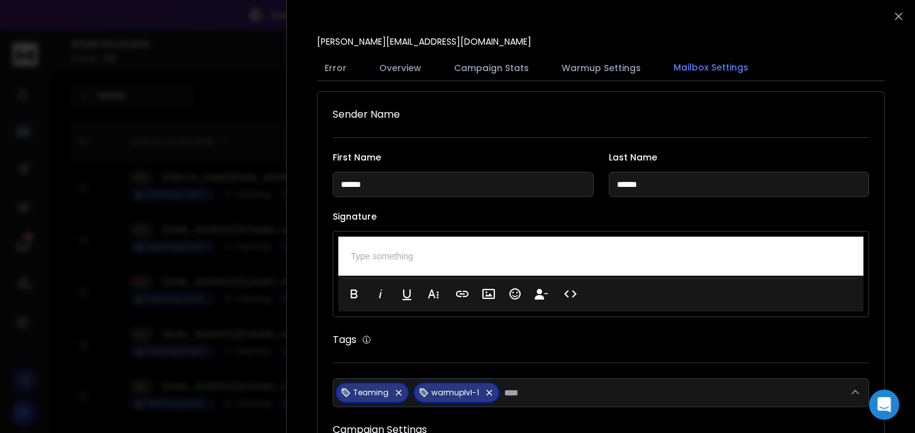
scroll to position [525, 0]
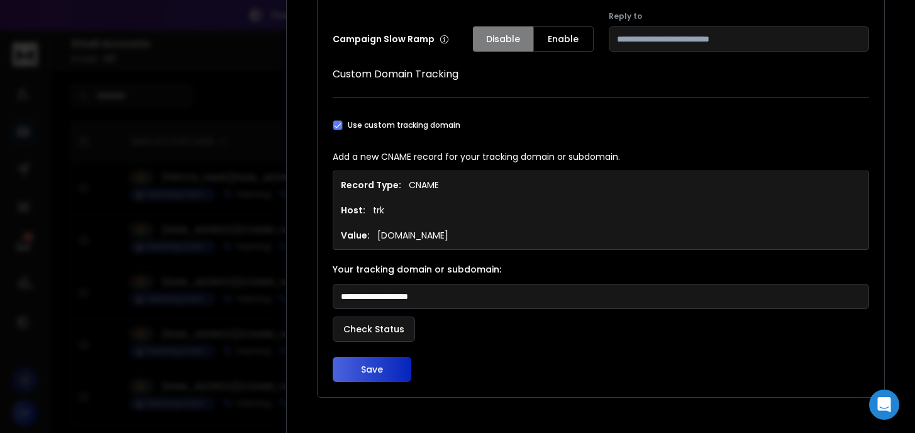
click at [397, 326] on button "Check Status" at bounding box center [374, 328] width 82 height 25
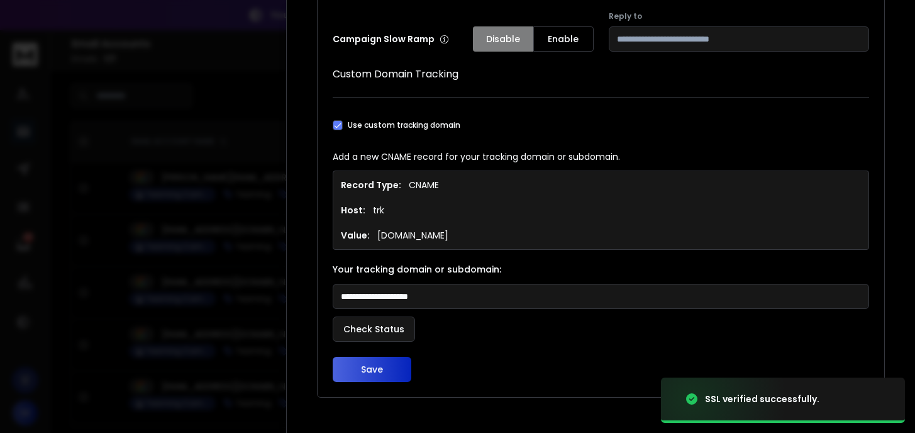
click at [379, 371] on button "Save" at bounding box center [372, 369] width 79 height 25
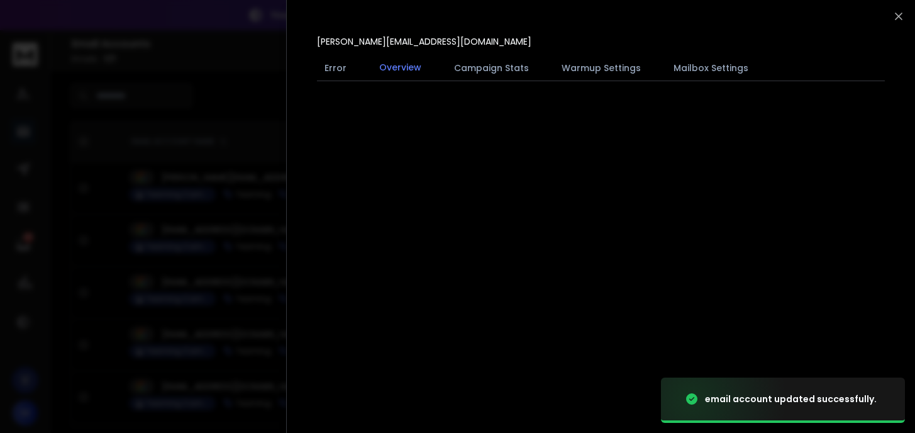
scroll to position [0, 0]
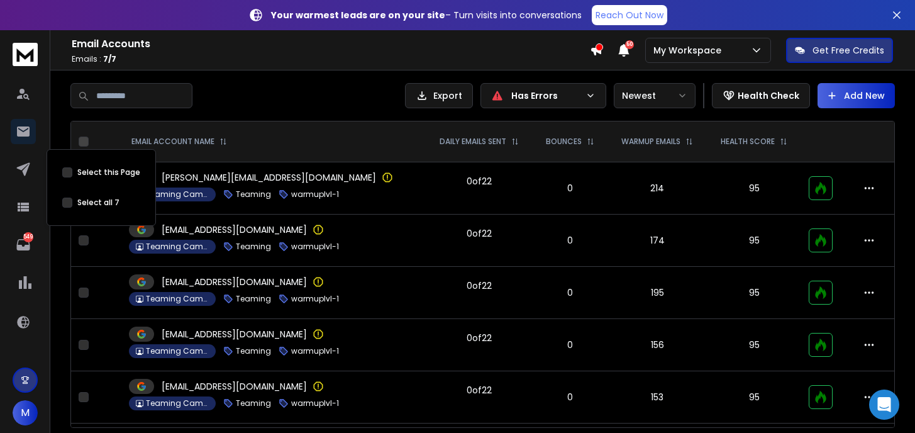
click at [85, 145] on button "Select this Page" at bounding box center [84, 142] width 10 height 10
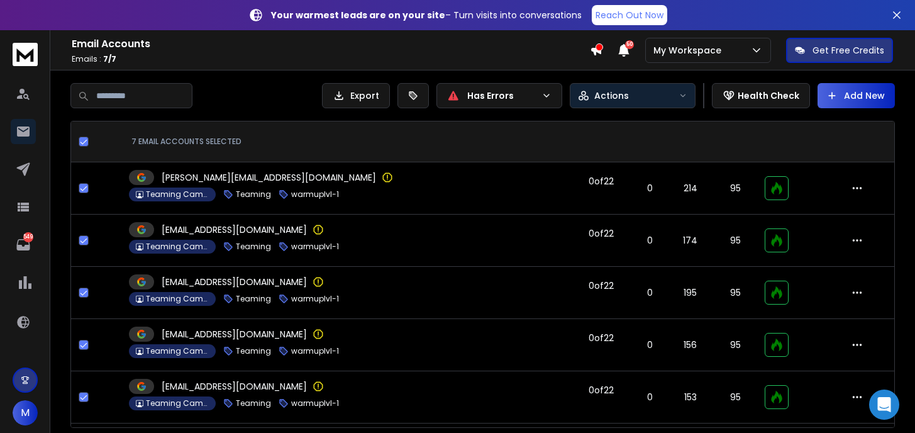
click at [618, 101] on p "Actions" at bounding box center [611, 95] width 35 height 13
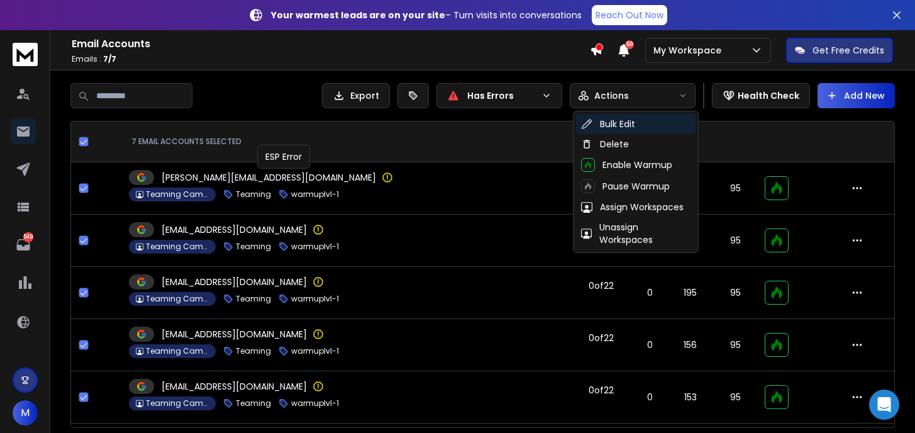
click at [381, 177] on icon at bounding box center [387, 177] width 13 height 13
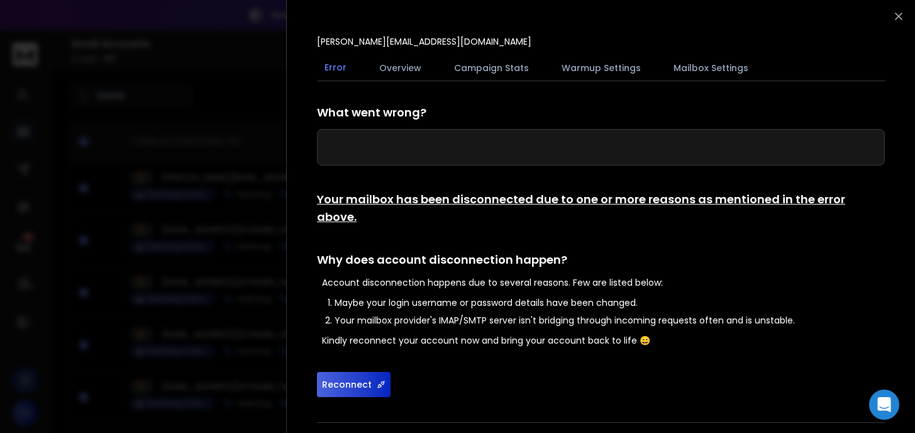
click at [699, 64] on button "Mailbox Settings" at bounding box center [711, 68] width 90 height 28
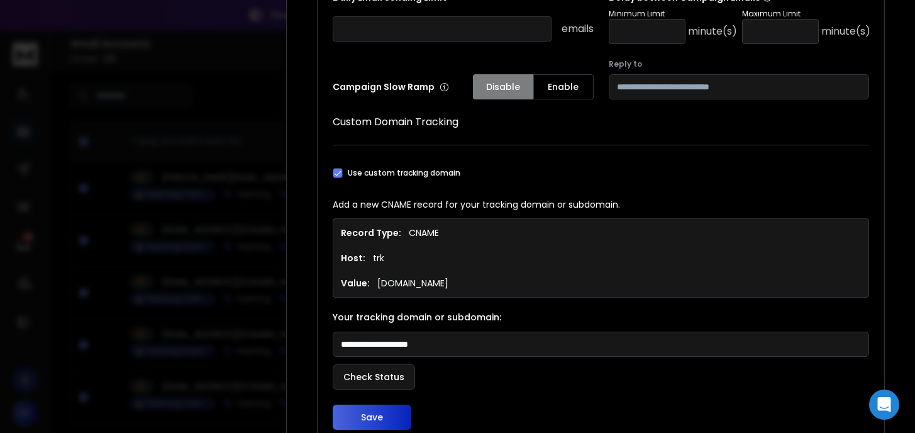
scroll to position [525, 0]
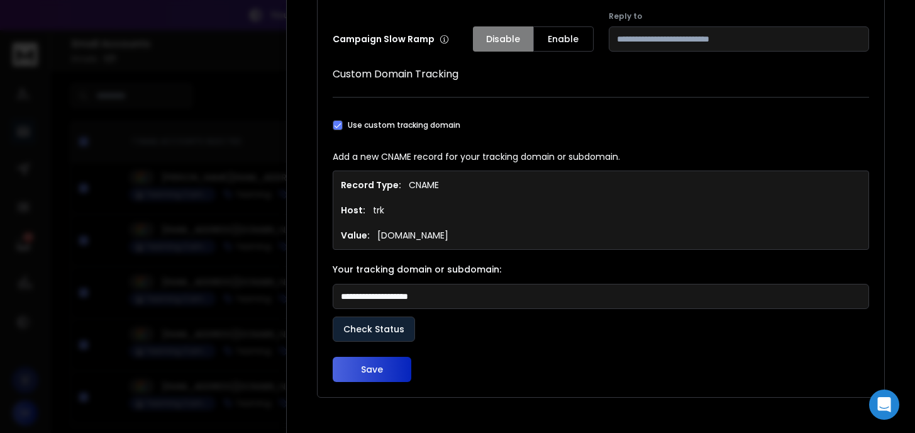
click at [386, 327] on button "Check Status" at bounding box center [374, 328] width 82 height 25
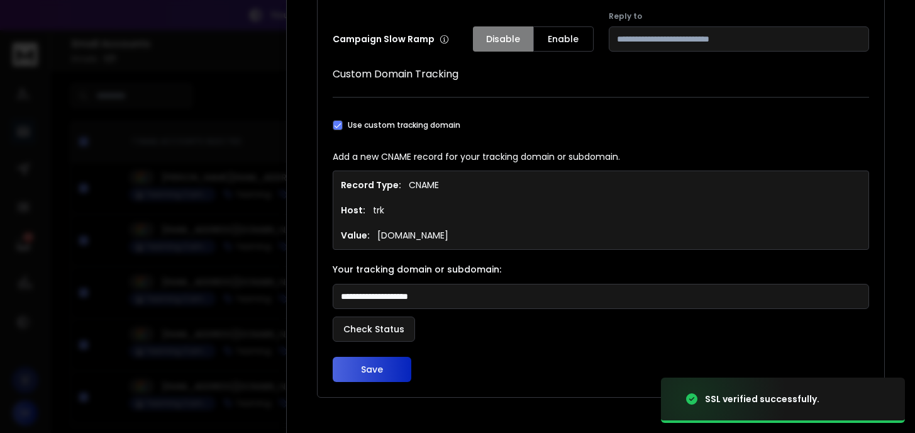
click at [386, 373] on button "Save" at bounding box center [372, 369] width 79 height 25
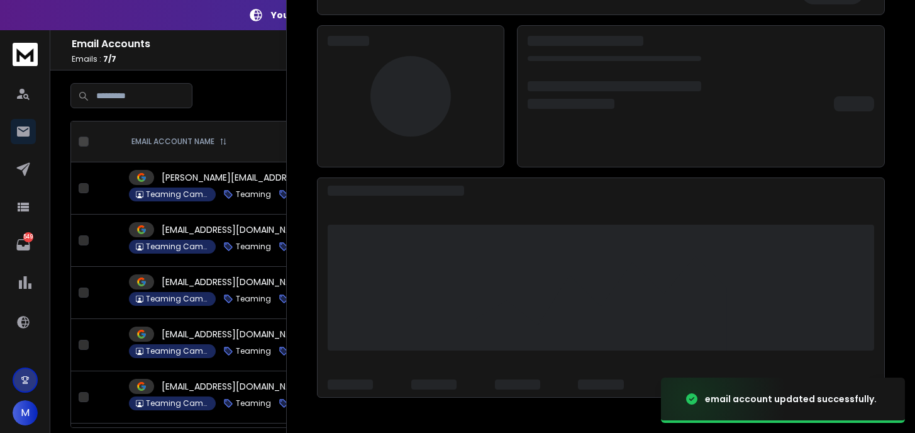
scroll to position [0, 0]
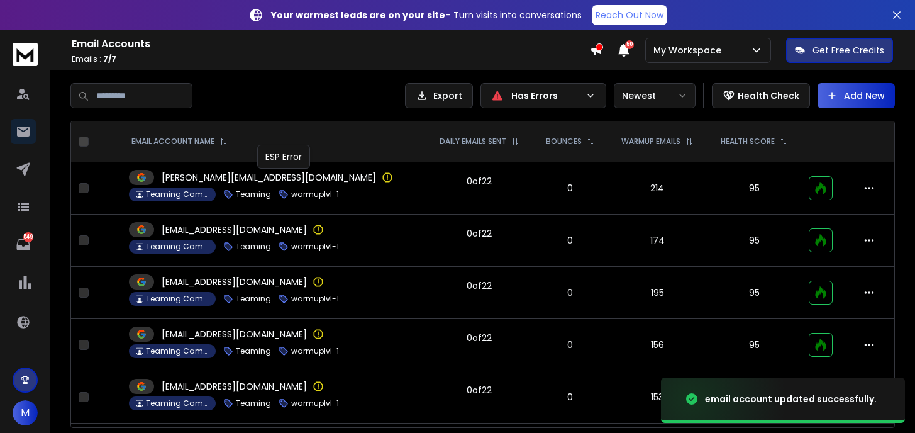
click at [381, 177] on icon at bounding box center [387, 177] width 13 height 13
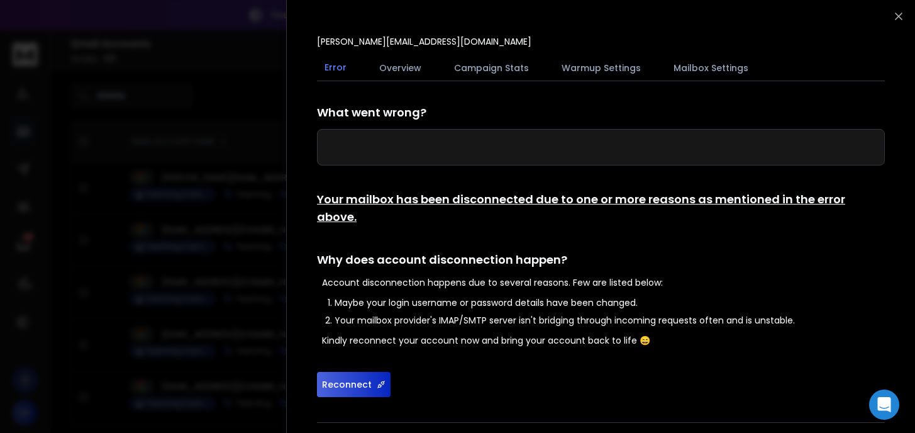
click at [722, 72] on button "Mailbox Settings" at bounding box center [711, 68] width 90 height 28
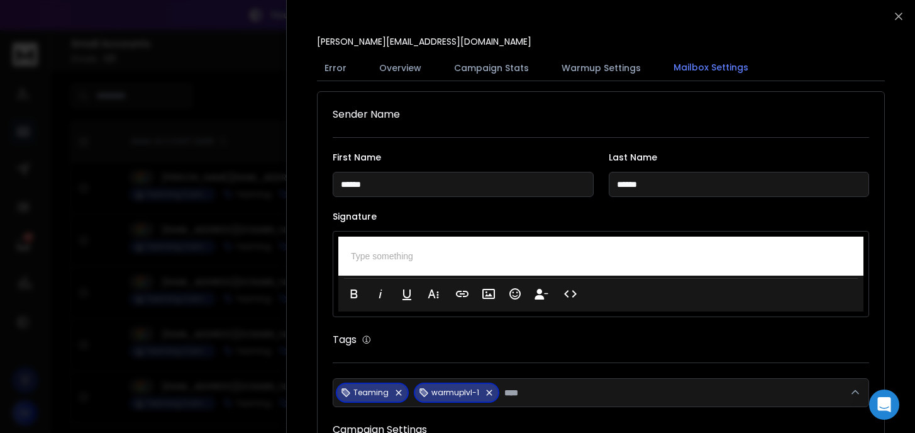
click at [498, 65] on button "Campaign Stats" at bounding box center [492, 68] width 90 height 28
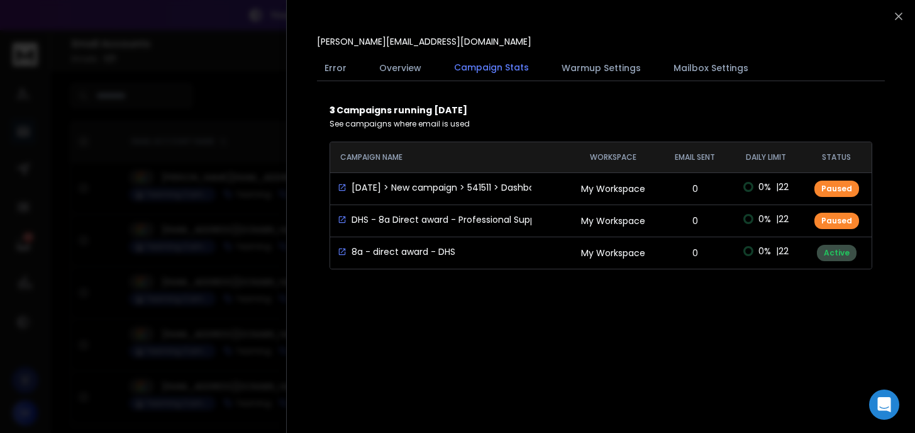
click at [394, 71] on button "Overview" at bounding box center [400, 68] width 57 height 28
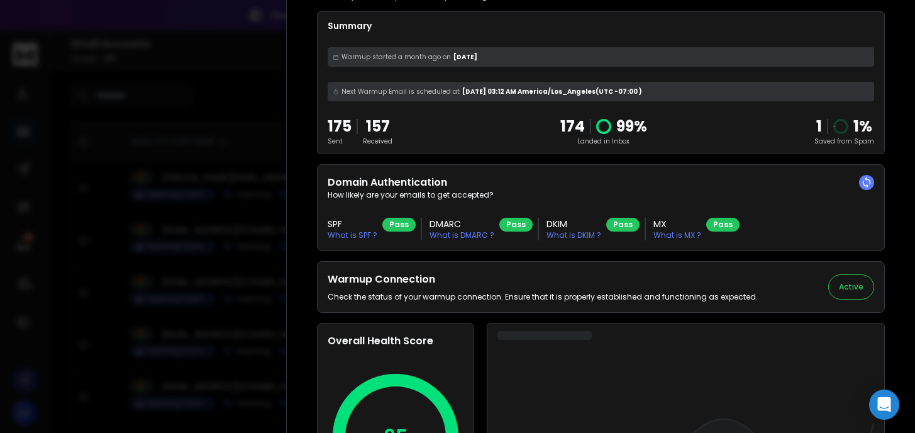
scroll to position [153, 0]
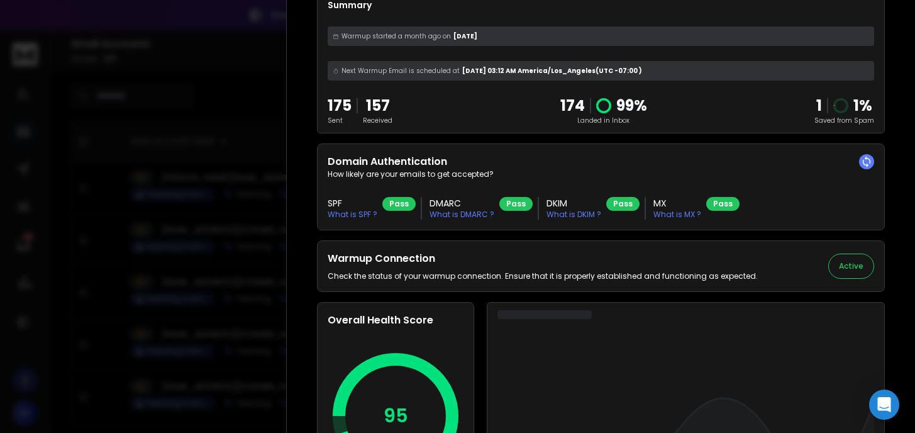
click at [844, 263] on button "Active" at bounding box center [852, 266] width 46 height 25
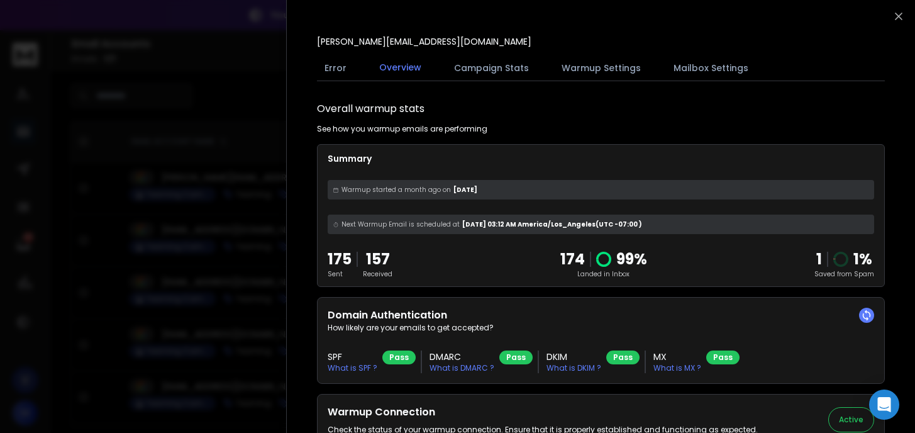
click at [335, 72] on button "Error" at bounding box center [335, 68] width 37 height 28
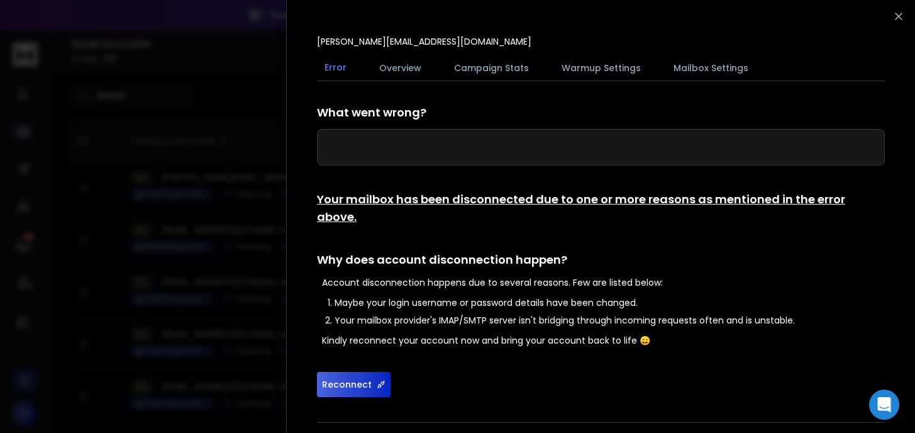
click at [683, 74] on button "Mailbox Settings" at bounding box center [711, 68] width 90 height 28
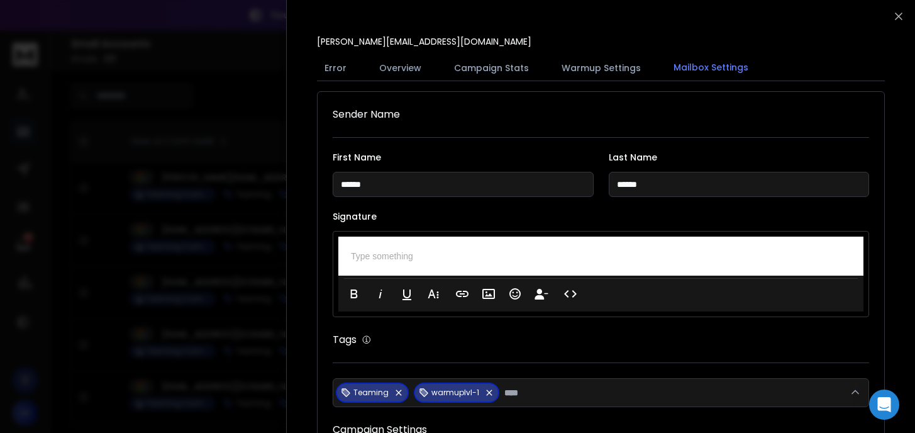
scroll to position [525, 0]
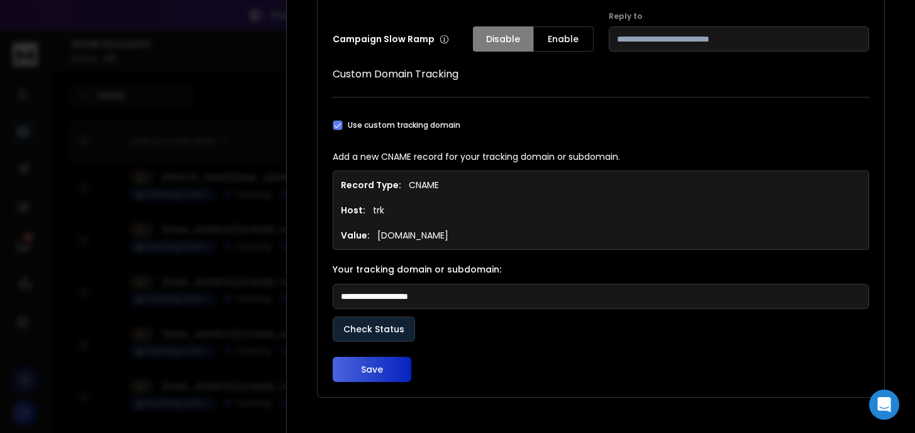
drag, startPoint x: 384, startPoint y: 306, endPoint x: 384, endPoint y: 320, distance: 13.9
click at [384, 306] on input "**********" at bounding box center [601, 296] width 537 height 25
click at [384, 324] on button "Check Status" at bounding box center [374, 328] width 82 height 25
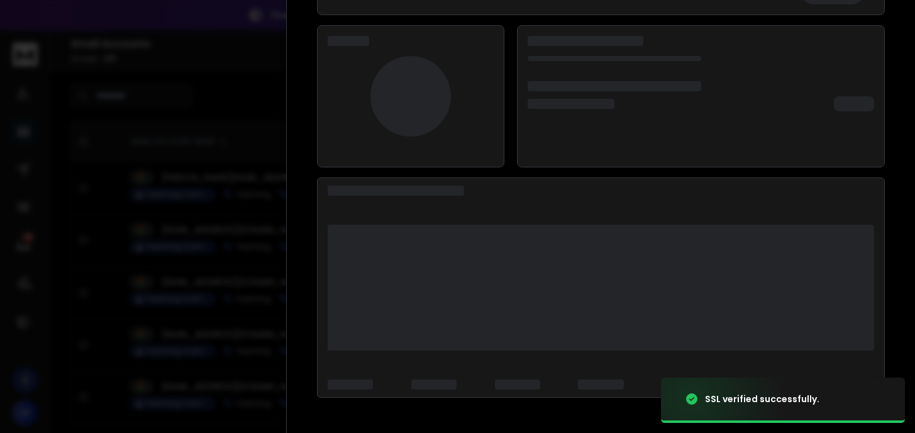
click at [227, 203] on div at bounding box center [457, 216] width 915 height 433
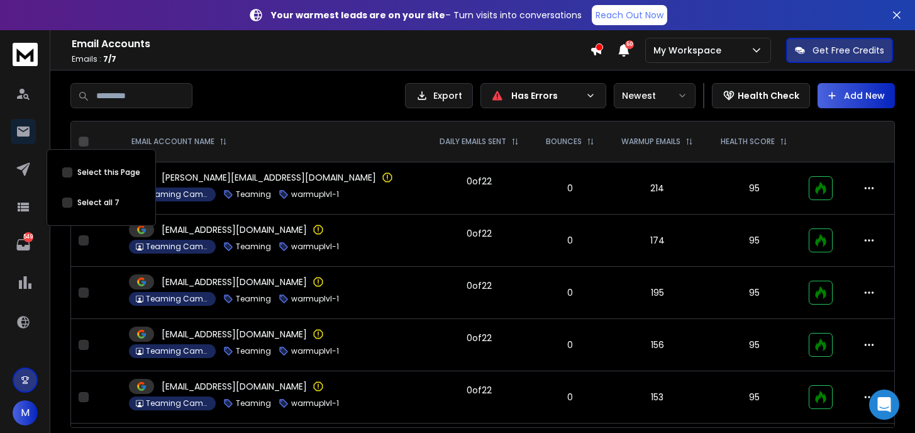
click at [67, 175] on button "Select this Page" at bounding box center [67, 172] width 10 height 10
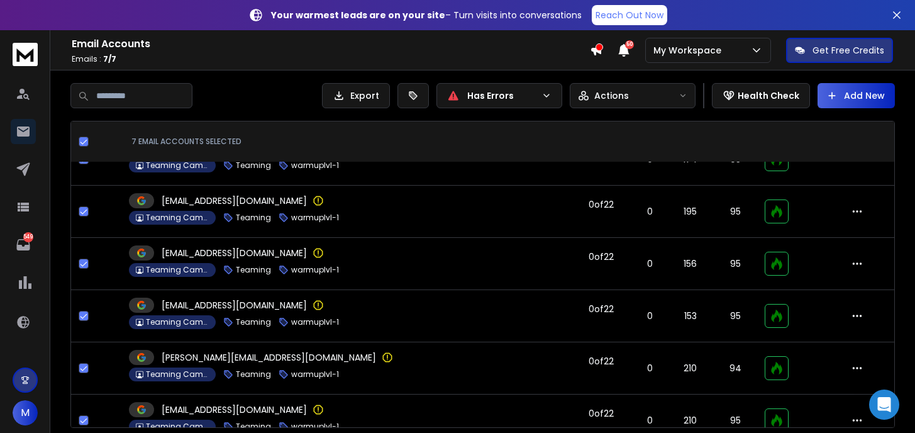
scroll to position [110, 0]
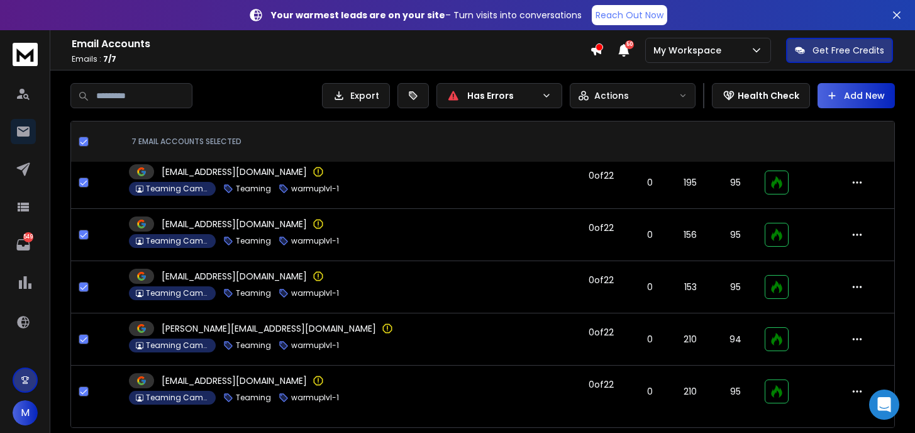
click at [404, 389] on td "[PERSON_NAME][EMAIL_ADDRESS][DOMAIN_NAME] Teaming Campaigns Teaming warmuplvl-1" at bounding box center [345, 392] width 448 height 52
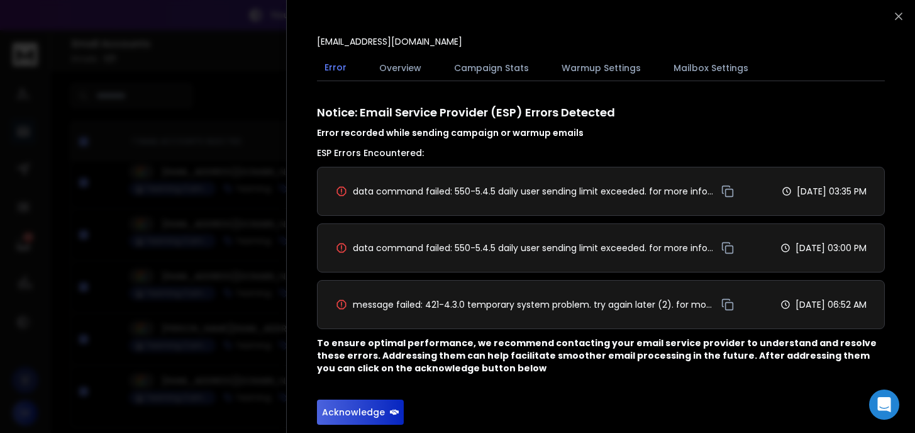
click at [700, 75] on button "Mailbox Settings" at bounding box center [711, 68] width 90 height 28
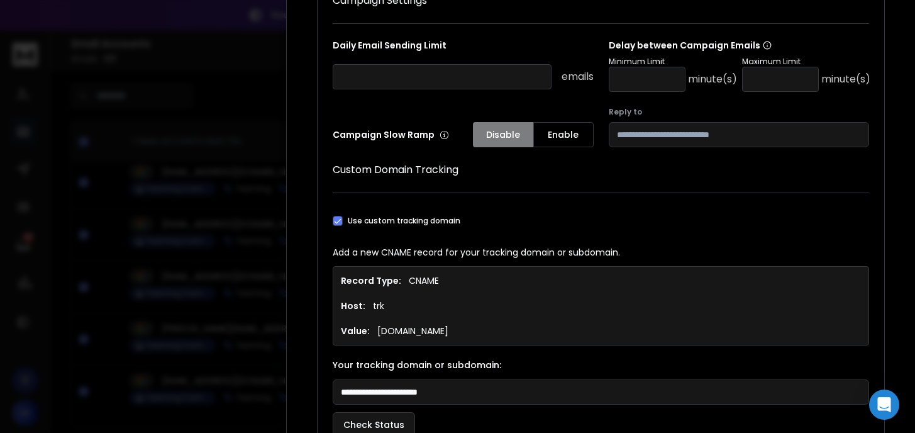
scroll to position [525, 0]
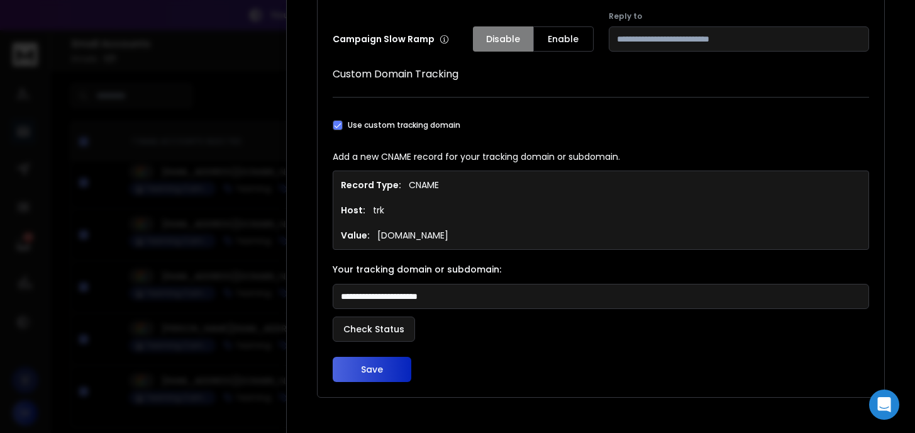
drag, startPoint x: 408, startPoint y: 328, endPoint x: 407, endPoint y: 335, distance: 6.9
click at [408, 328] on button "Check Status" at bounding box center [374, 328] width 82 height 25
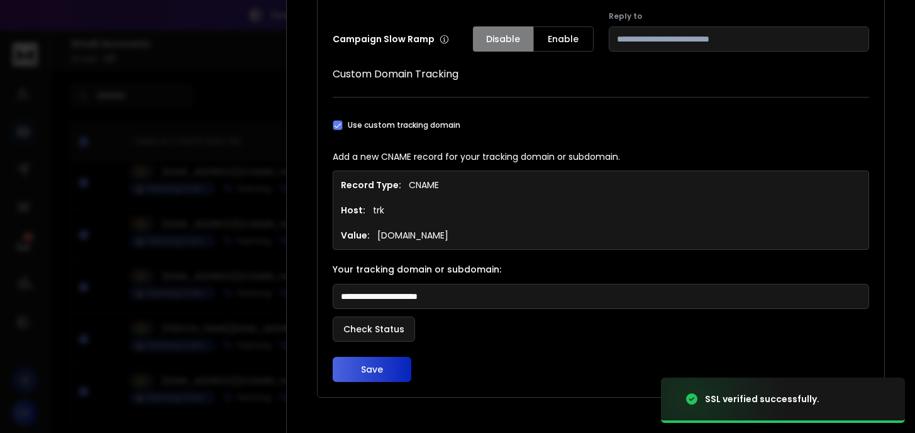
drag, startPoint x: 372, startPoint y: 369, endPoint x: 382, endPoint y: 362, distance: 12.2
click at [372, 369] on button "Save" at bounding box center [372, 369] width 79 height 25
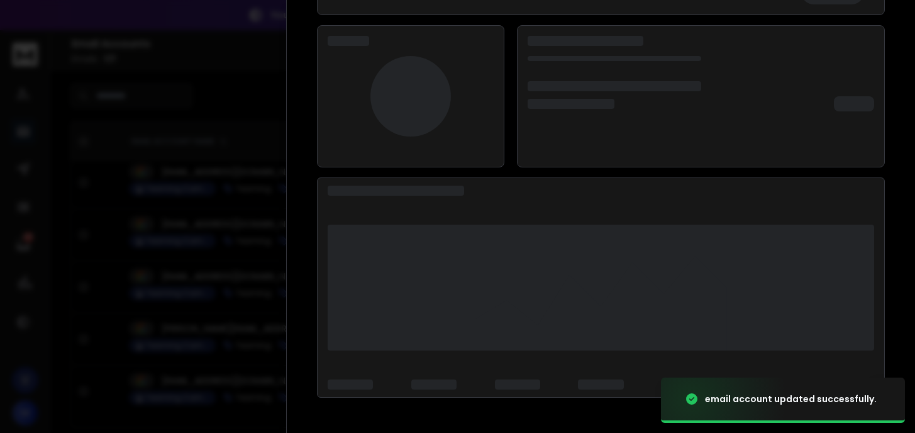
scroll to position [397, 0]
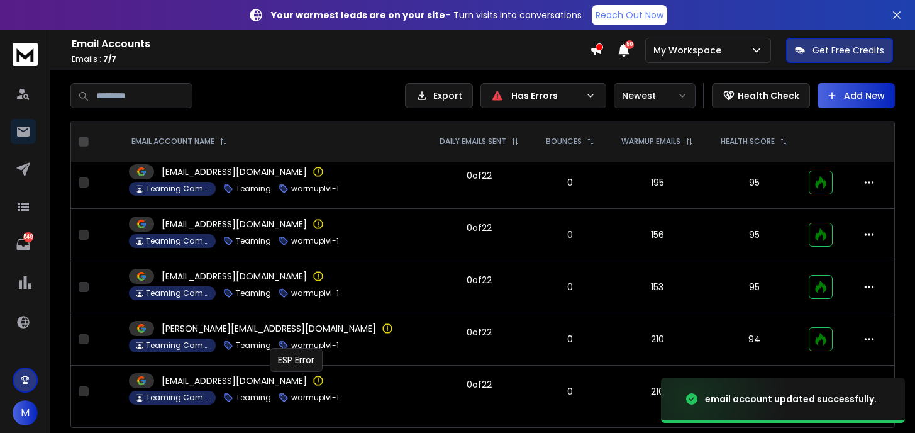
click at [312, 383] on icon at bounding box center [318, 380] width 13 height 13
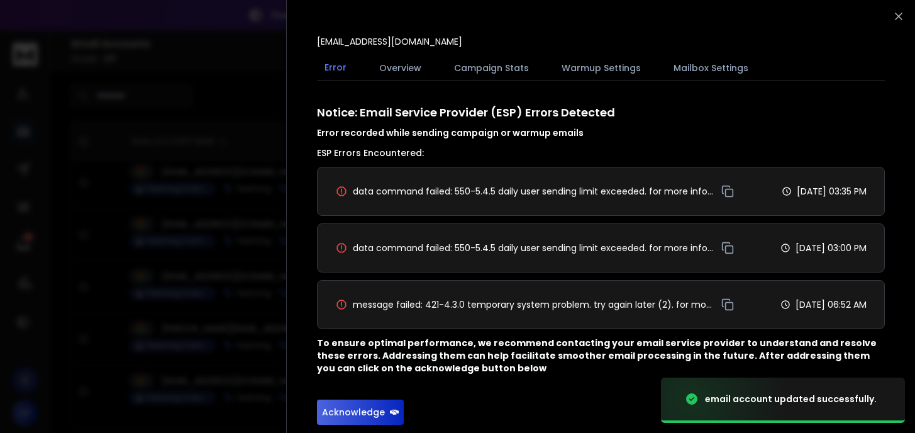
click at [377, 418] on button "Acknowledge" at bounding box center [360, 411] width 87 height 25
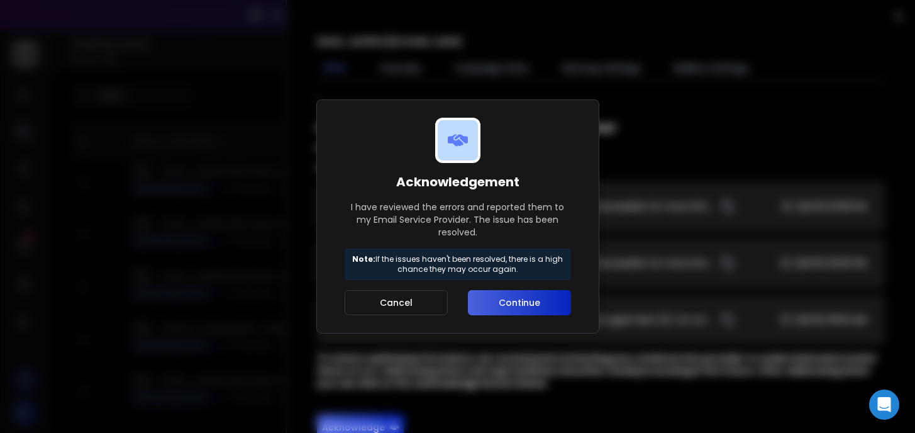
click at [532, 304] on button "Continue" at bounding box center [519, 302] width 103 height 25
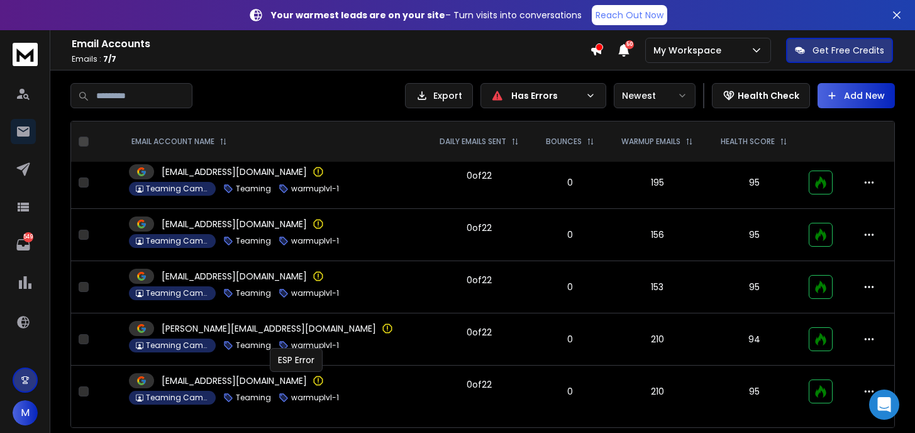
click at [318, 381] on icon at bounding box center [318, 380] width 1 height 4
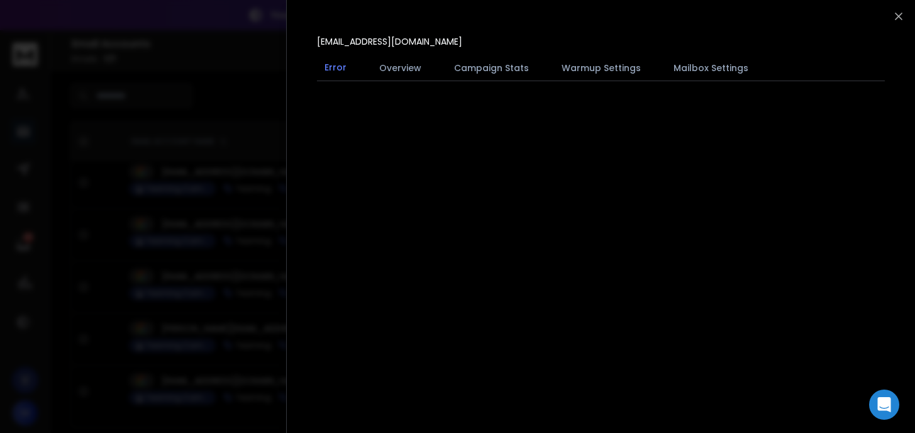
click at [720, 67] on button "Mailbox Settings" at bounding box center [711, 68] width 90 height 28
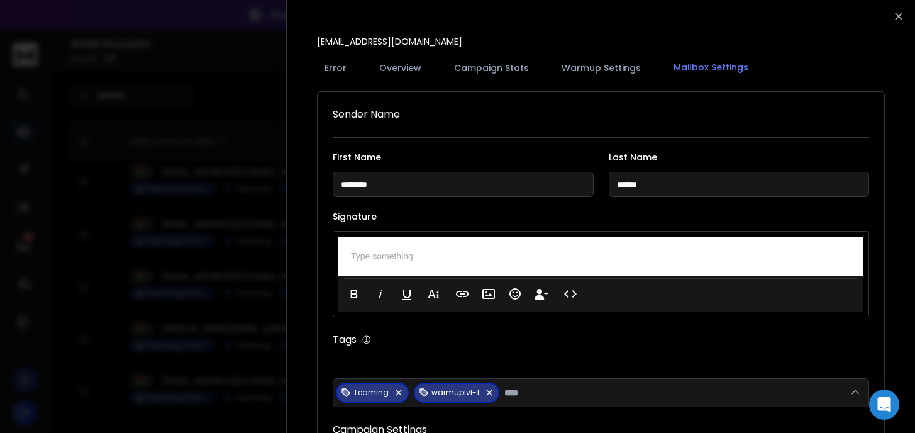
scroll to position [525, 0]
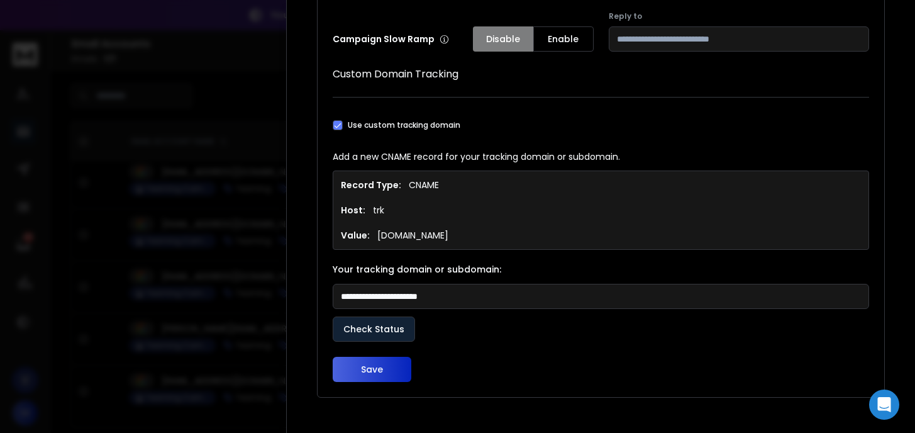
click at [375, 321] on button "Check Status" at bounding box center [374, 328] width 82 height 25
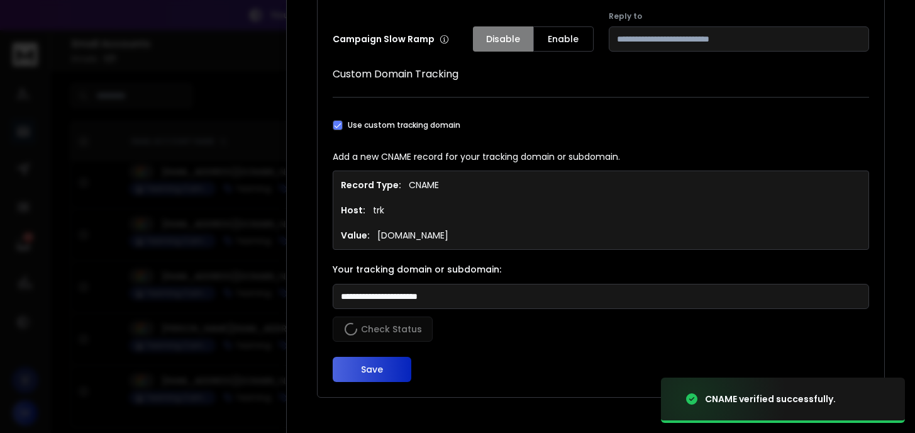
click at [377, 370] on button "Save" at bounding box center [372, 369] width 79 height 25
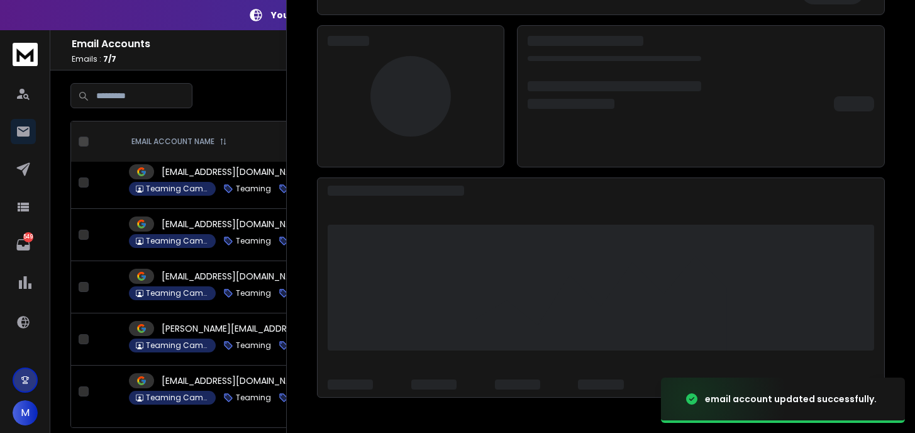
scroll to position [0, 0]
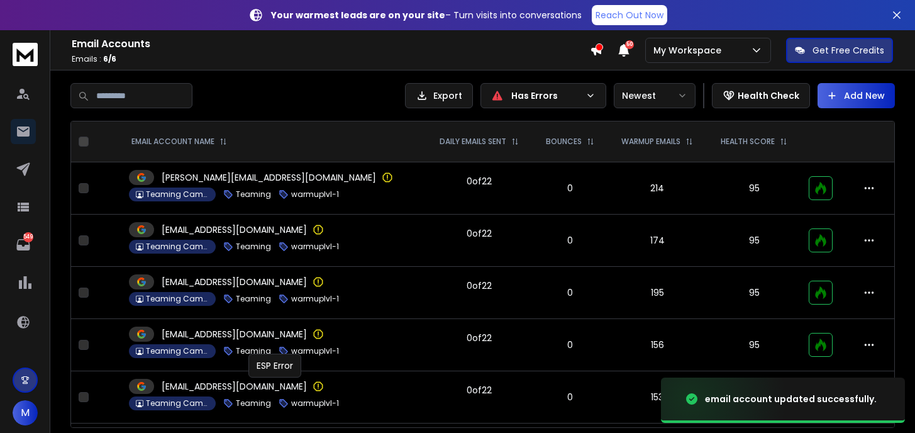
click at [312, 383] on icon at bounding box center [318, 386] width 13 height 13
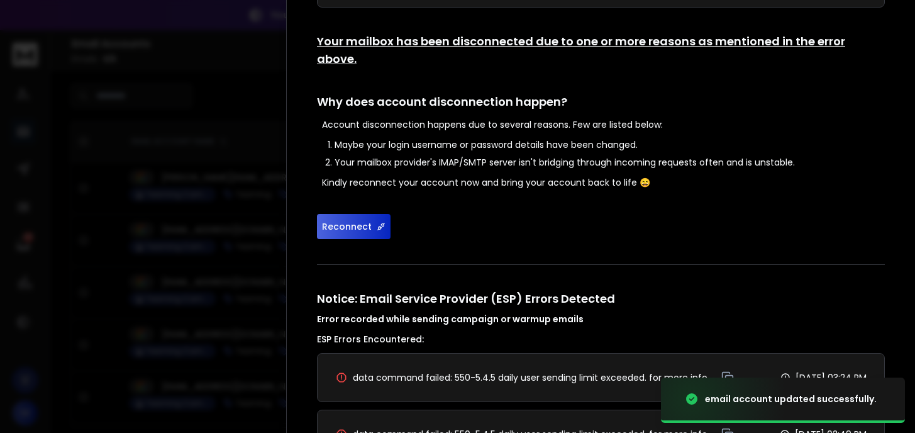
scroll to position [366, 0]
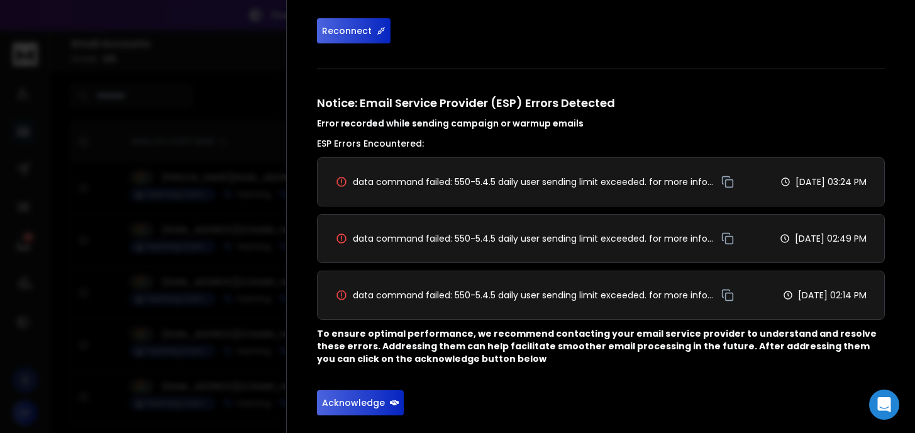
click at [371, 390] on button "Acknowledge" at bounding box center [360, 402] width 87 height 25
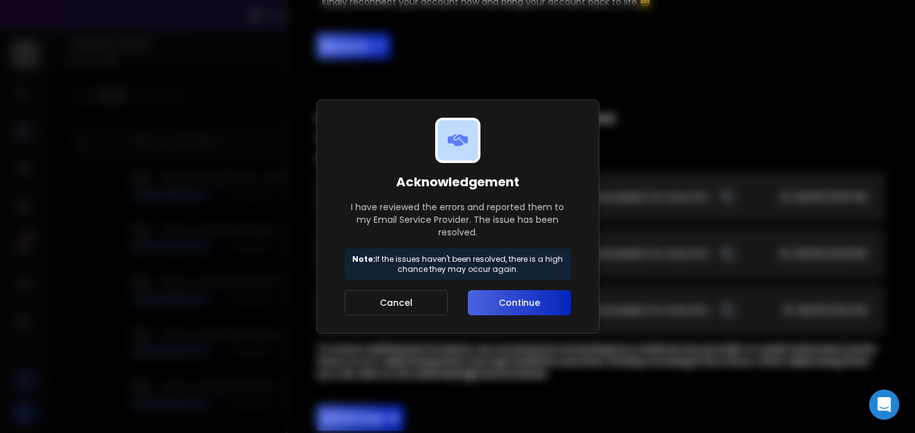
scroll to position [381, 0]
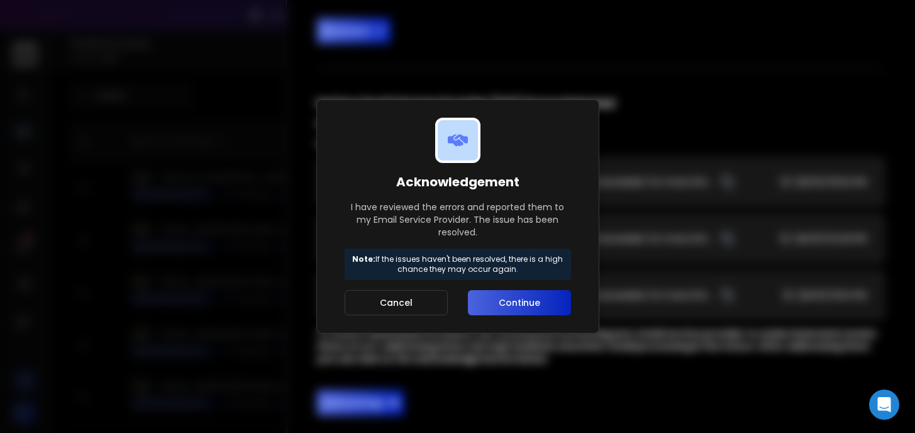
click at [531, 306] on button "Continue" at bounding box center [519, 302] width 103 height 25
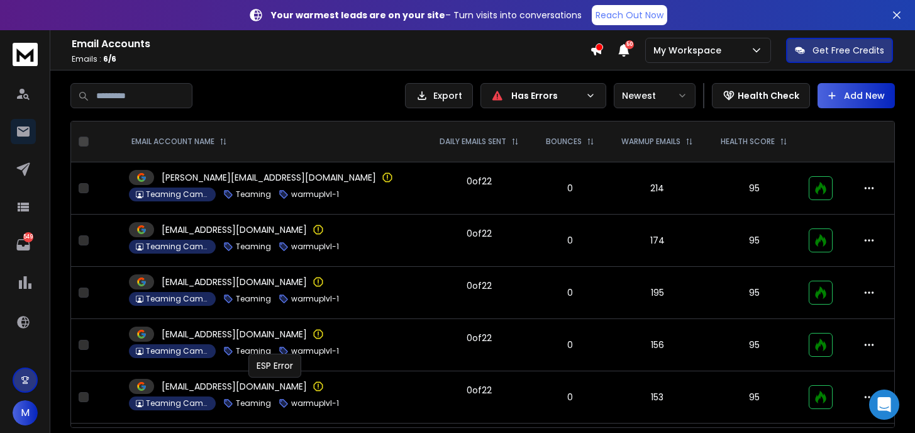
click at [312, 385] on icon at bounding box center [318, 386] width 13 height 13
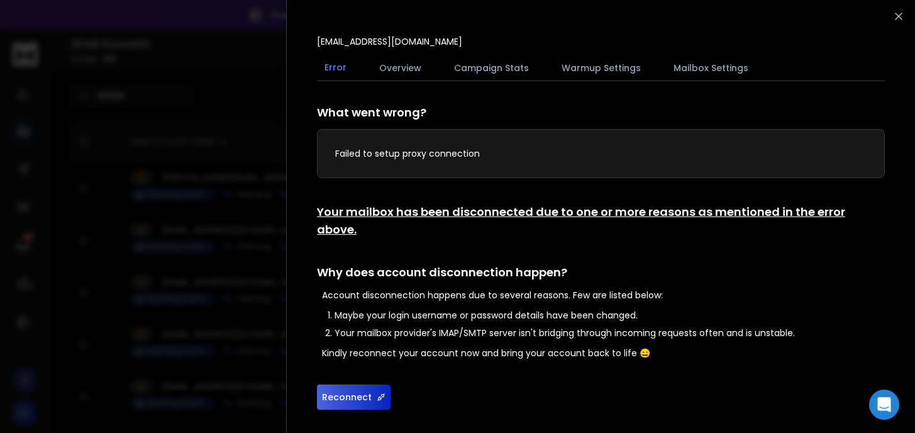
click at [725, 64] on button "Mailbox Settings" at bounding box center [711, 68] width 90 height 28
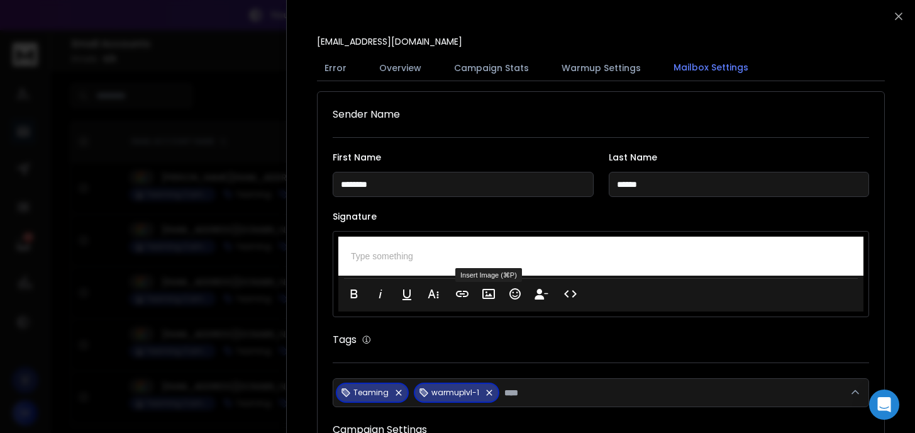
scroll to position [525, 0]
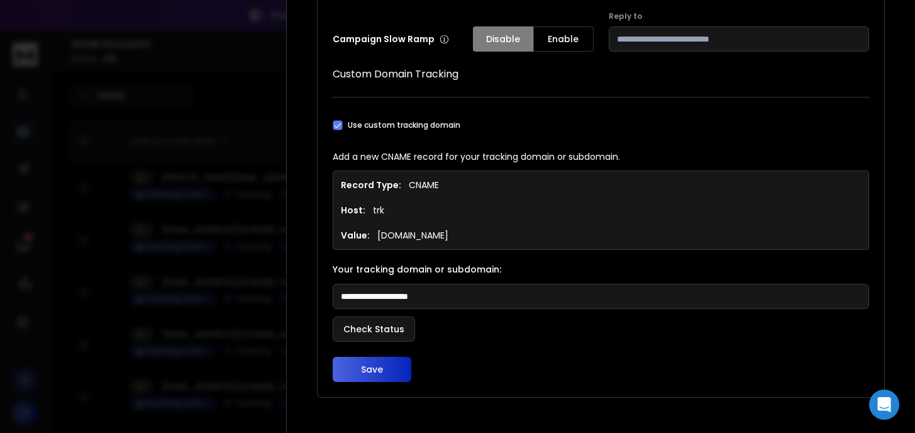
drag, startPoint x: 399, startPoint y: 326, endPoint x: 396, endPoint y: 337, distance: 11.1
click at [399, 326] on button "Check Status" at bounding box center [374, 328] width 82 height 25
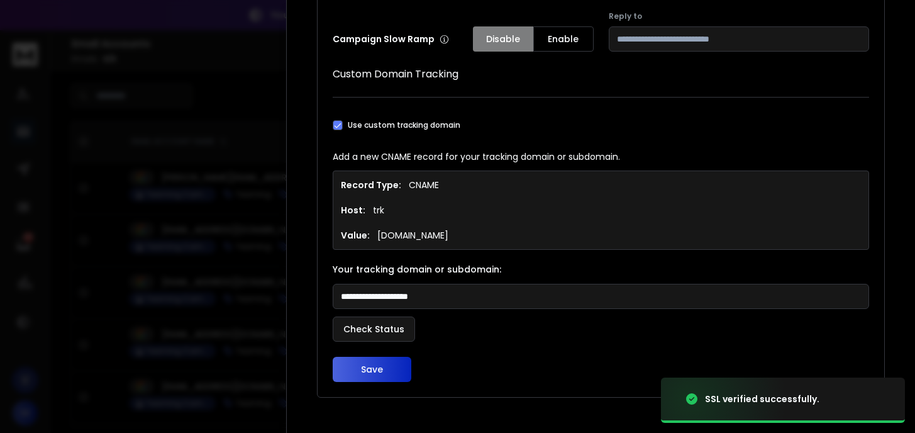
click at [371, 372] on button "Save" at bounding box center [372, 369] width 79 height 25
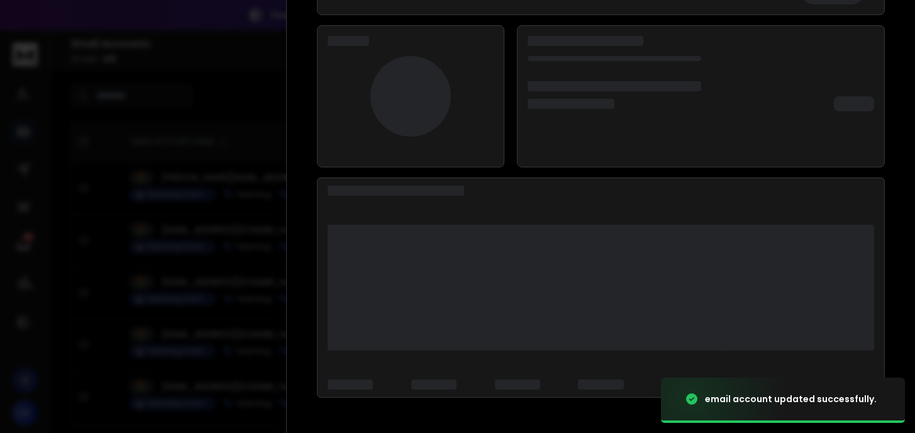
scroll to position [397, 0]
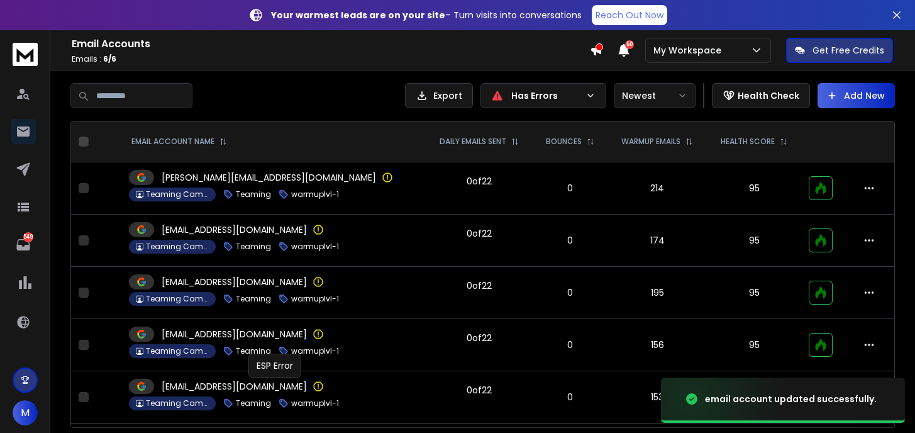
click at [312, 383] on icon at bounding box center [318, 386] width 13 height 13
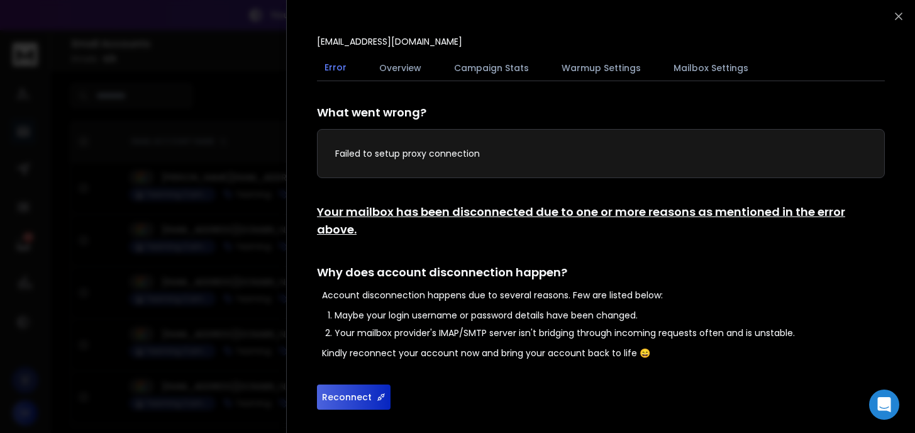
click at [361, 384] on button "Reconnect" at bounding box center [354, 396] width 74 height 25
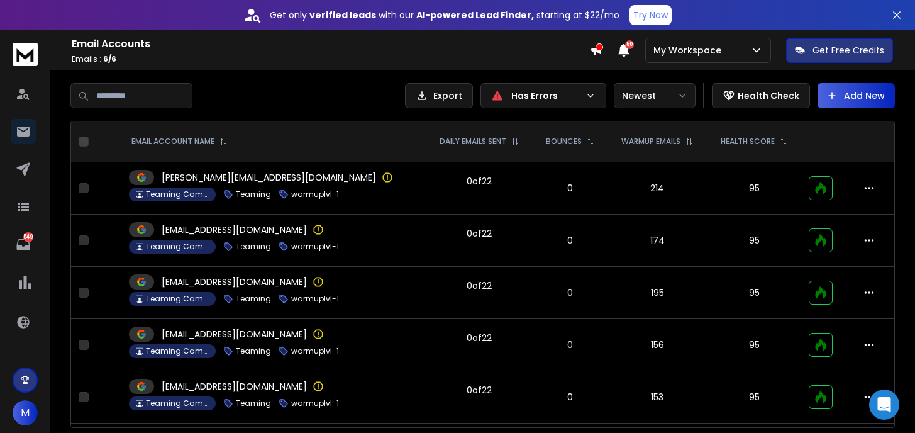
scroll to position [58, 0]
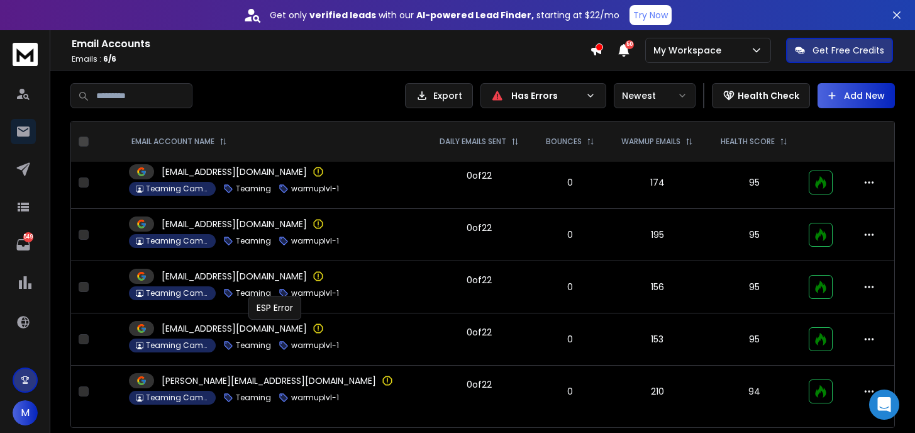
click at [312, 328] on icon at bounding box center [318, 328] width 13 height 13
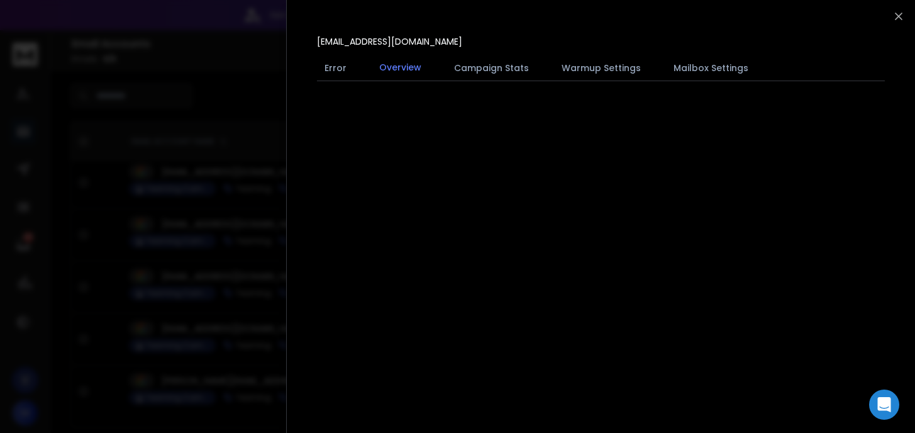
click at [211, 218] on div at bounding box center [457, 216] width 915 height 433
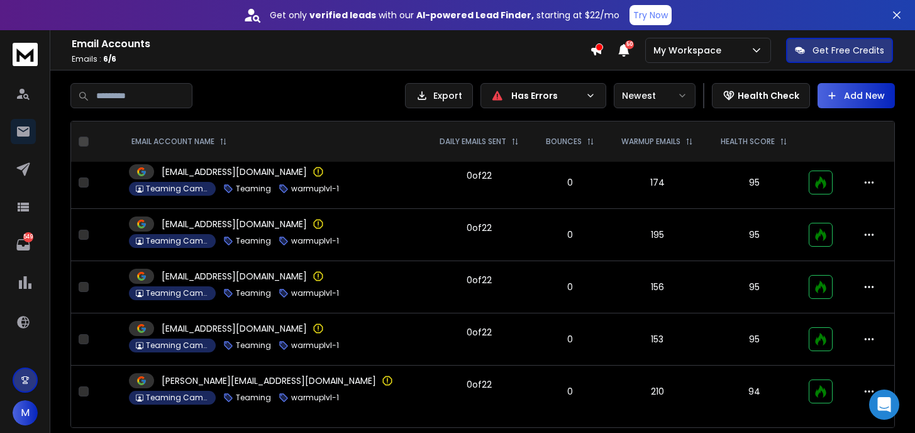
click at [312, 281] on icon at bounding box center [318, 276] width 13 height 13
